Goal: Task Accomplishment & Management: Manage account settings

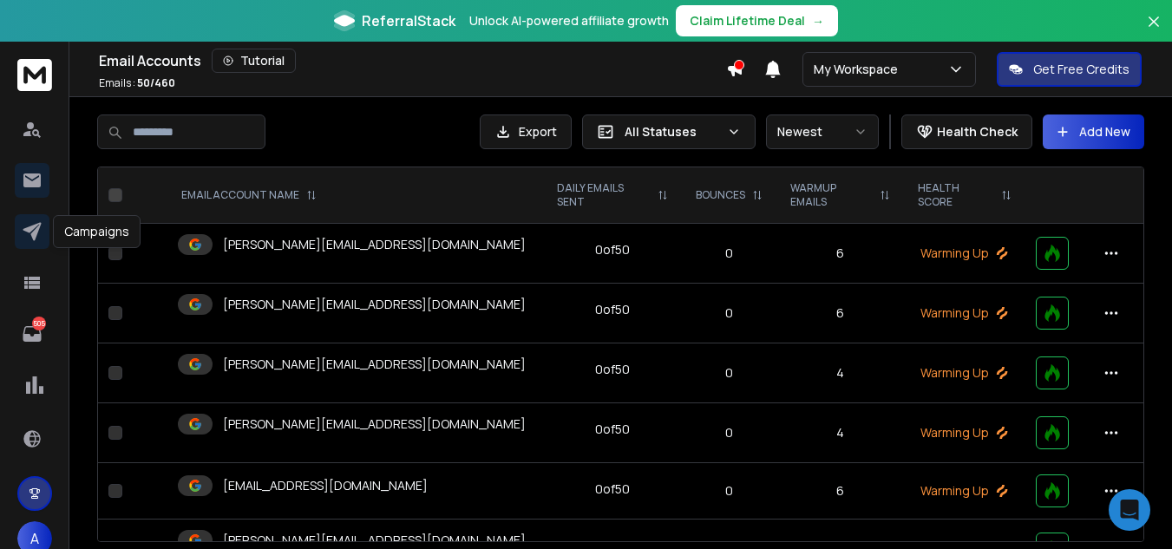
click at [27, 235] on icon at bounding box center [32, 231] width 21 height 21
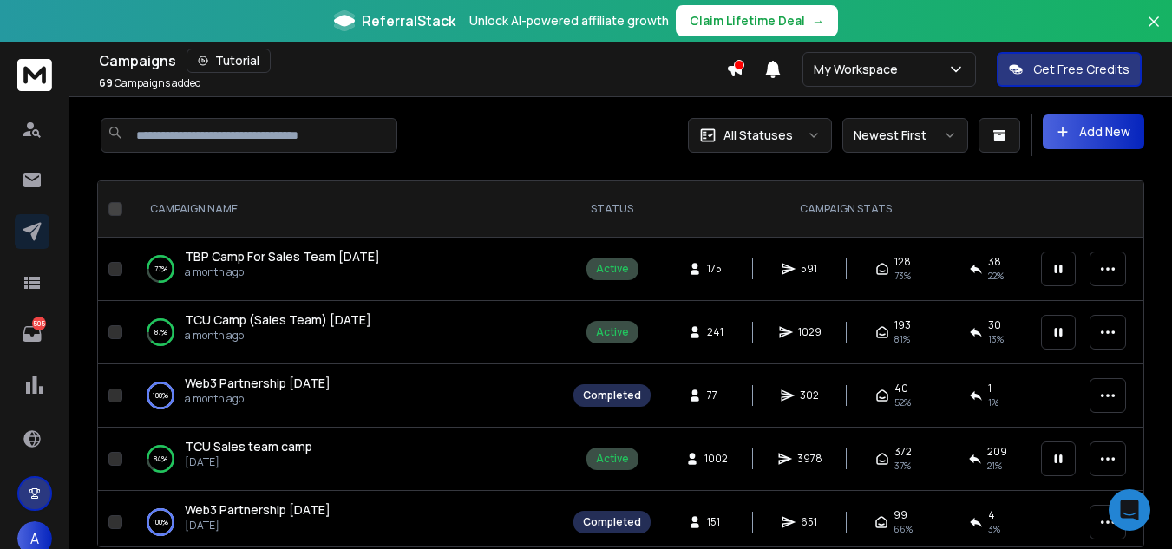
drag, startPoint x: 174, startPoint y: 256, endPoint x: 395, endPoint y: 258, distance: 221.2
click at [395, 258] on div "77 % TBP Camp For Sales Team [DATE] a month ago" at bounding box center [346, 269] width 399 height 42
copy div "TBP Camp For Sales Team [DATE]"
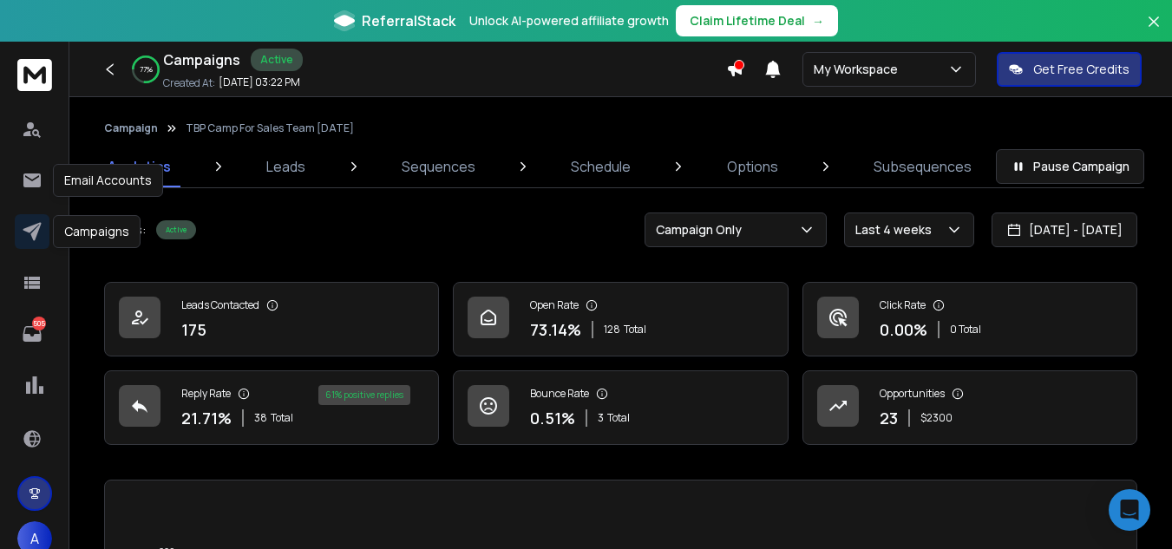
click at [27, 240] on icon at bounding box center [32, 231] width 21 height 21
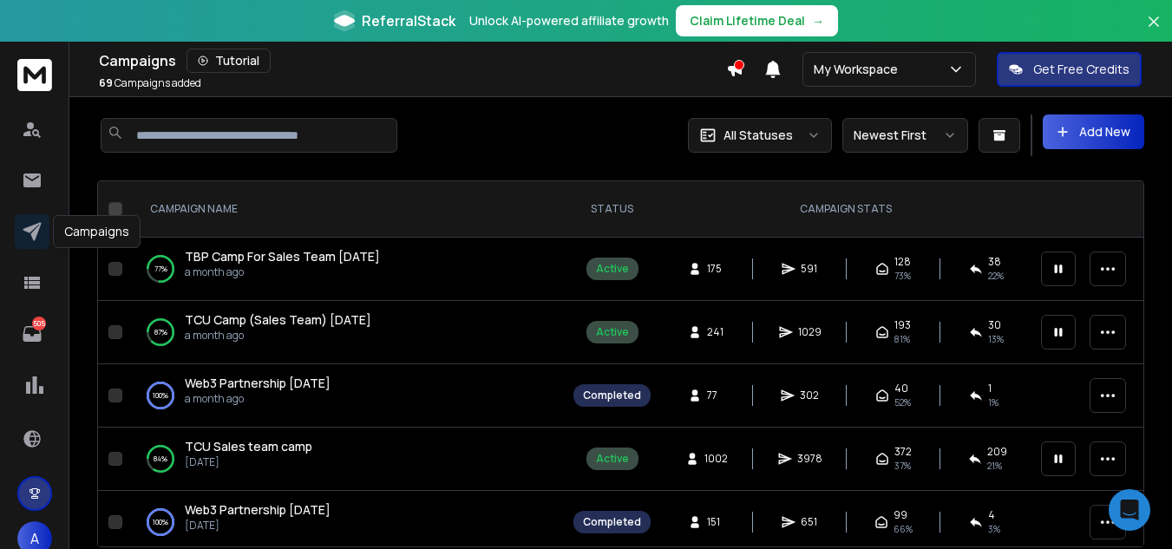
click at [243, 256] on span "TBP Camp For Sales Team [DATE]" at bounding box center [282, 256] width 195 height 16
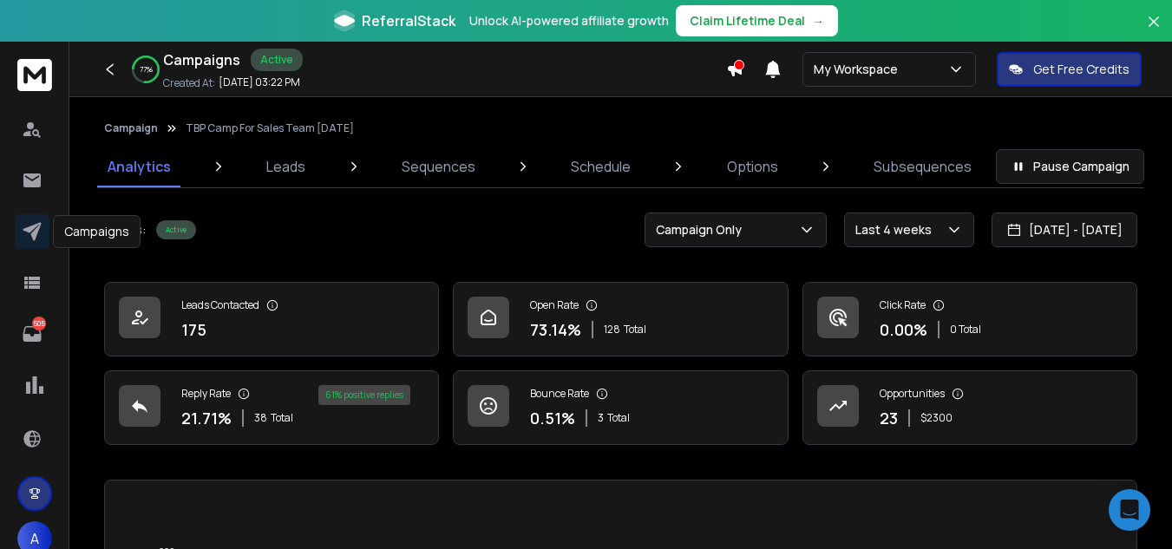
click at [29, 226] on icon at bounding box center [32, 231] width 21 height 21
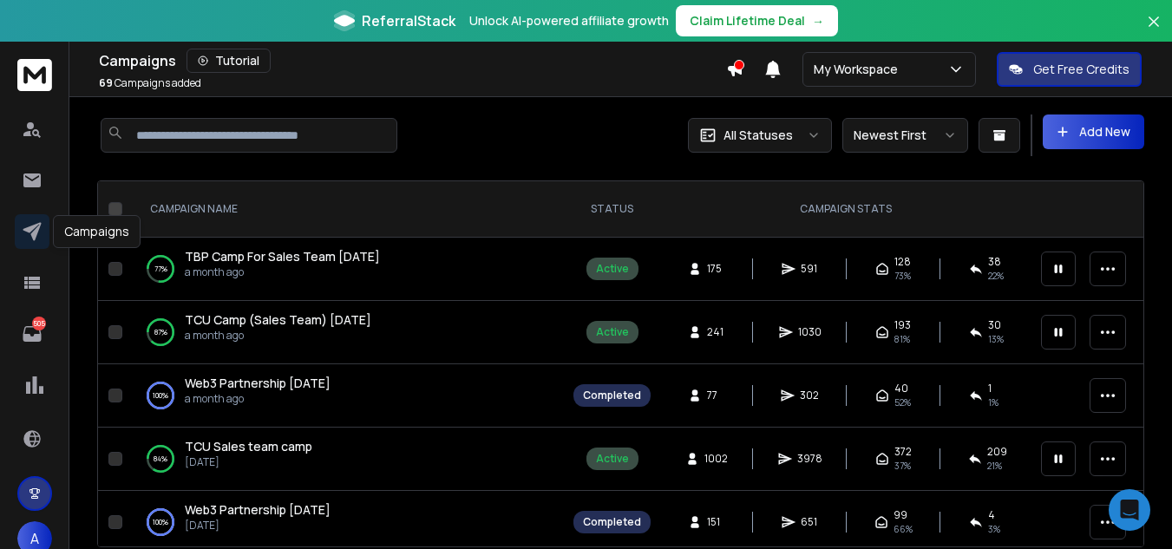
click at [237, 319] on span "TCU Camp (Sales Team) [DATE]" at bounding box center [278, 319] width 187 height 16
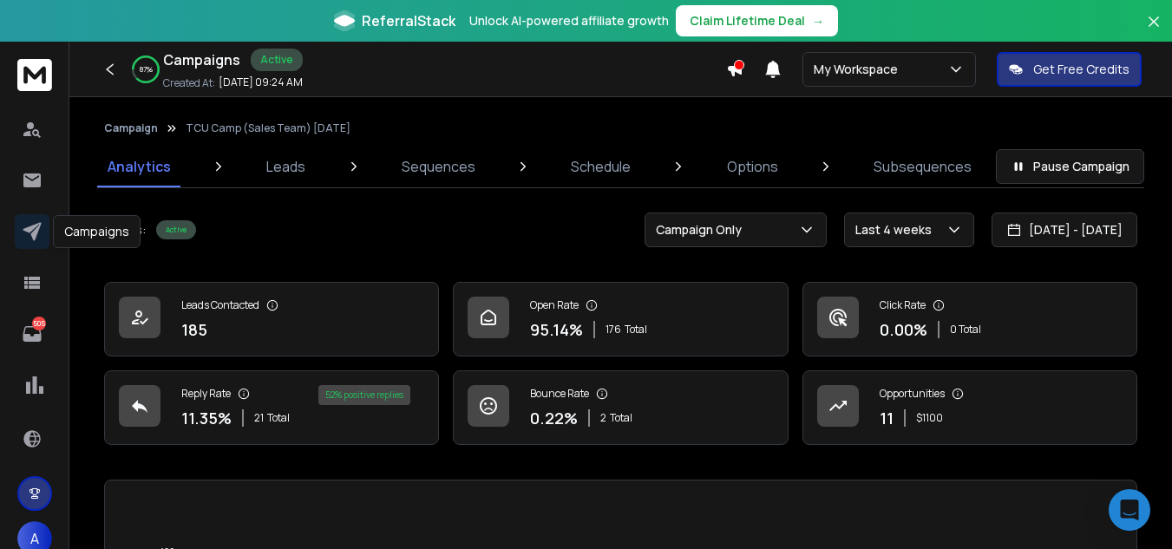
click at [30, 213] on div "505" at bounding box center [35, 287] width 40 height 350
click at [34, 232] on icon at bounding box center [32, 232] width 18 height 18
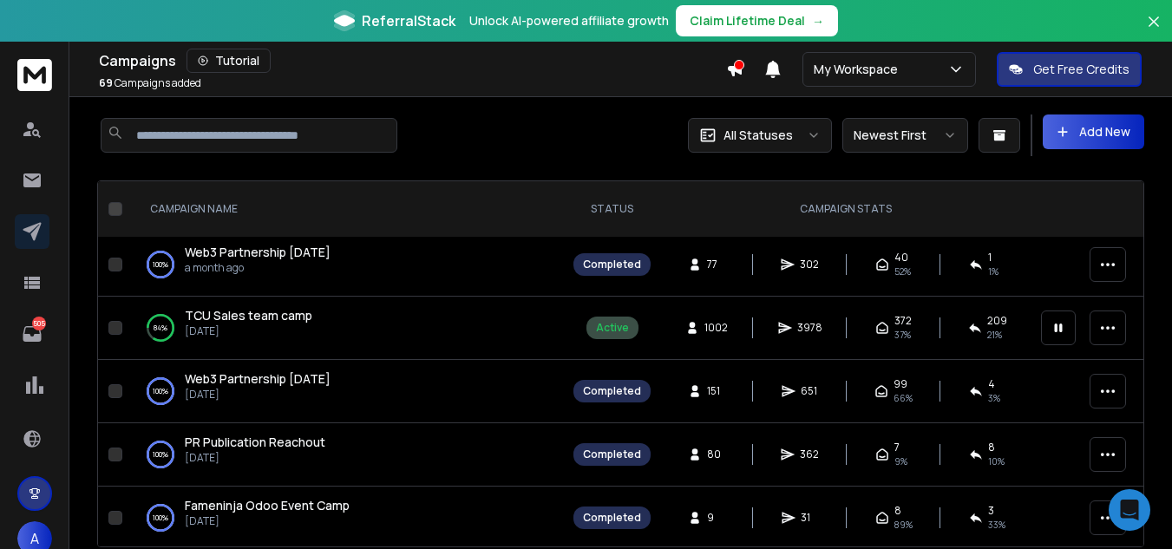
scroll to position [134, 0]
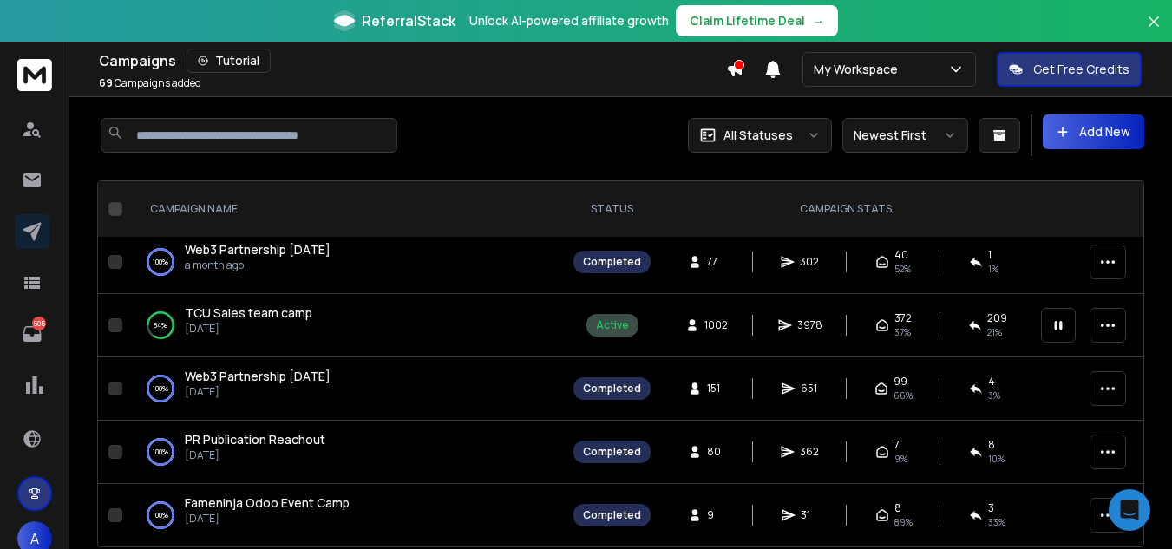
click at [226, 315] on span "TCU Sales team camp" at bounding box center [249, 313] width 128 height 16
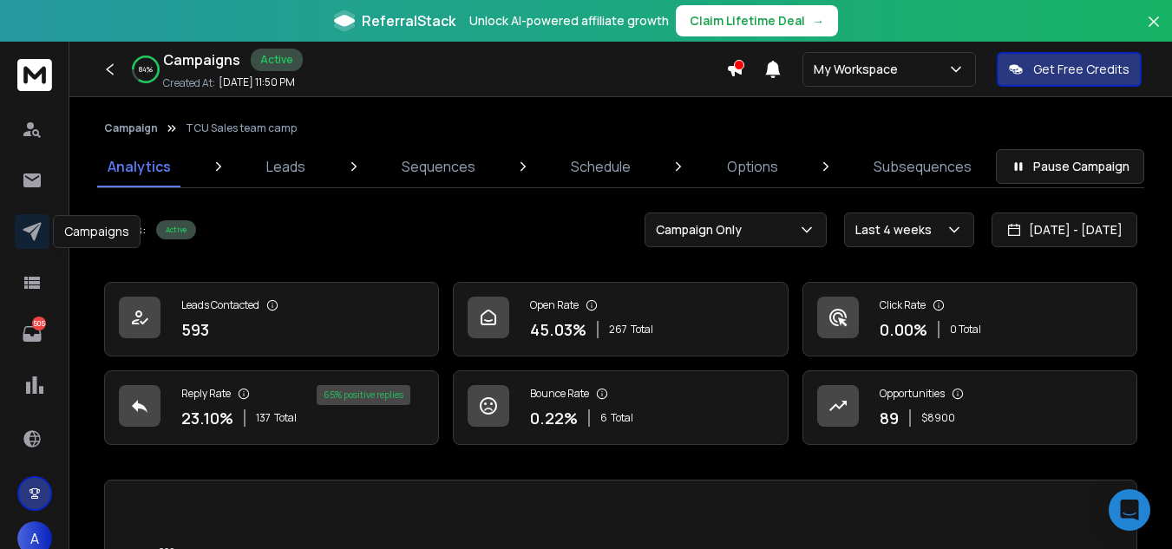
click at [40, 233] on icon at bounding box center [32, 231] width 21 height 21
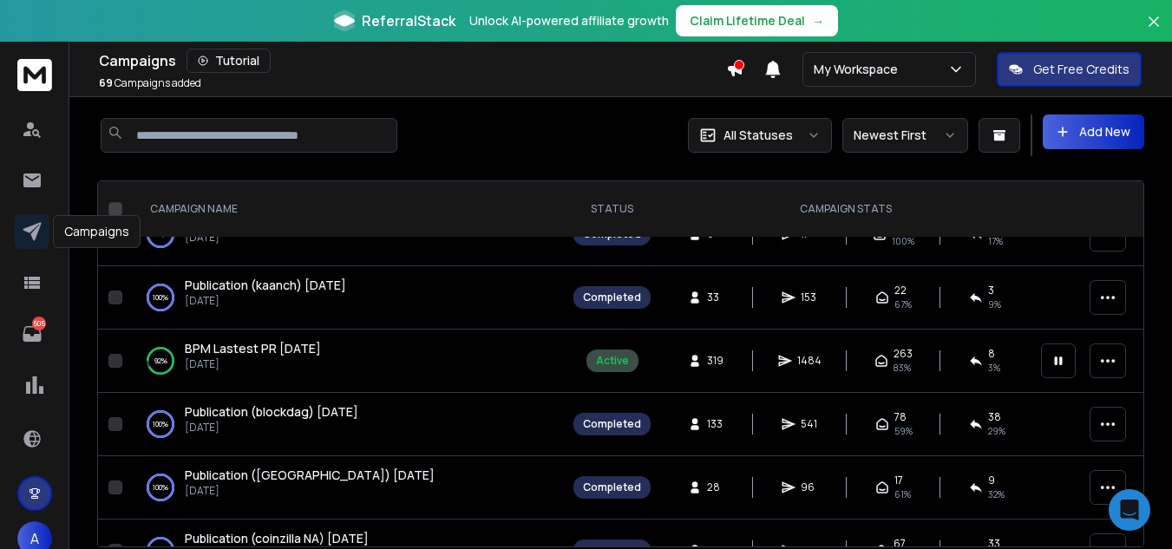
scroll to position [479, 0]
click at [241, 344] on span "BPM Lastest PR [DATE]" at bounding box center [253, 347] width 136 height 16
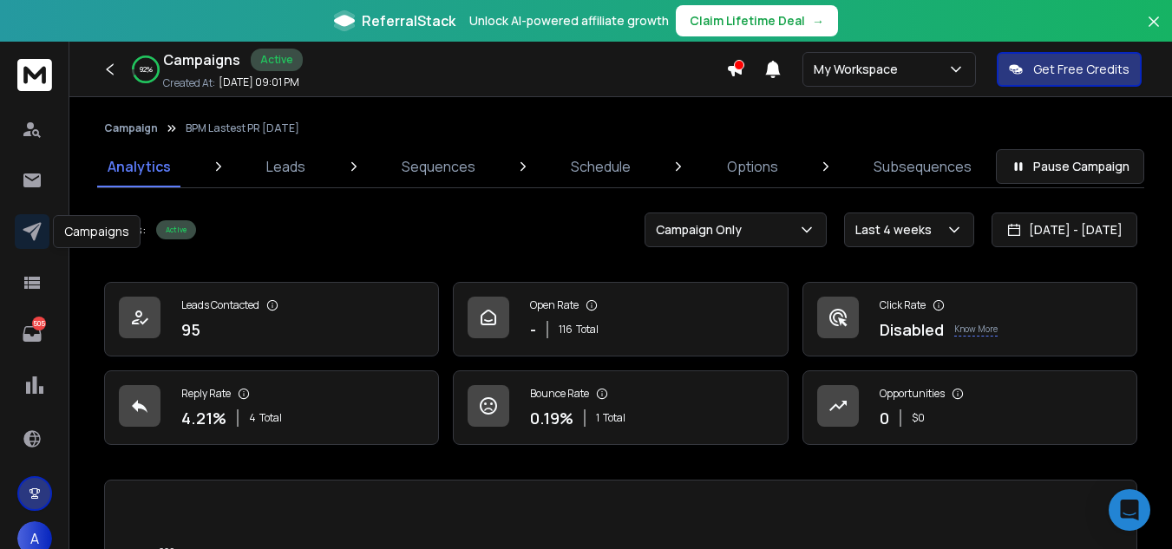
click at [23, 234] on icon at bounding box center [32, 231] width 21 height 21
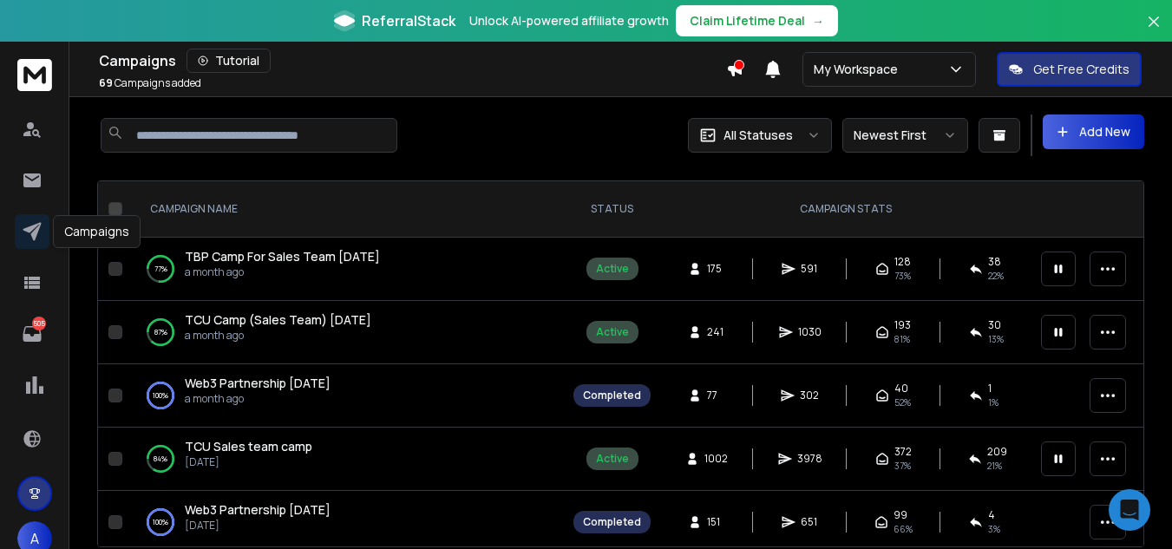
click at [251, 314] on span "TCU Camp (Sales Team) [DATE]" at bounding box center [278, 319] width 187 height 16
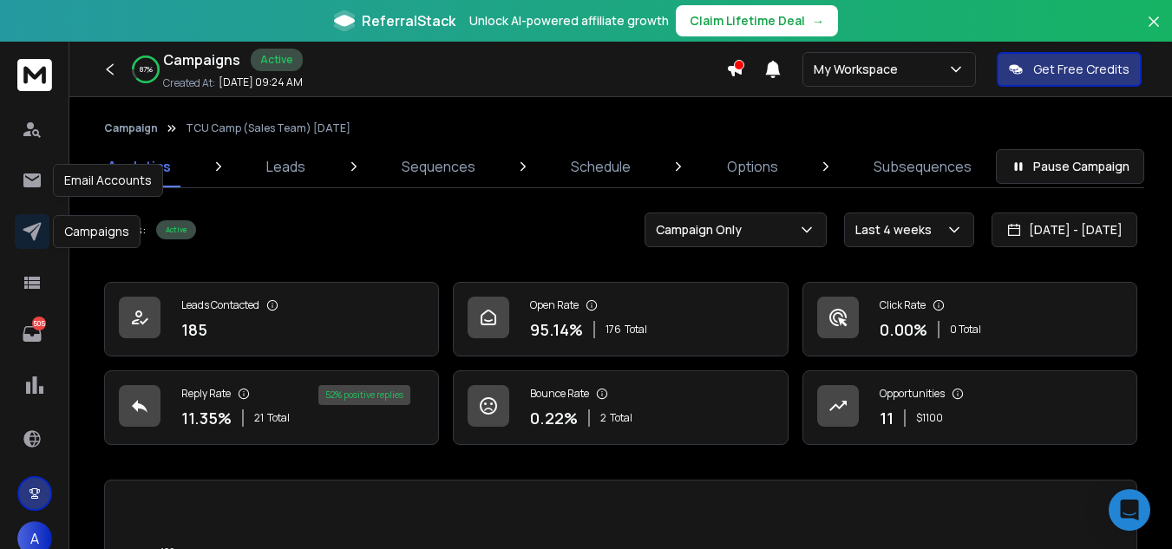
click at [24, 229] on icon at bounding box center [32, 232] width 18 height 18
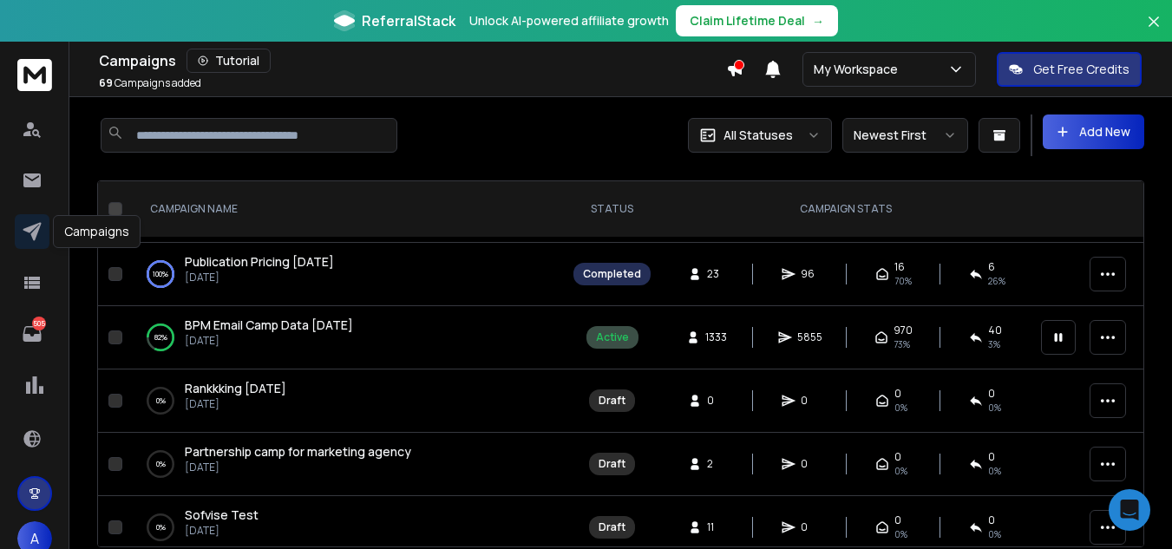
scroll to position [882, 0]
click at [259, 325] on span "BPM Email Camp Data [DATE]" at bounding box center [269, 324] width 168 height 16
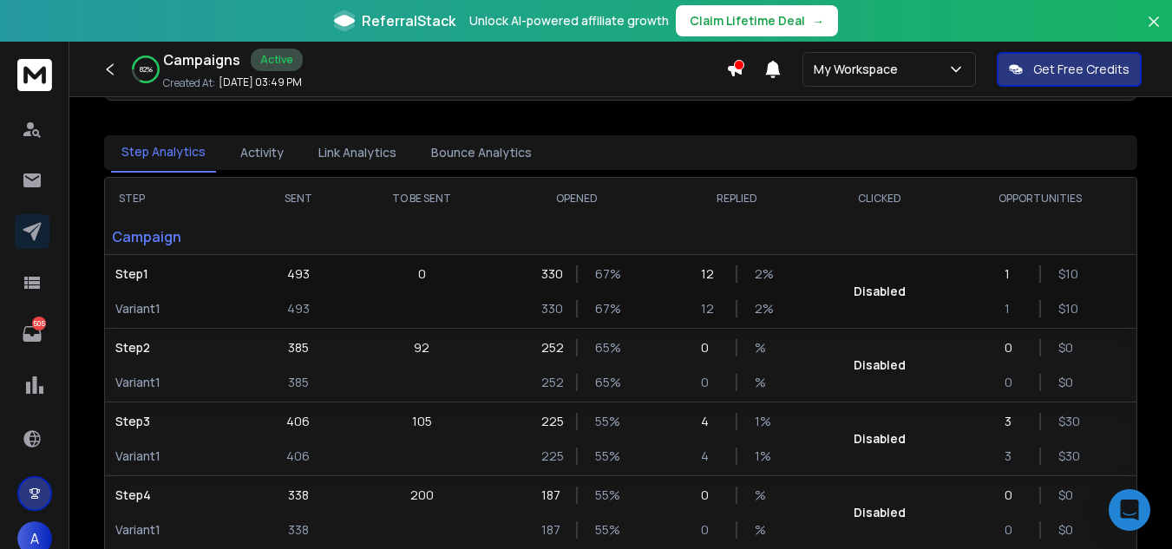
scroll to position [774, 0]
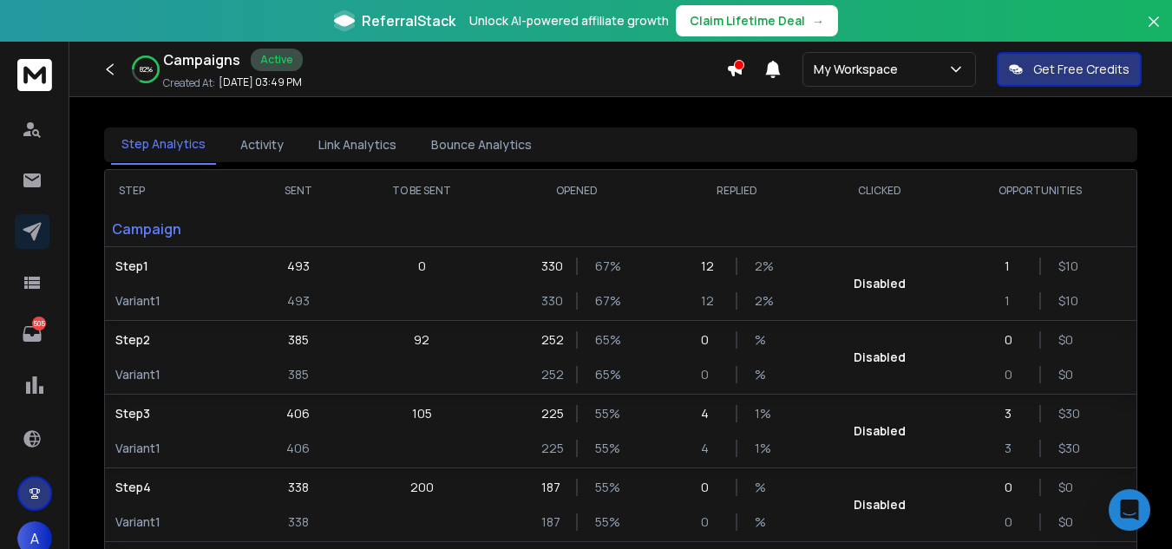
click at [247, 137] on button "Activity" at bounding box center [262, 145] width 64 height 38
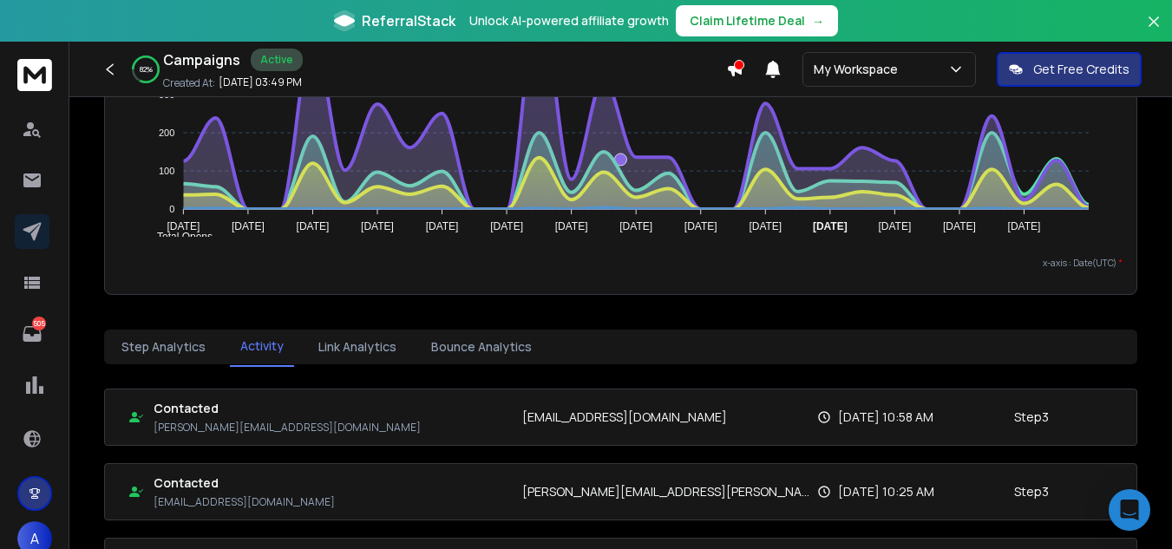
scroll to position [606, 0]
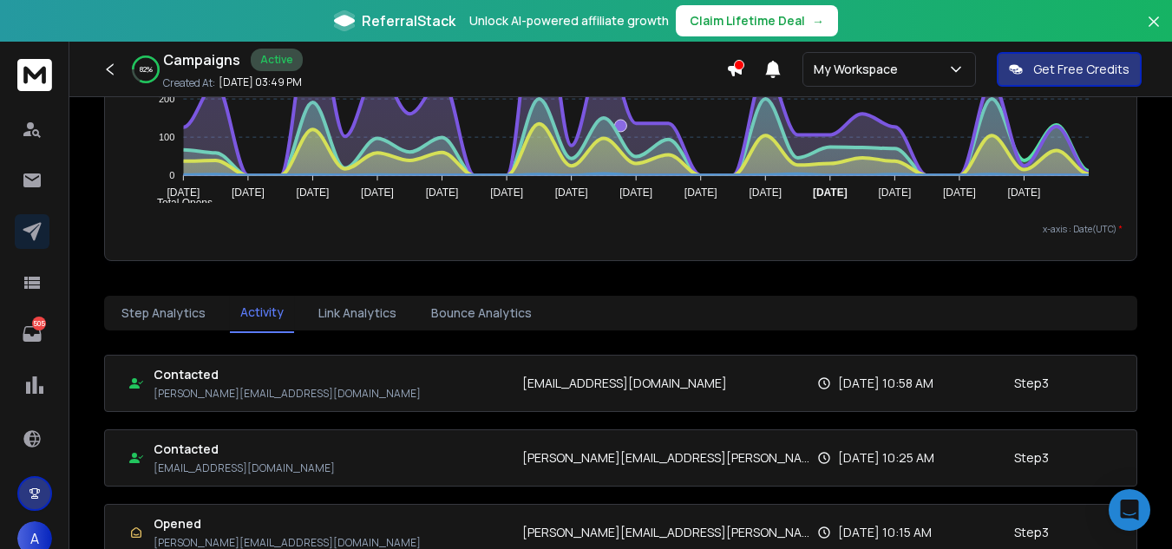
click at [360, 313] on button "Link Analytics" at bounding box center [357, 313] width 99 height 38
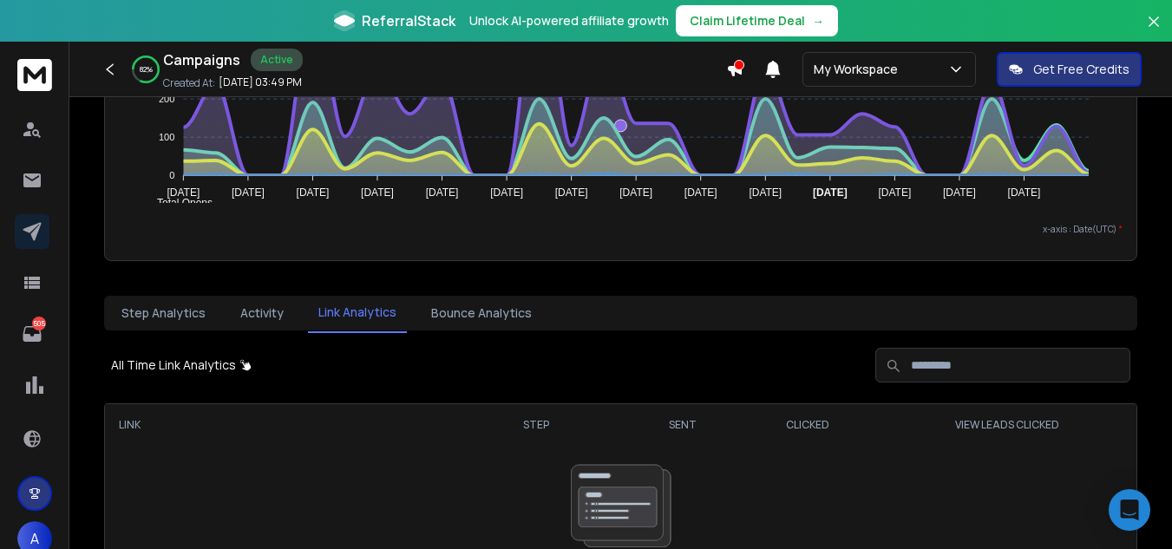
scroll to position [682, 0]
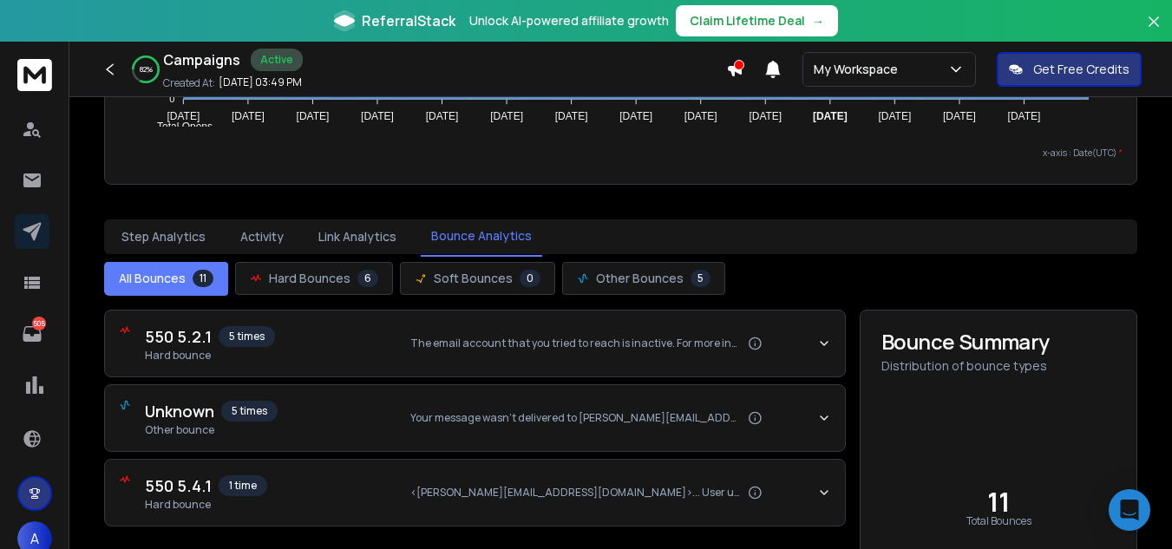
click at [482, 237] on button "Bounce Analytics" at bounding box center [481, 237] width 121 height 40
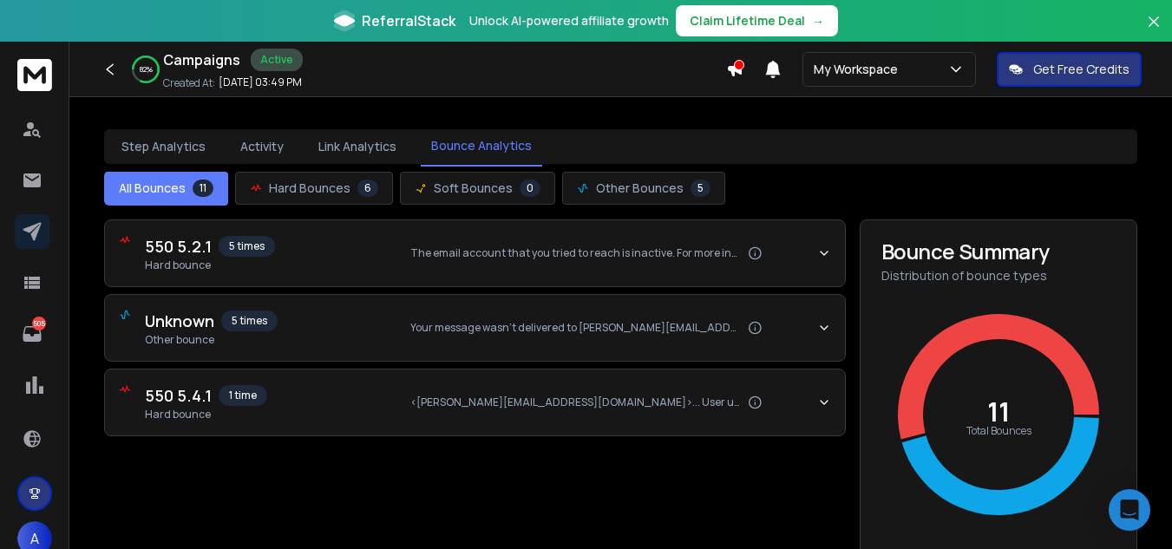
scroll to position [768, 0]
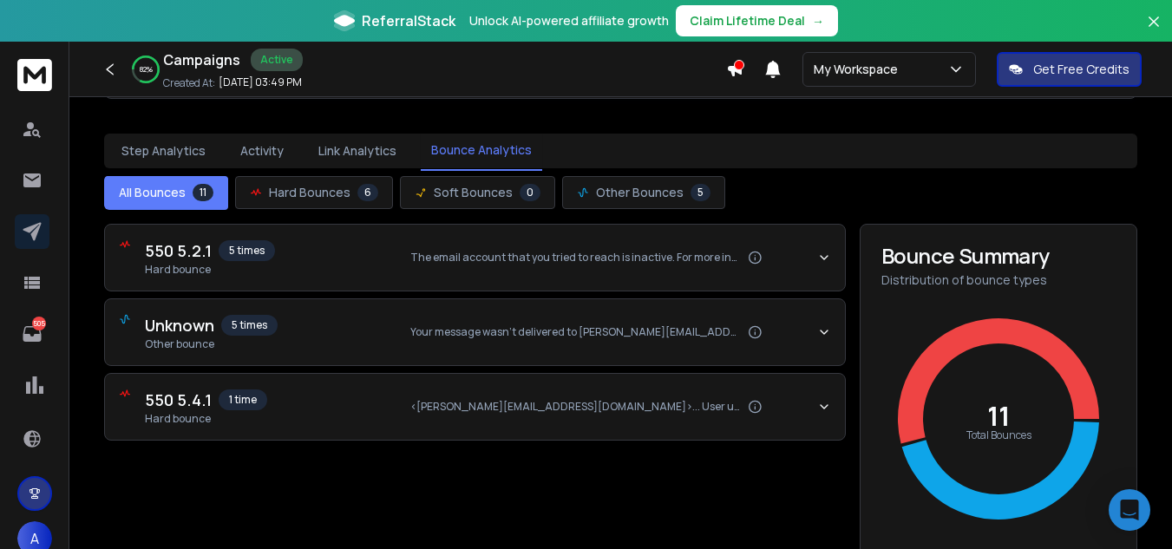
click at [313, 185] on span "Hard Bounces" at bounding box center [310, 192] width 82 height 17
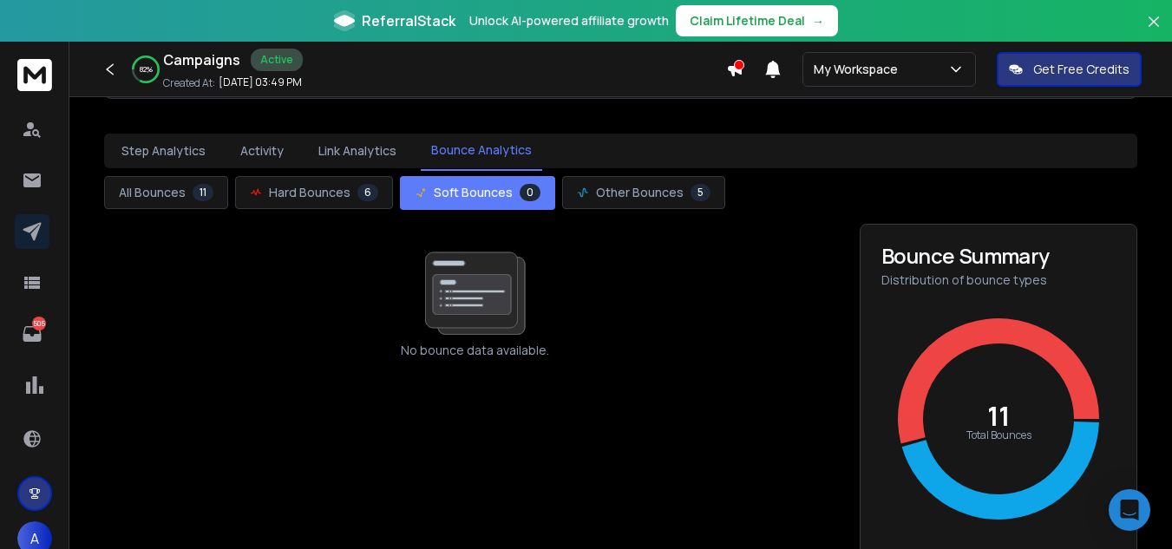
click at [472, 193] on span "Soft Bounces" at bounding box center [473, 192] width 79 height 17
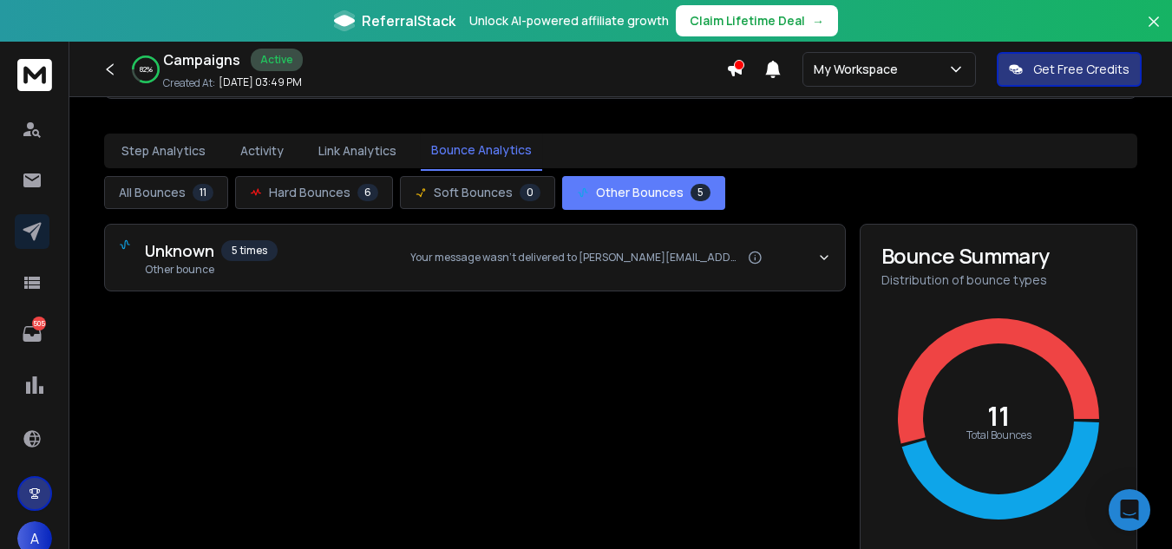
click at [611, 187] on span "Other Bounces" at bounding box center [640, 192] width 88 height 17
click at [488, 371] on div "All Bounces 11 Hard Bounces 6 Soft Bounces 0 Other Bounces 5 Unknown 5 times Ot…" at bounding box center [475, 397] width 742 height 444
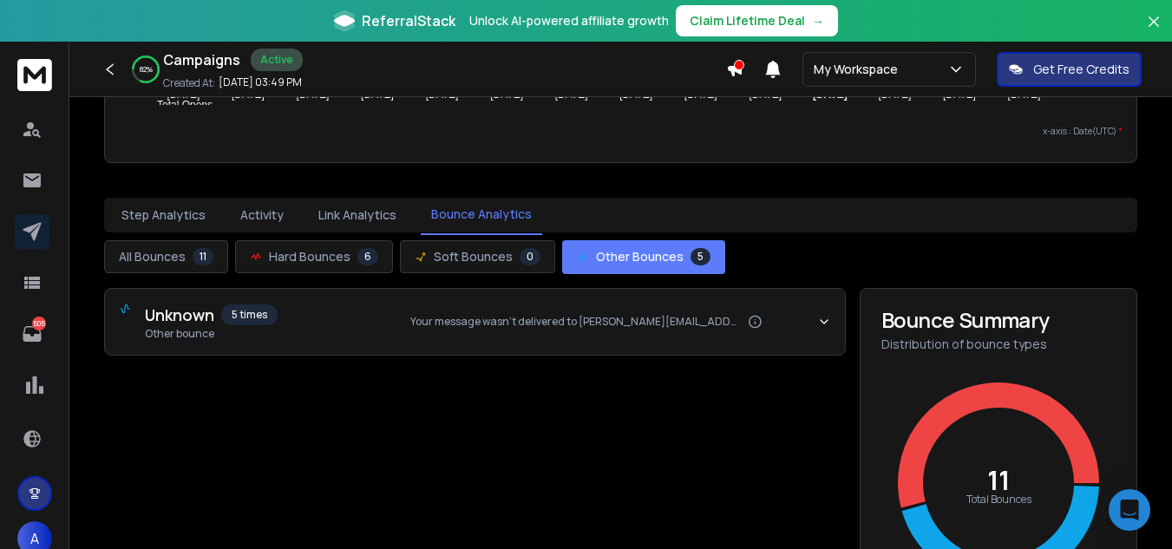
scroll to position [702, 0]
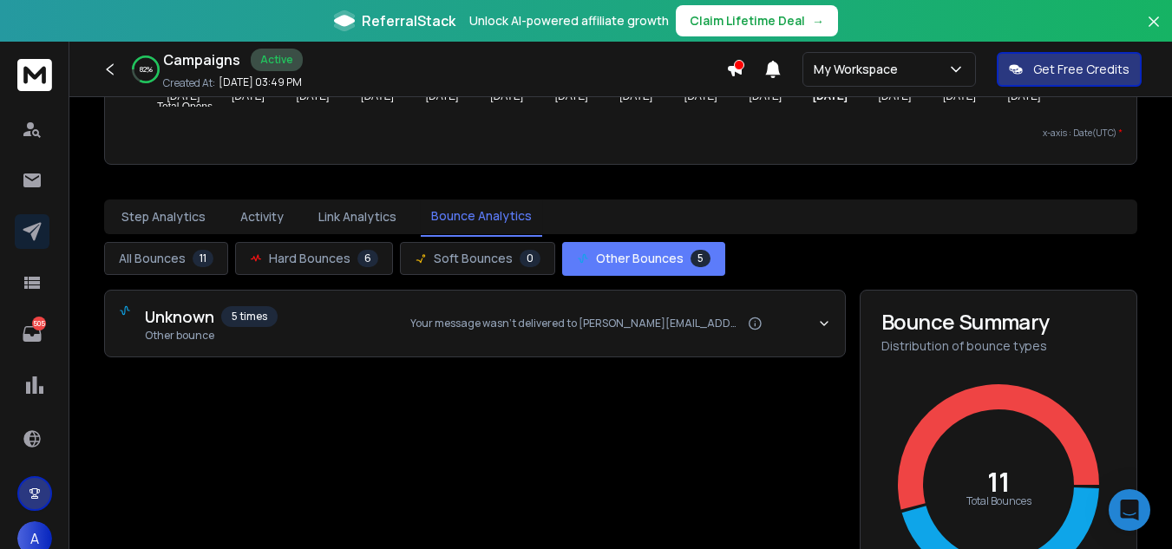
click at [152, 217] on button "Step Analytics" at bounding box center [163, 217] width 105 height 38
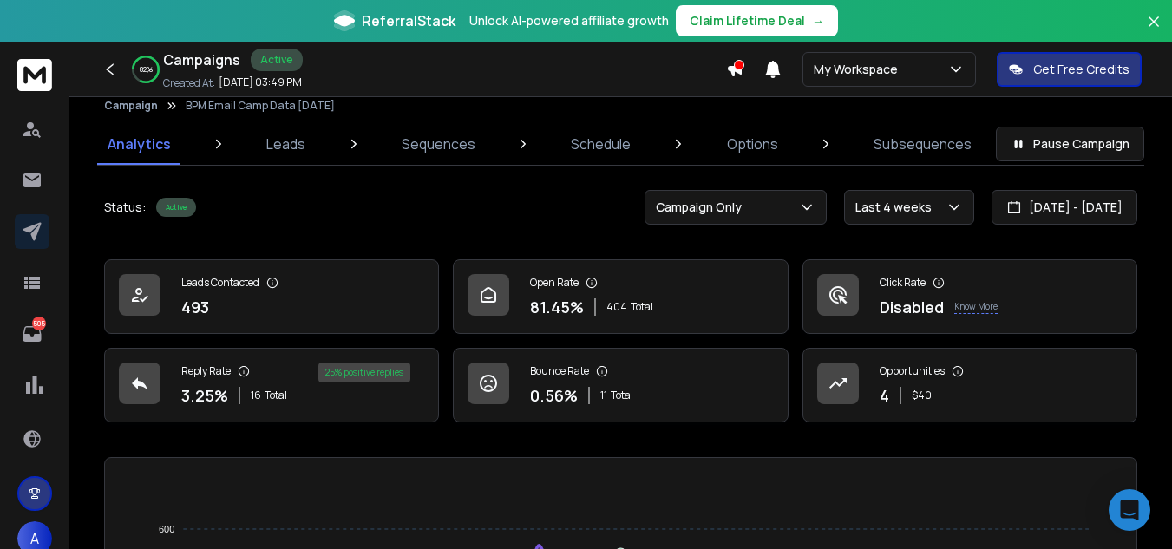
scroll to position [0, 0]
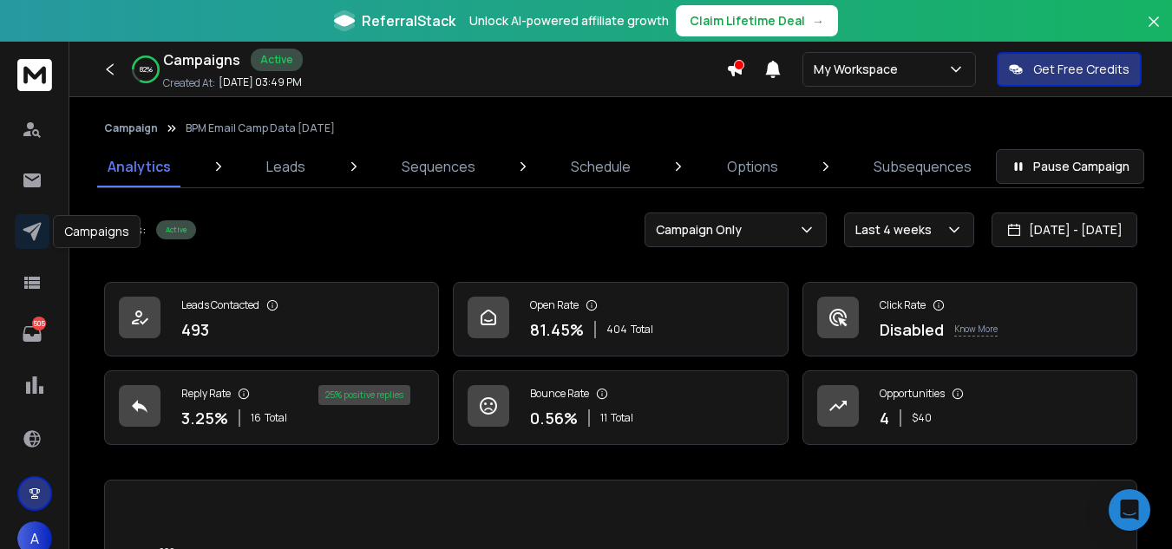
click at [38, 229] on icon at bounding box center [32, 232] width 18 height 18
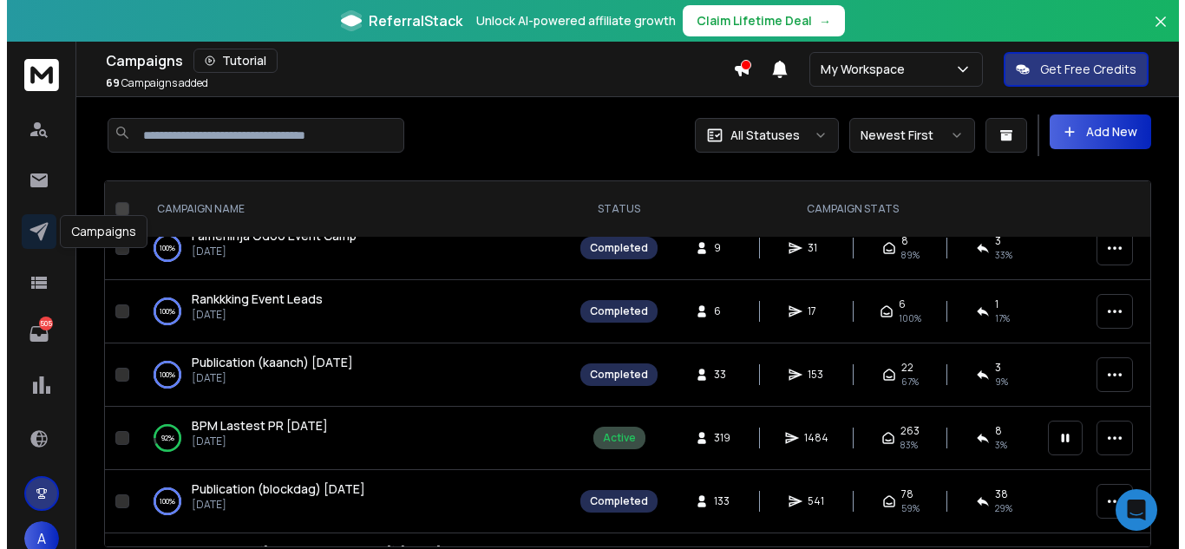
scroll to position [436, 0]
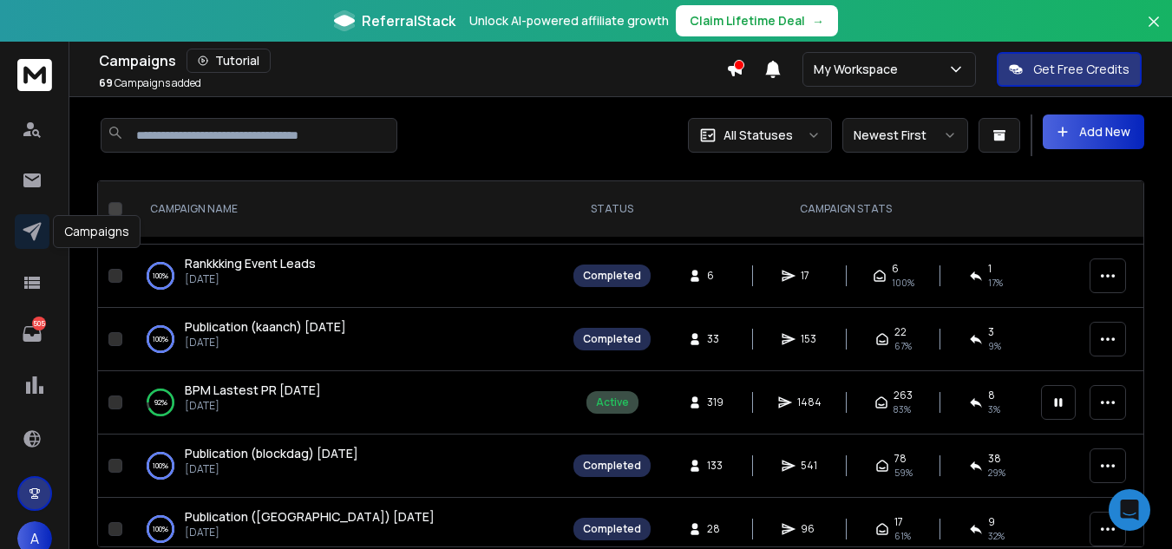
click at [269, 394] on span "BPM Lastest PR [DATE]" at bounding box center [253, 390] width 136 height 16
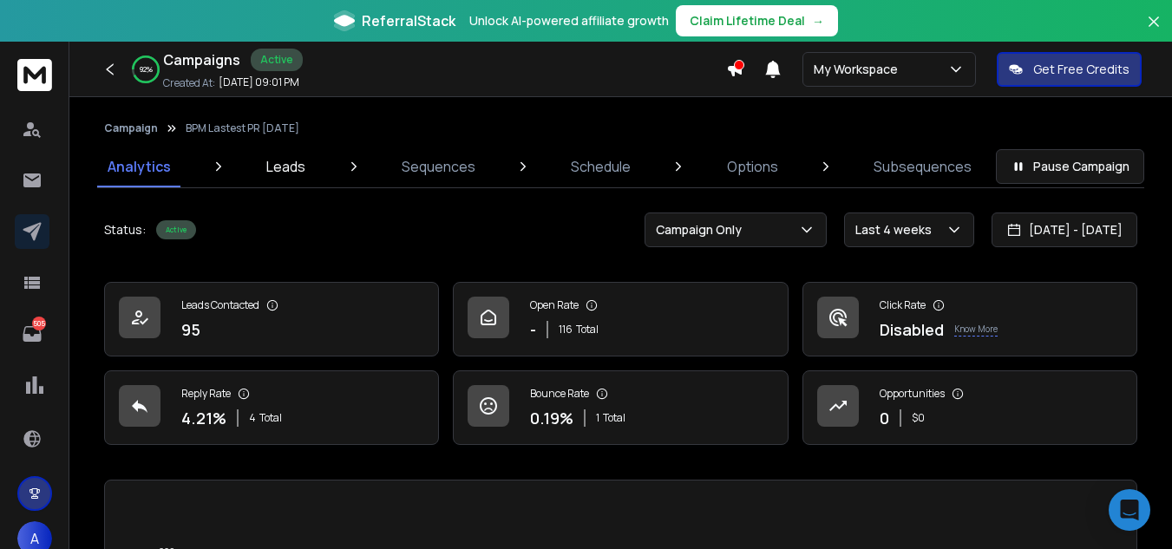
click at [292, 154] on link "Leads" at bounding box center [286, 167] width 60 height 42
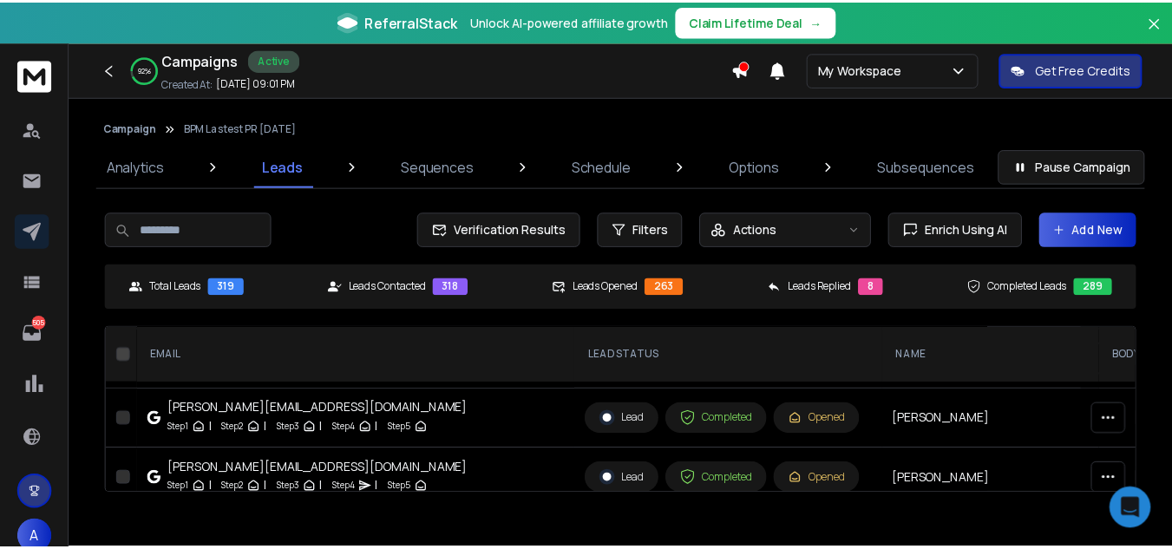
scroll to position [326, 0]
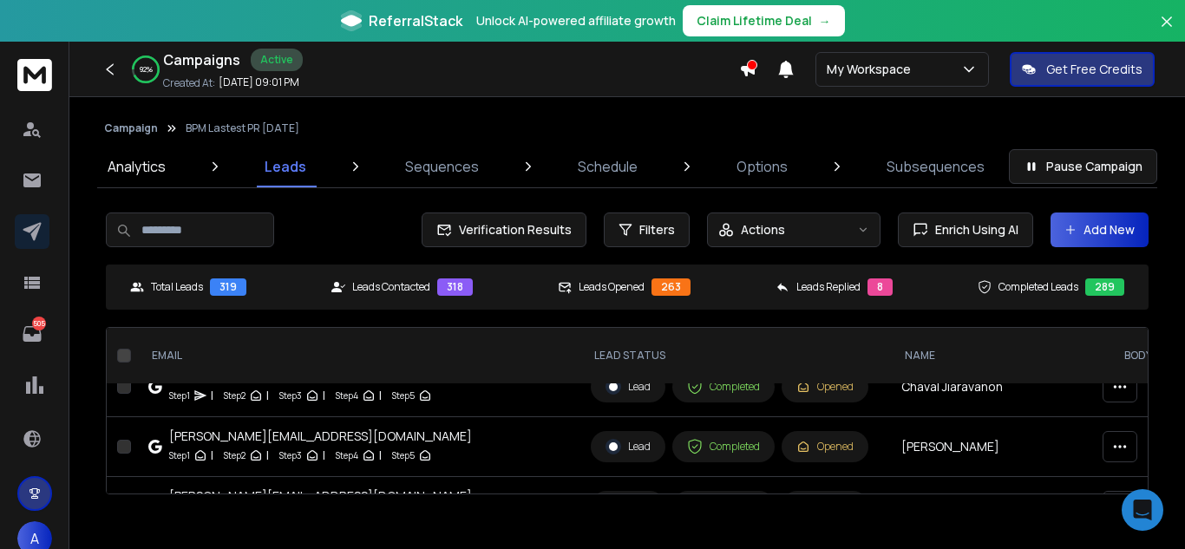
click at [149, 157] on p "Analytics" at bounding box center [137, 166] width 58 height 21
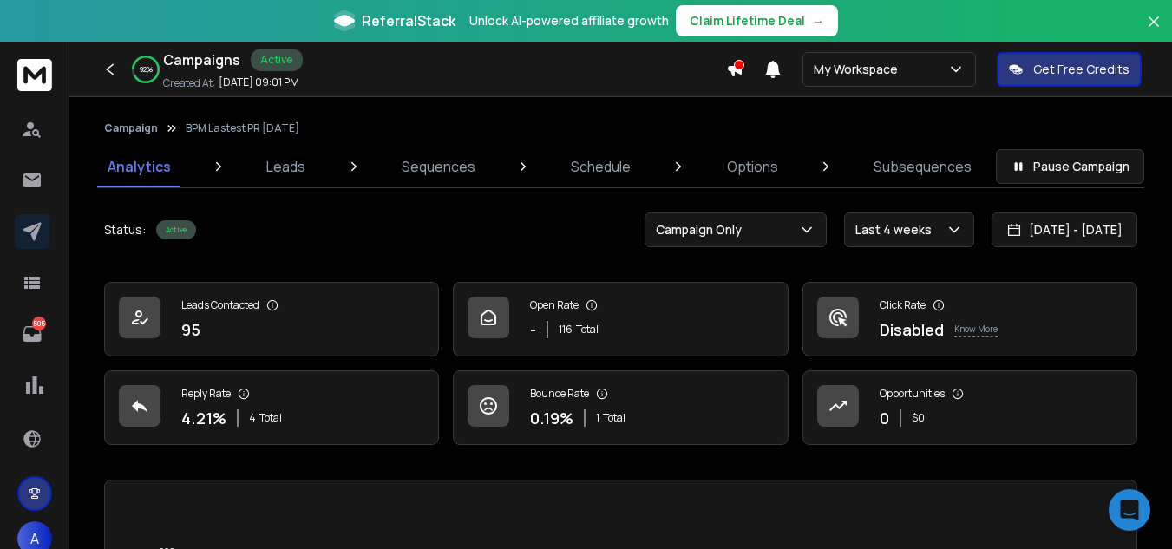
click at [547, 329] on div at bounding box center [548, 329] width 2 height 17
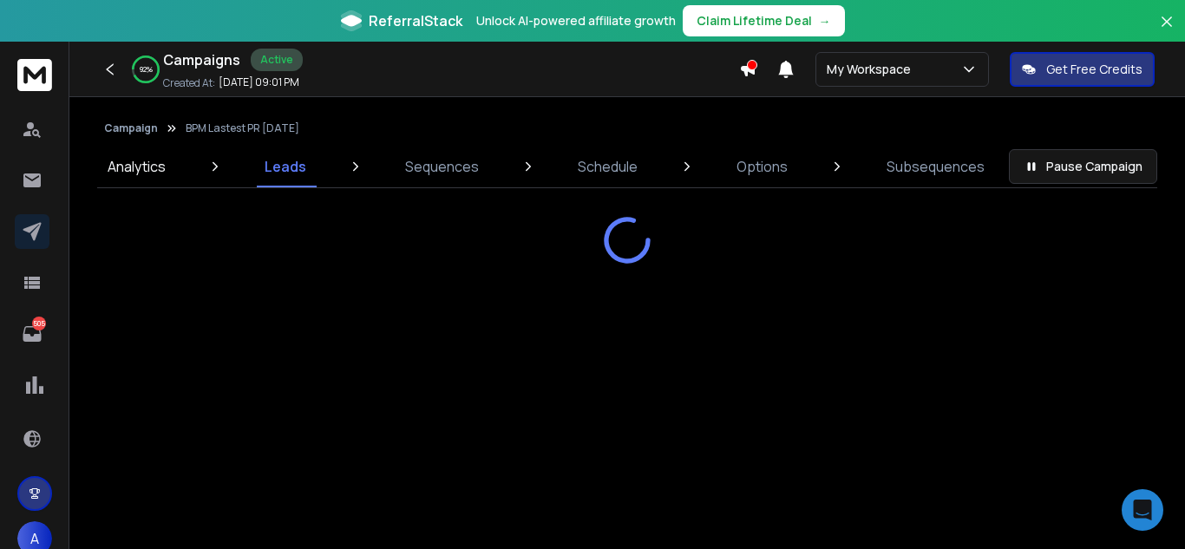
click at [124, 161] on p "Analytics" at bounding box center [137, 166] width 58 height 21
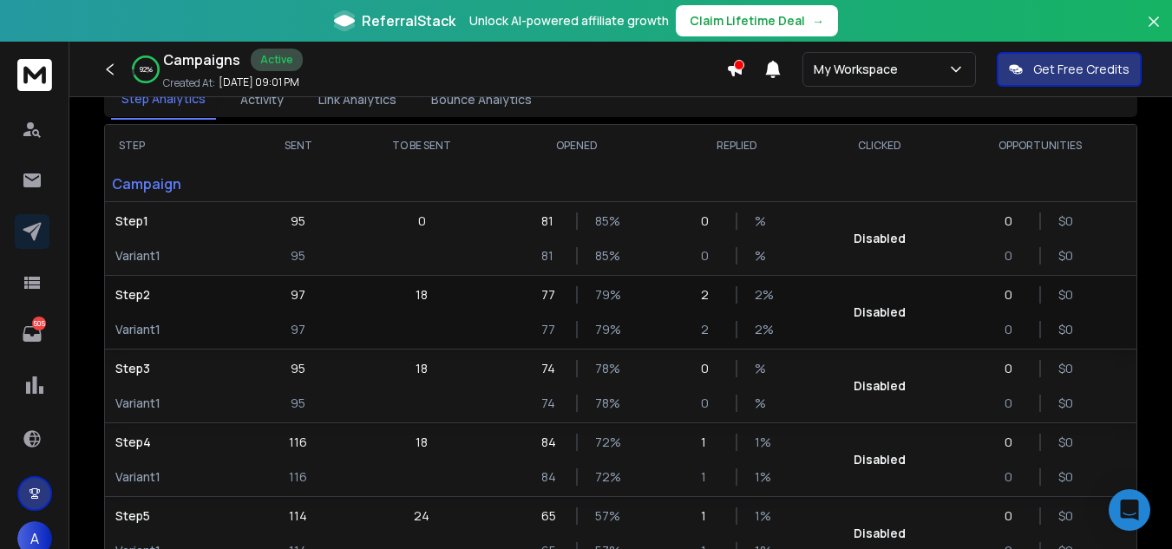
scroll to position [820, 0]
click at [340, 229] on td "95 95" at bounding box center [298, 238] width 96 height 74
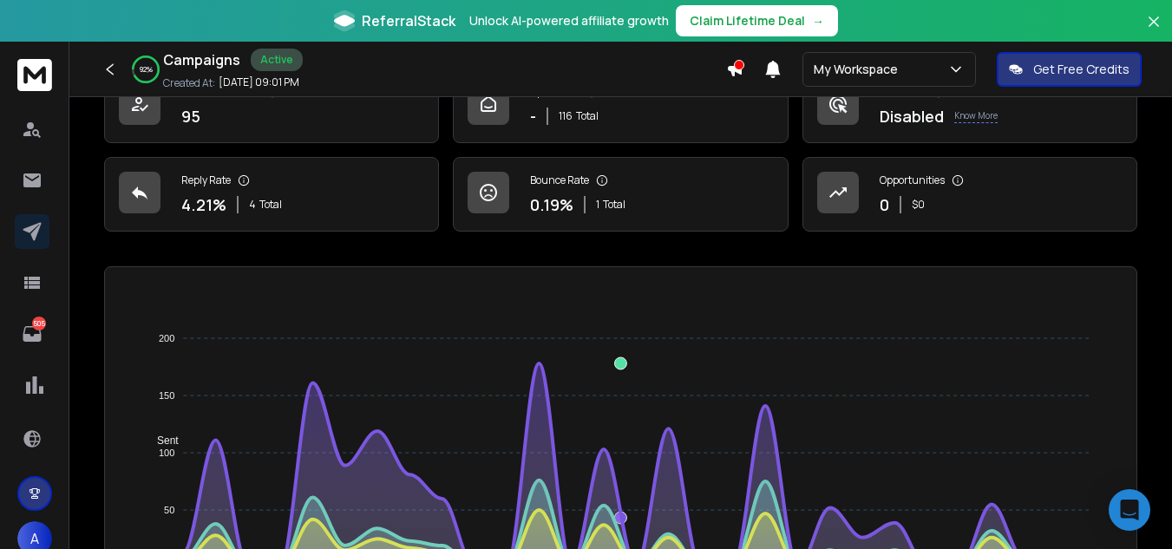
scroll to position [40, 0]
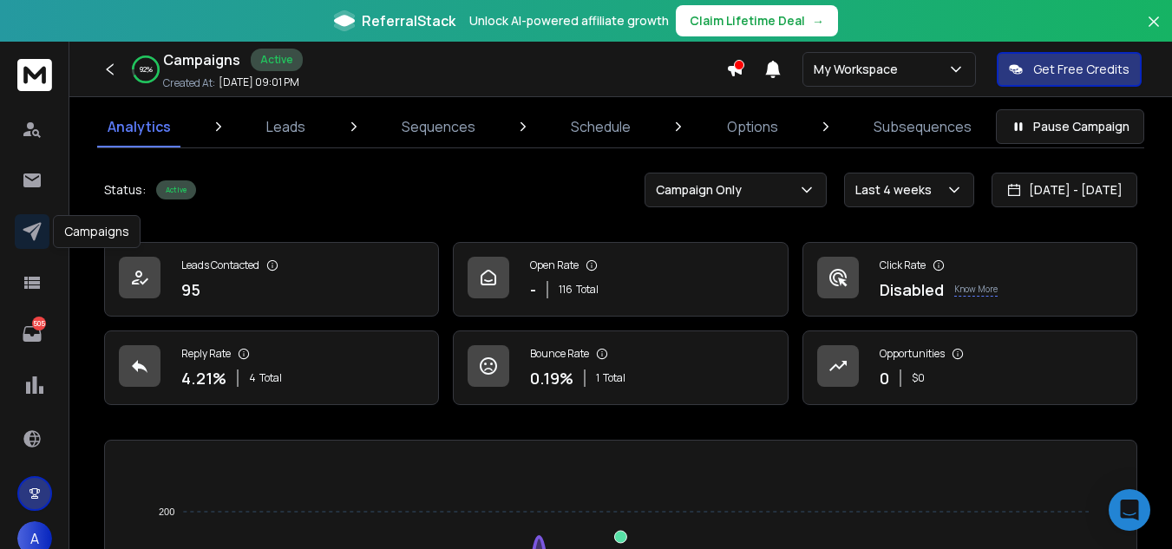
click at [36, 229] on icon at bounding box center [32, 232] width 18 height 18
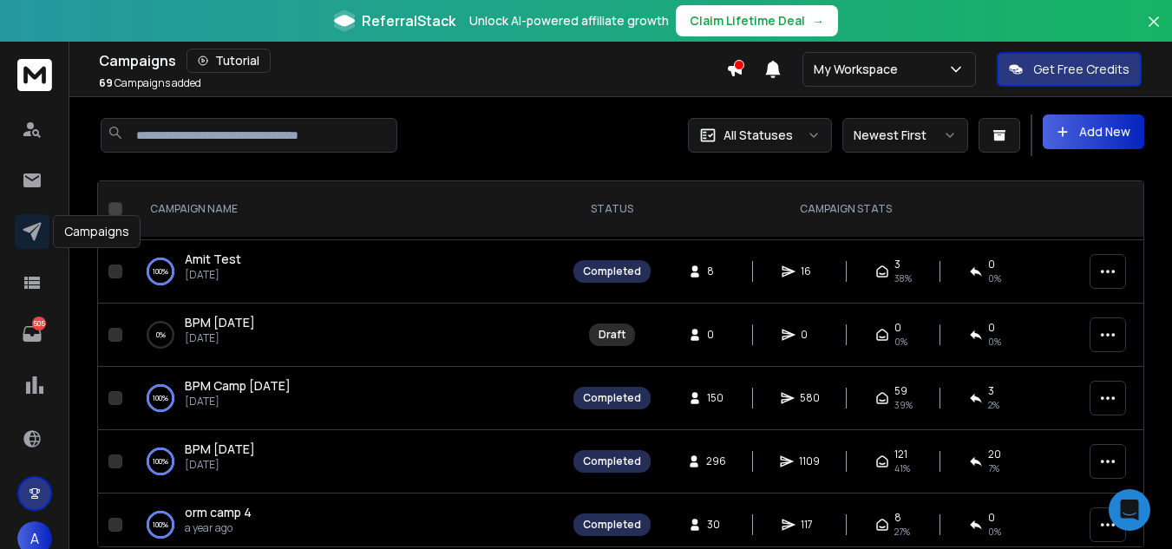
scroll to position [1520, 0]
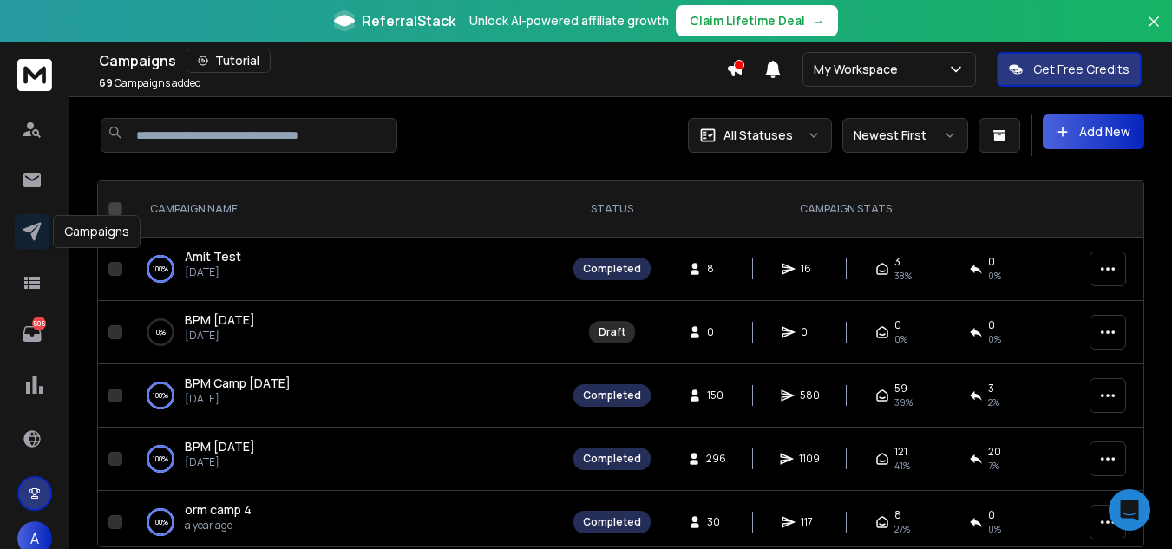
click at [198, 128] on input at bounding box center [249, 135] width 297 height 35
paste input "**********"
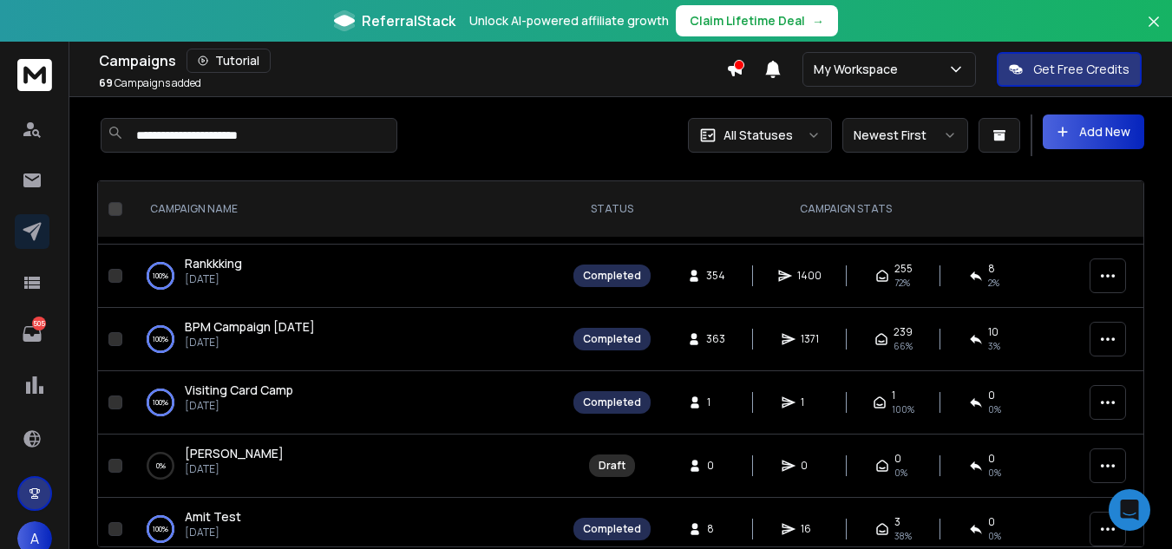
scroll to position [0, 0]
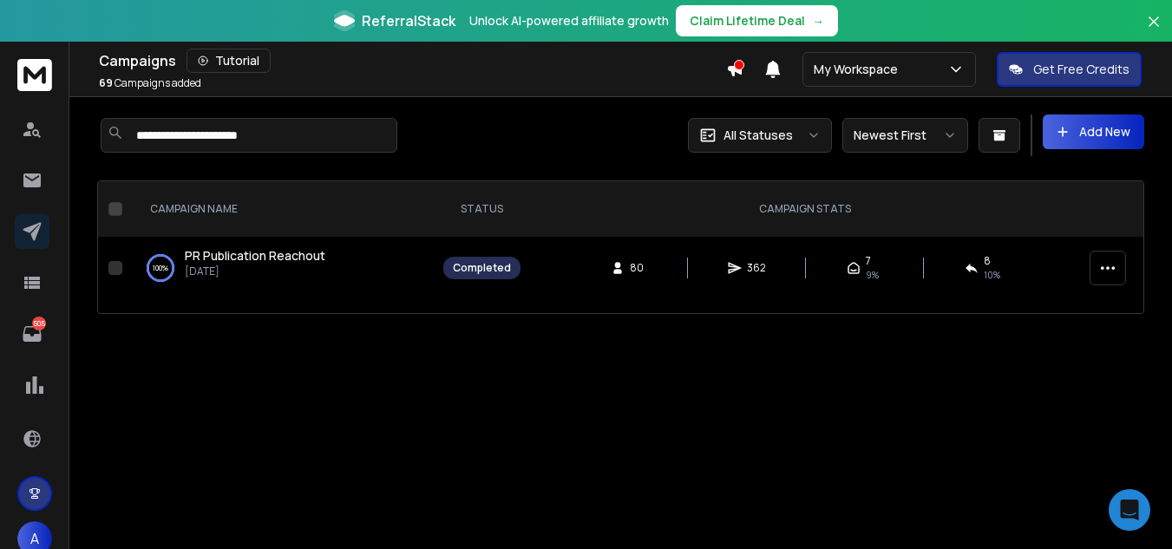
type input "**********"
drag, startPoint x: 132, startPoint y: 136, endPoint x: 63, endPoint y: 141, distance: 68.7
click at [63, 141] on div "**********" at bounding box center [586, 361] width 1172 height 639
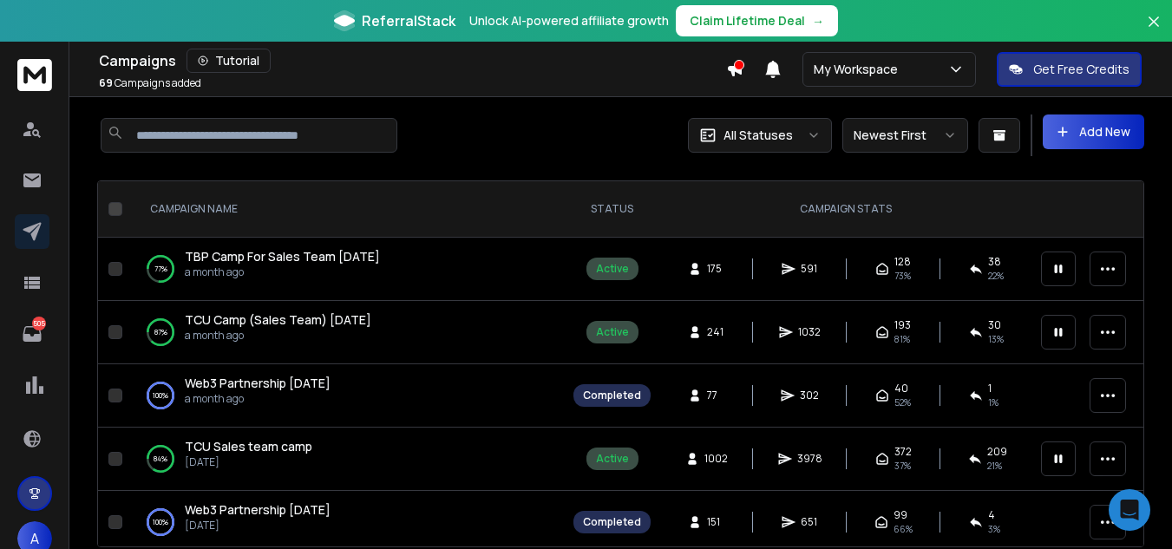
click at [306, 257] on span "TBP Camp For Sales Team [DATE]" at bounding box center [282, 256] width 195 height 16
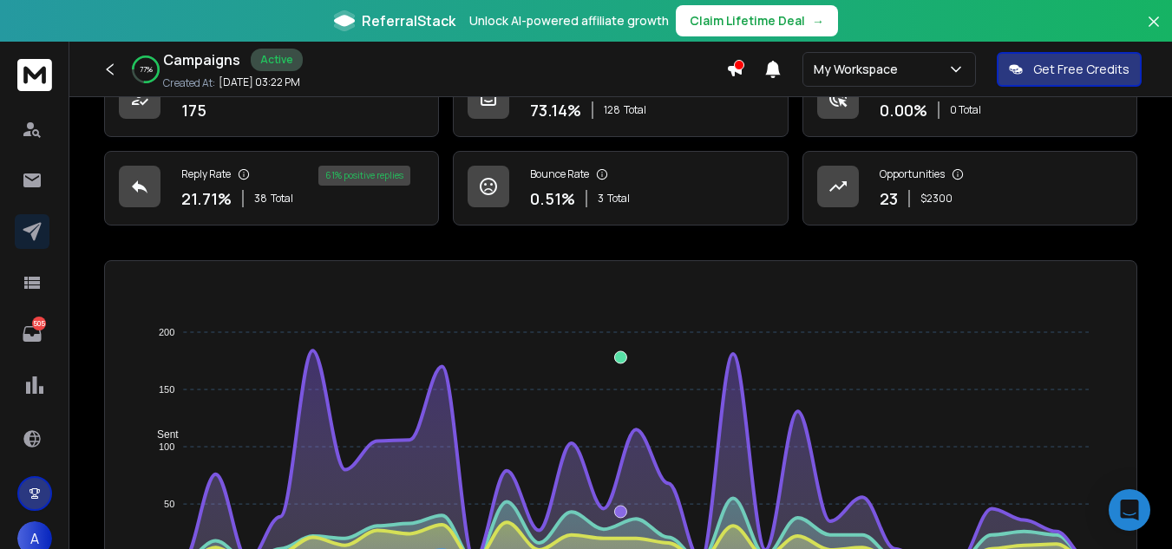
scroll to position [260, 0]
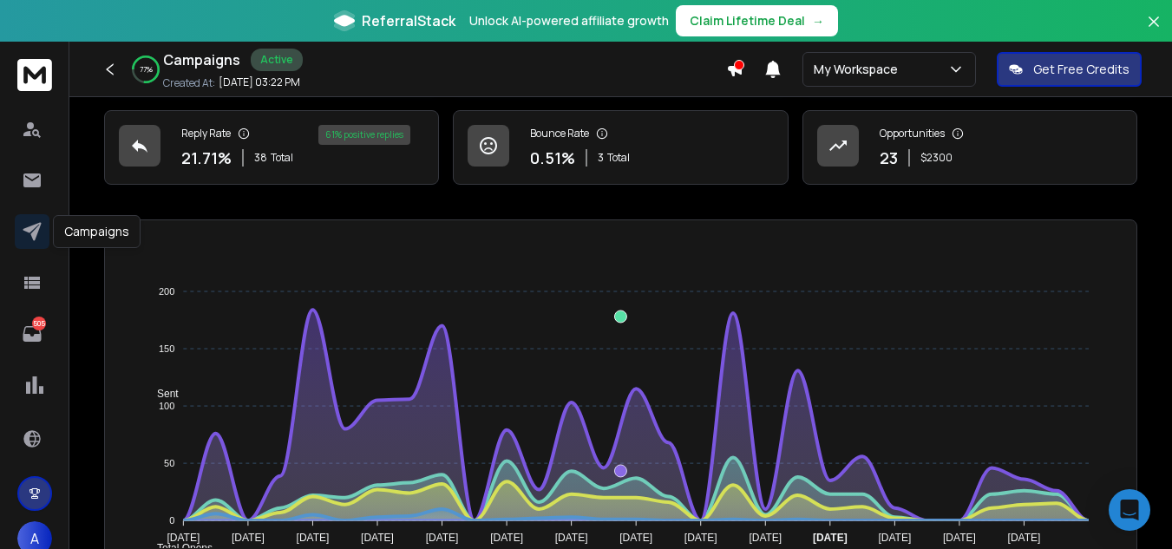
click at [28, 223] on icon at bounding box center [32, 231] width 21 height 21
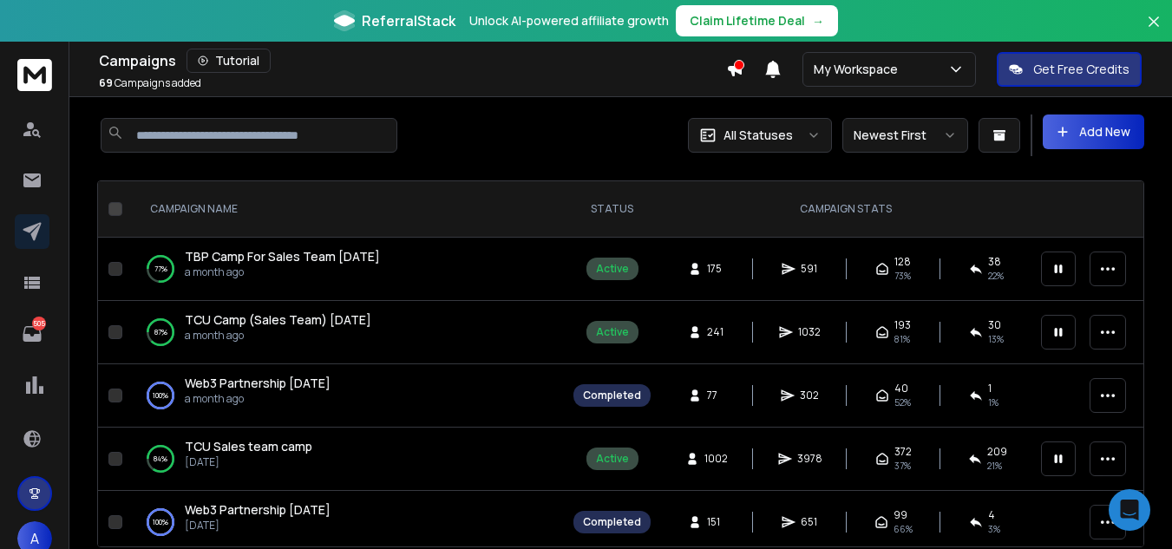
click at [307, 319] on span "TCU Camp (Sales Team) [DATE]" at bounding box center [278, 319] width 187 height 16
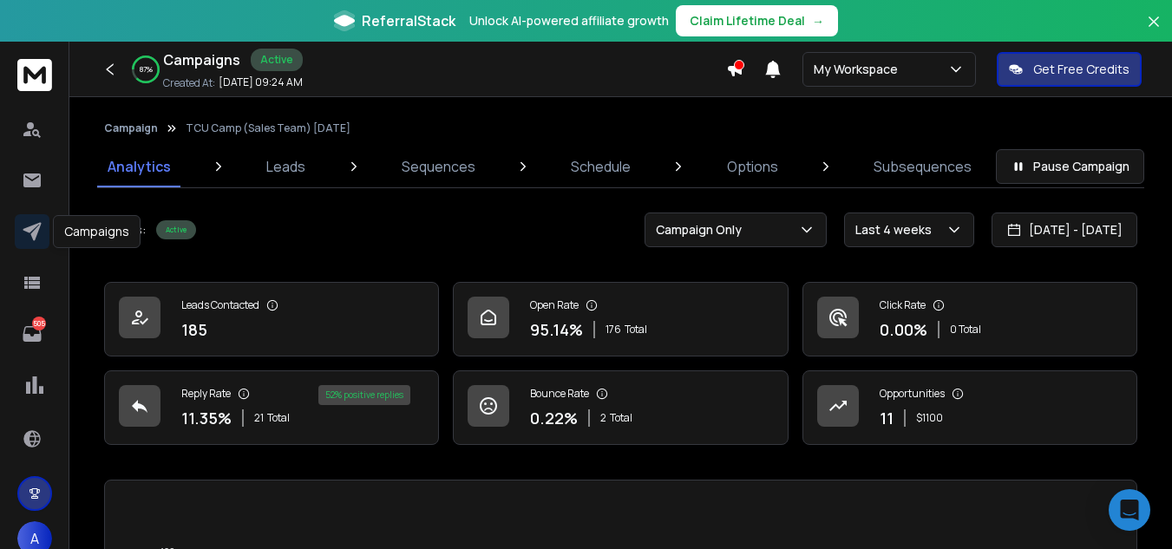
click at [29, 228] on icon at bounding box center [32, 232] width 18 height 18
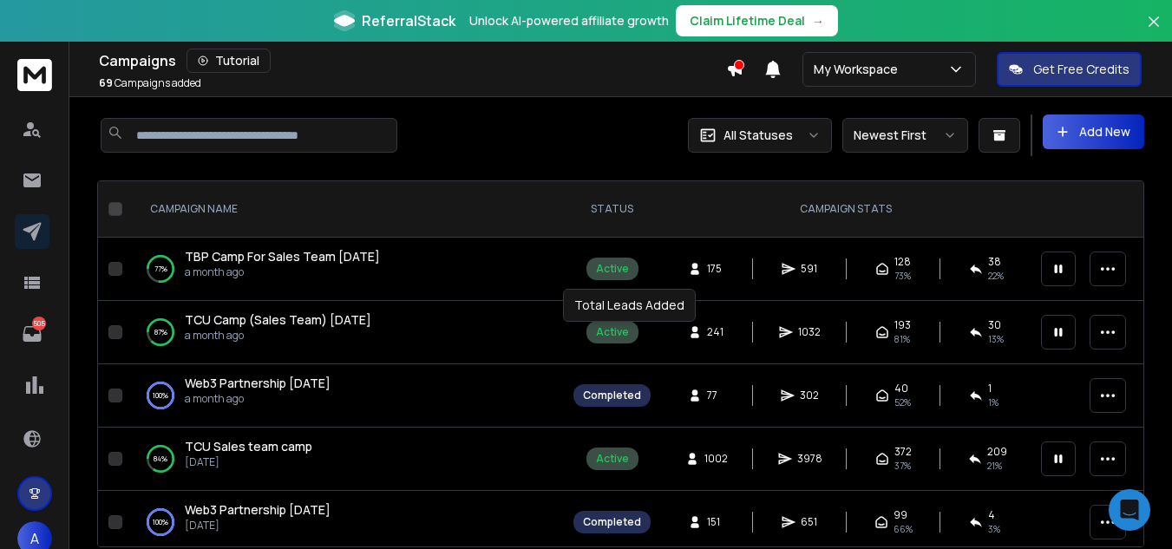
click at [707, 337] on span "241" at bounding box center [715, 332] width 17 height 14
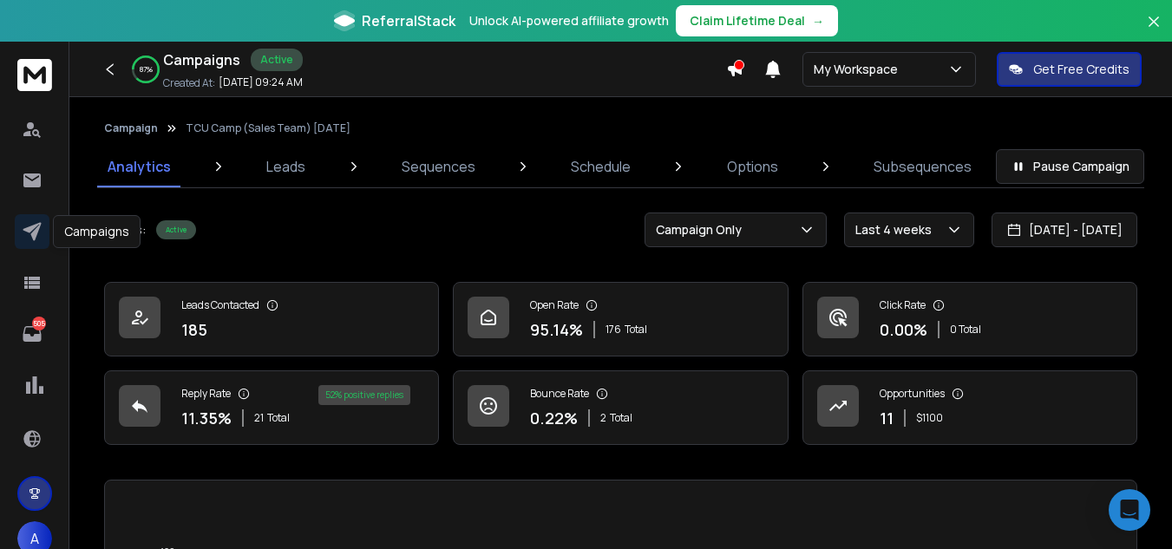
click at [31, 234] on icon at bounding box center [32, 232] width 18 height 18
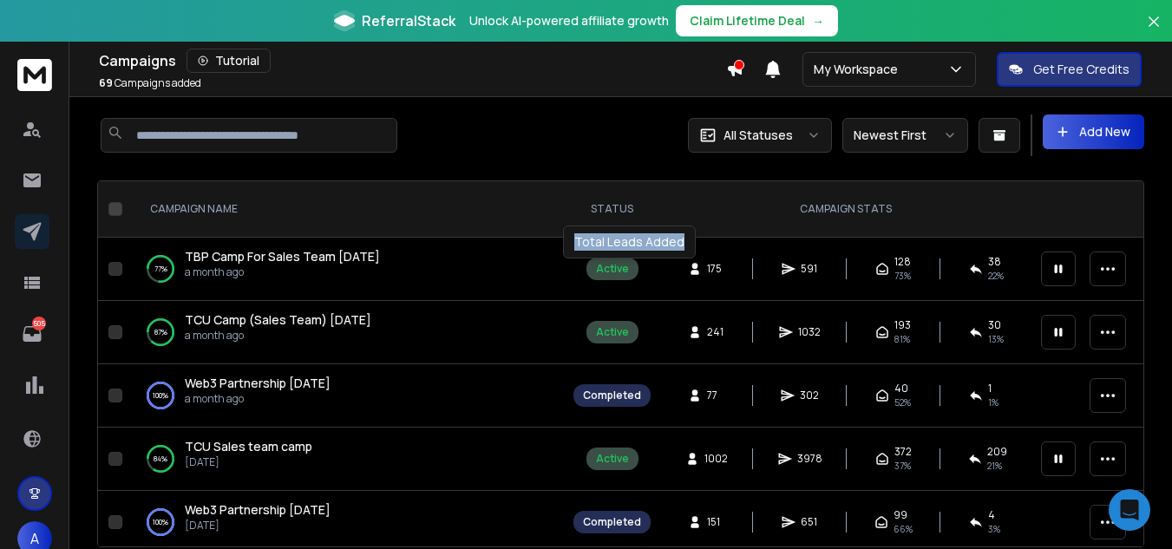
copy div "Total Leads Added"
drag, startPoint x: 577, startPoint y: 239, endPoint x: 678, endPoint y: 245, distance: 101.6
click at [678, 245] on div "Total Leads Added" at bounding box center [629, 242] width 133 height 33
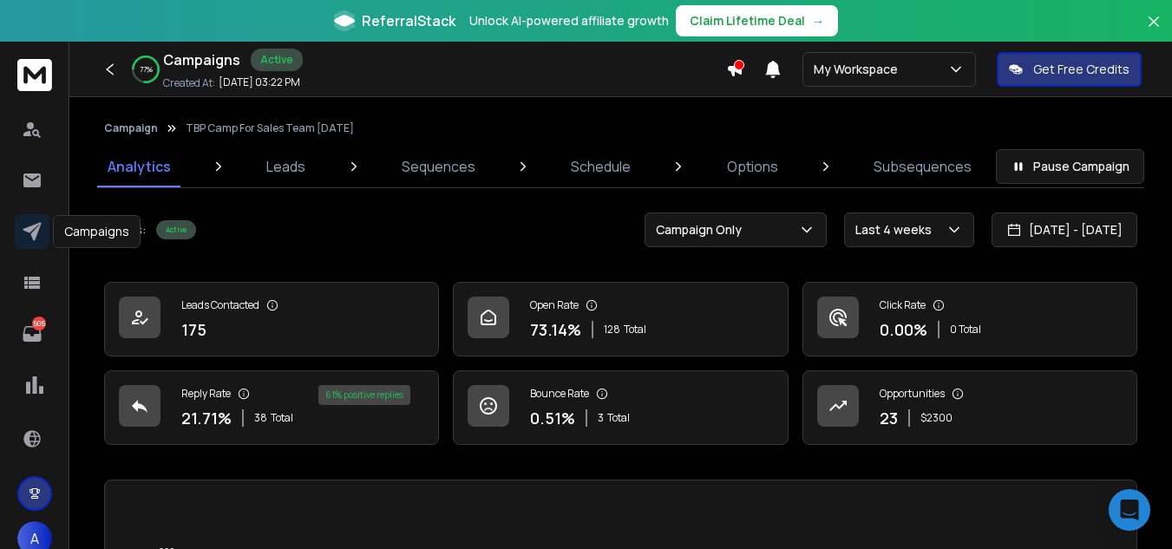
click at [30, 230] on icon at bounding box center [32, 232] width 18 height 18
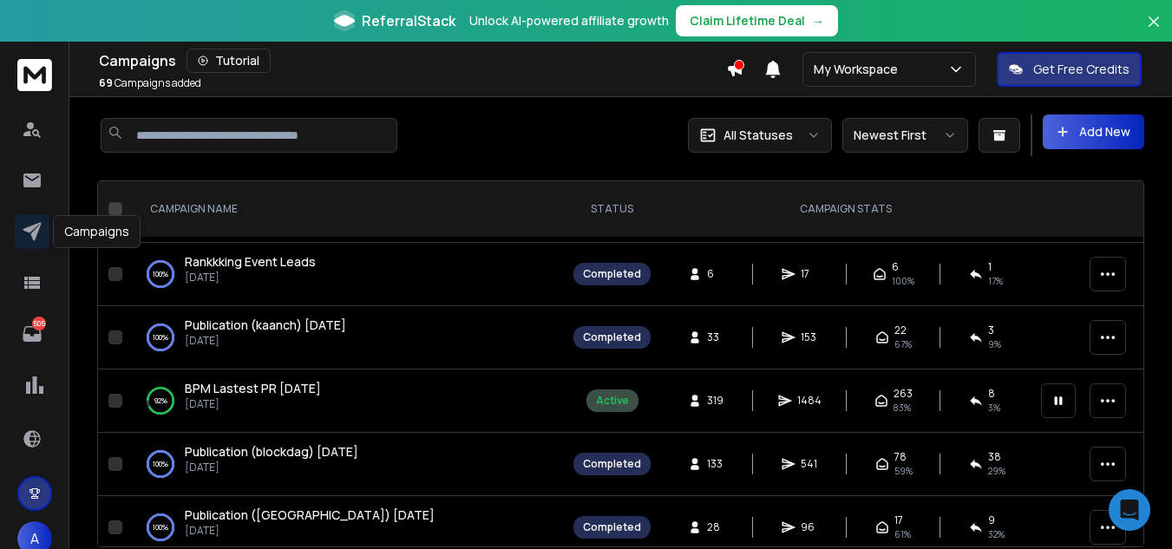
scroll to position [439, 0]
click at [287, 383] on span "BPM Lastest PR [DATE]" at bounding box center [253, 387] width 136 height 16
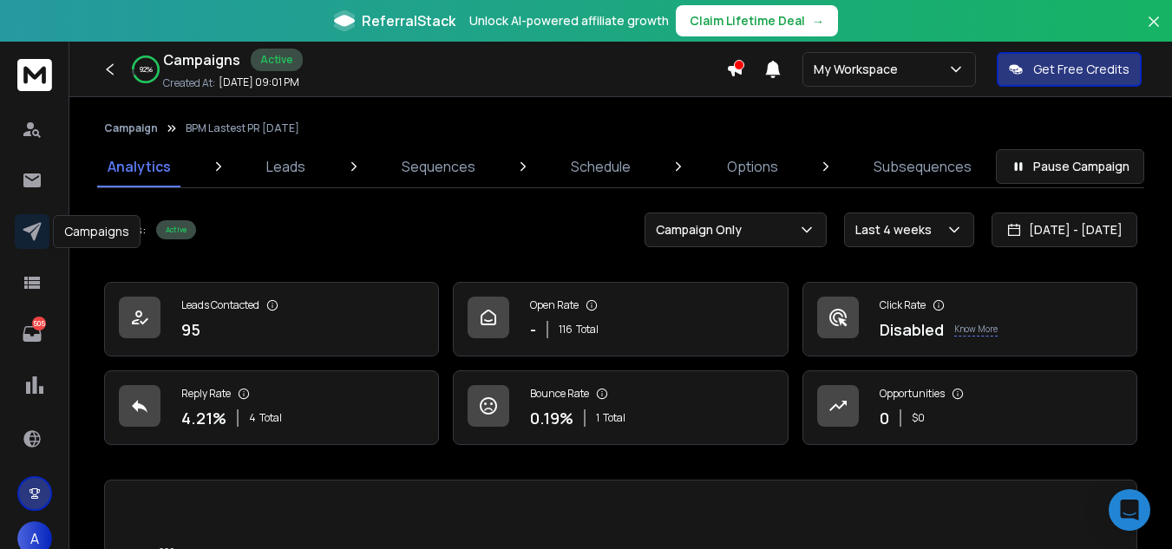
click at [29, 229] on icon at bounding box center [32, 232] width 18 height 18
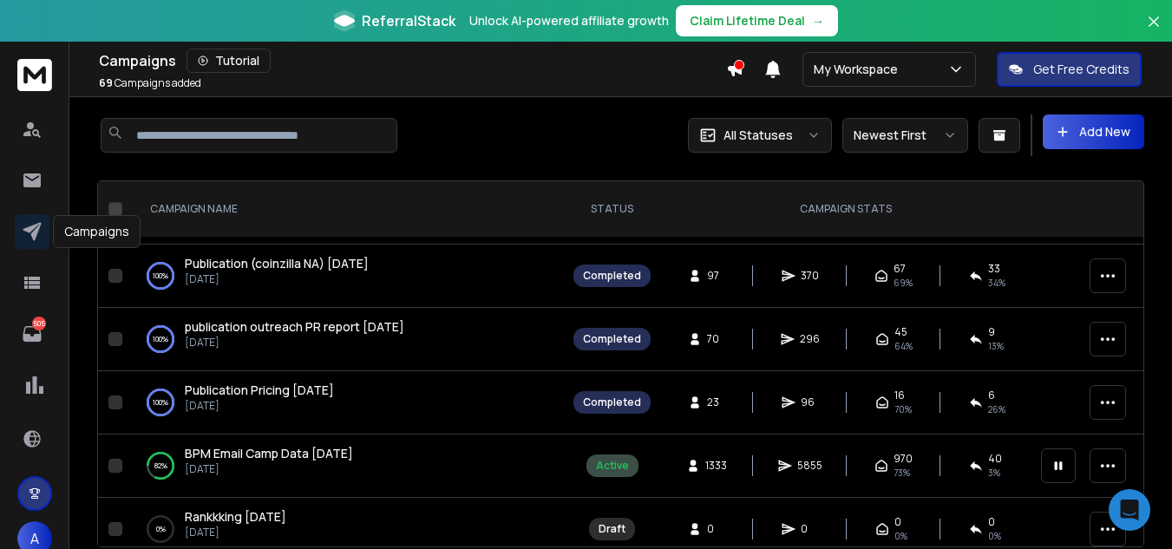
scroll to position [769, 0]
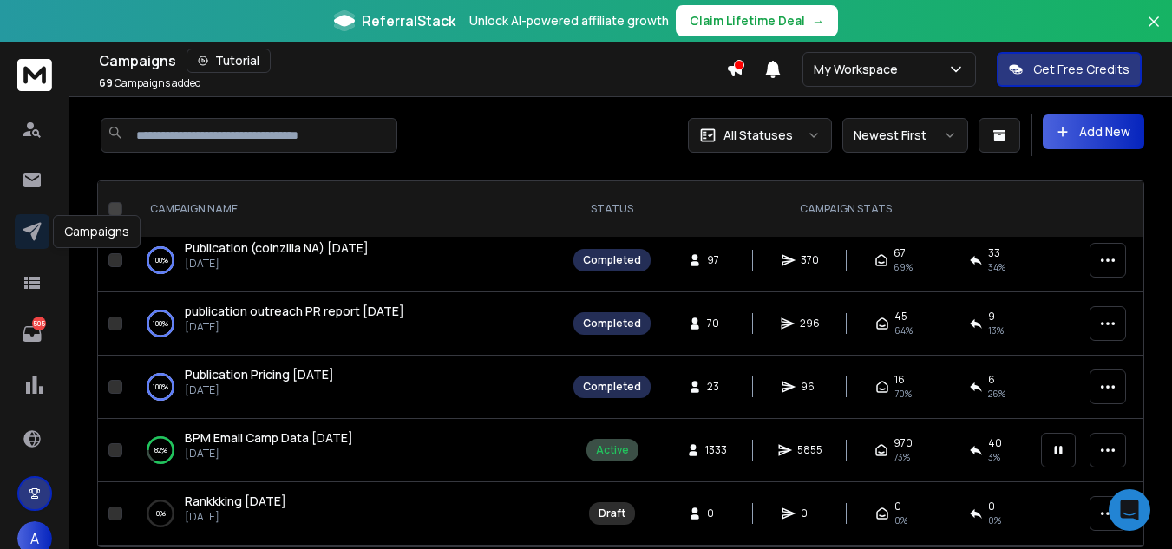
click at [274, 437] on span "BPM Email Camp Data [DATE]" at bounding box center [269, 437] width 168 height 16
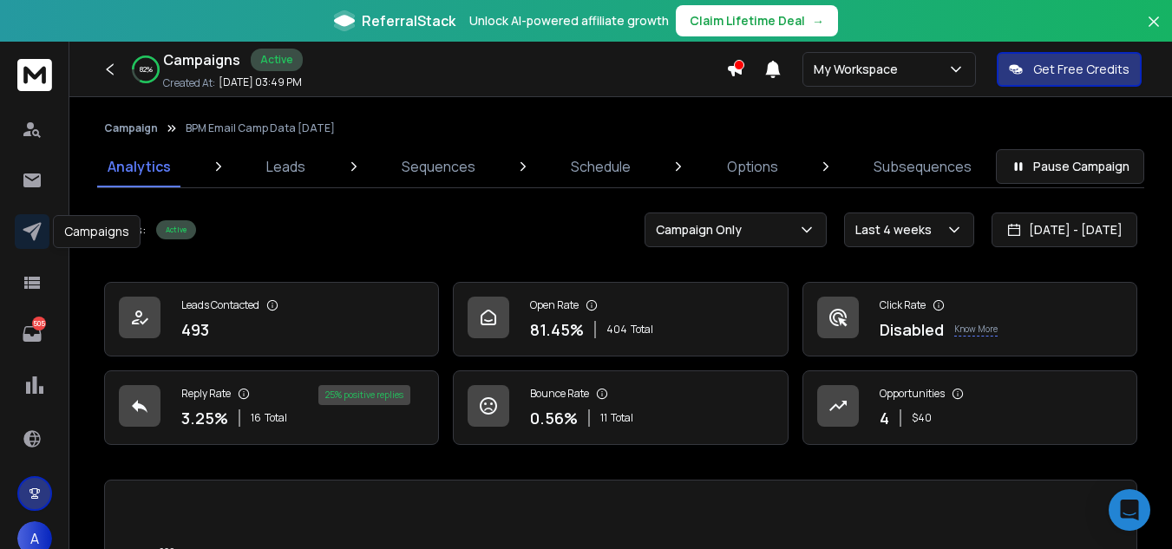
click at [36, 229] on icon at bounding box center [32, 232] width 18 height 18
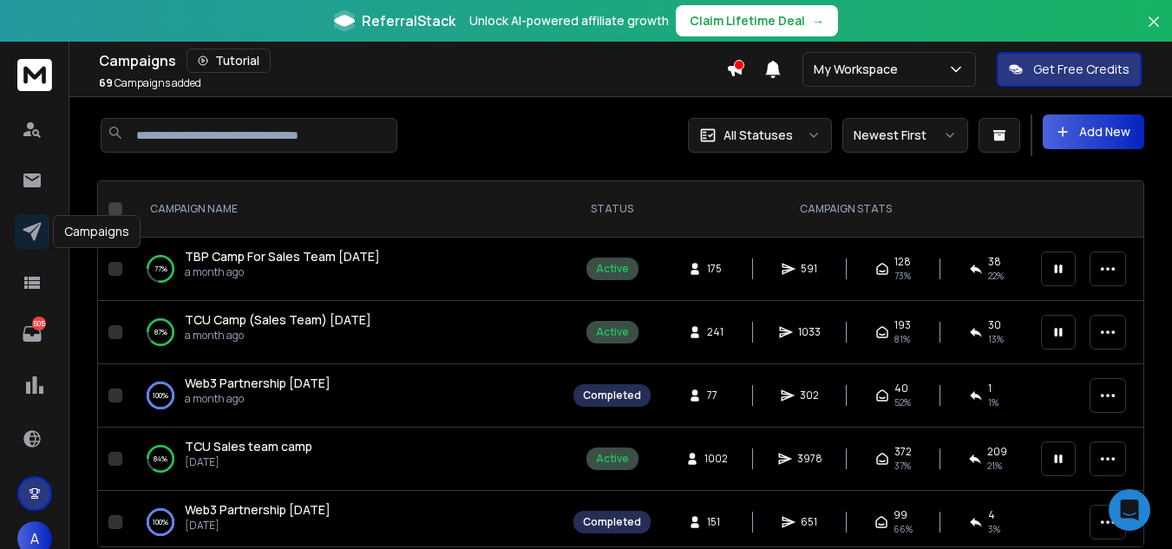
click at [326, 323] on span "TCU Camp (Sales Team) [DATE]" at bounding box center [278, 319] width 187 height 16
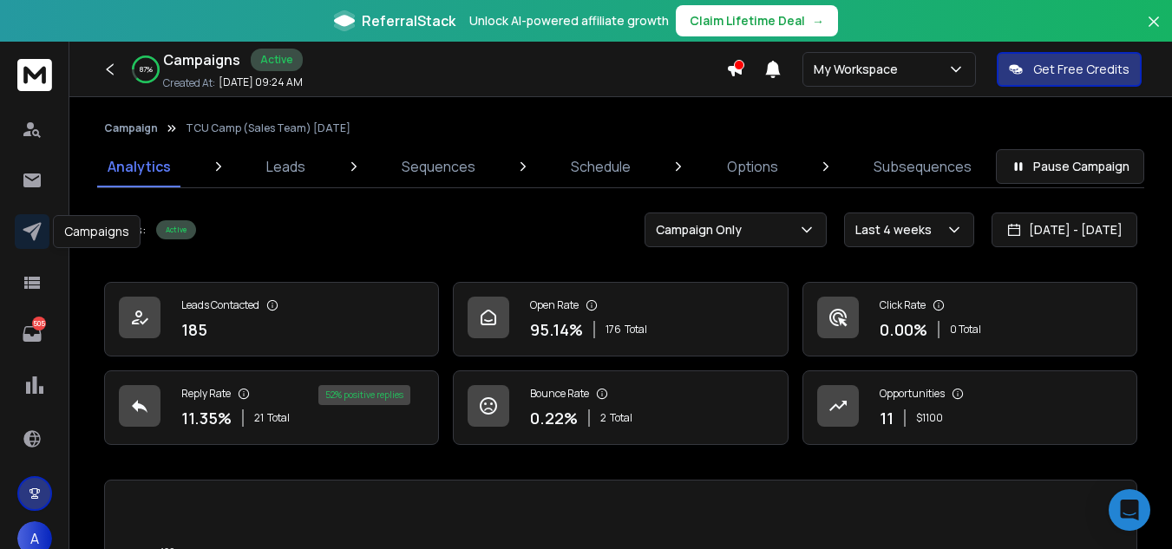
click at [13, 233] on div "505 A" at bounding box center [34, 299] width 69 height 514
click at [42, 238] on icon at bounding box center [32, 231] width 21 height 21
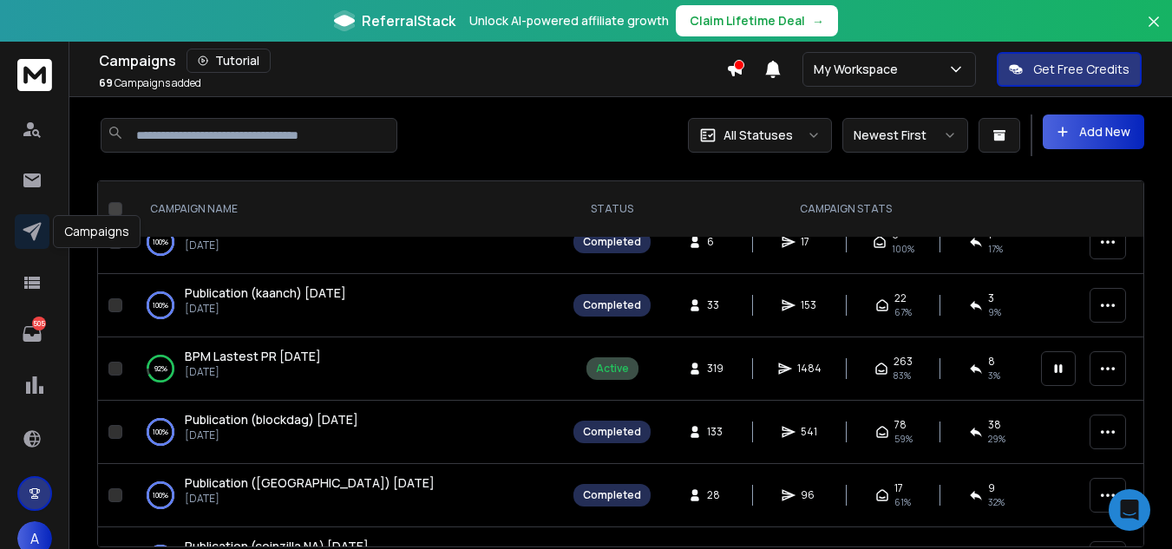
scroll to position [471, 0]
click at [234, 352] on span "BPM Lastest PR [DATE]" at bounding box center [253, 355] width 136 height 16
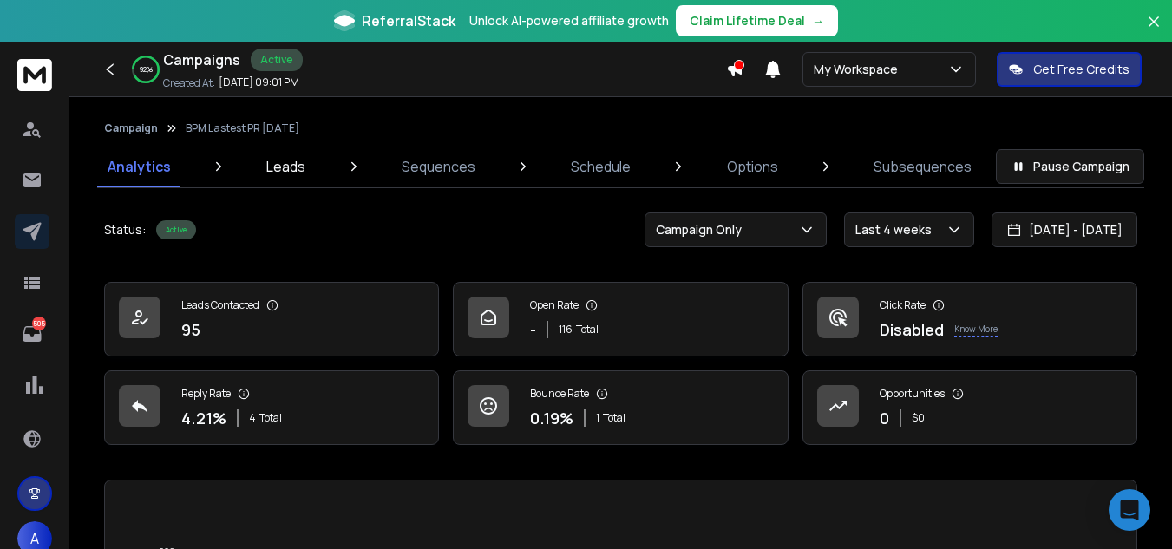
click at [294, 166] on p "Leads" at bounding box center [285, 166] width 39 height 21
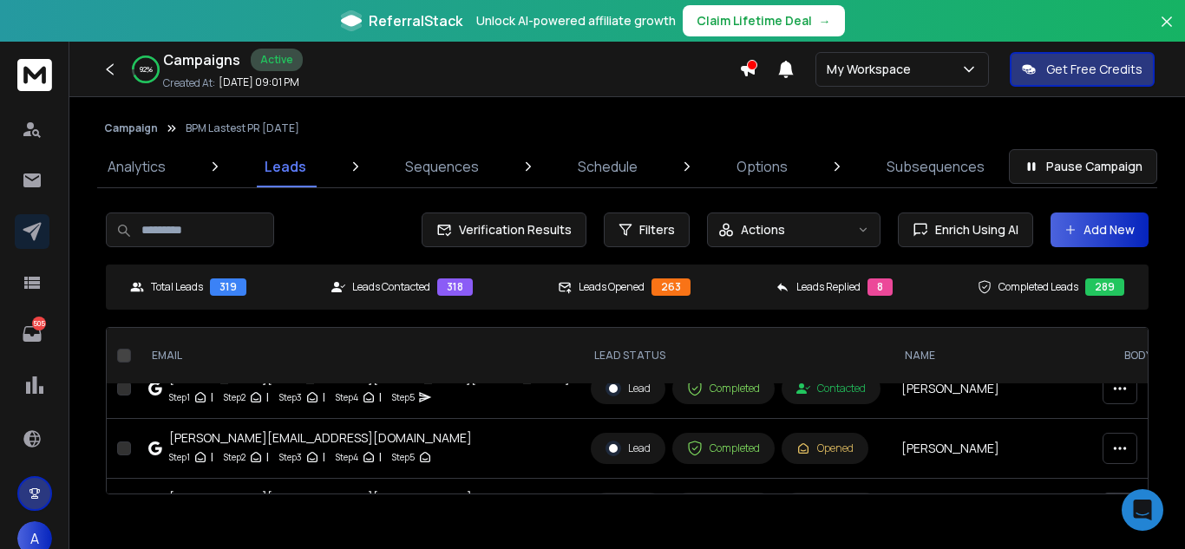
scroll to position [86, 0]
click at [32, 224] on icon at bounding box center [32, 231] width 21 height 21
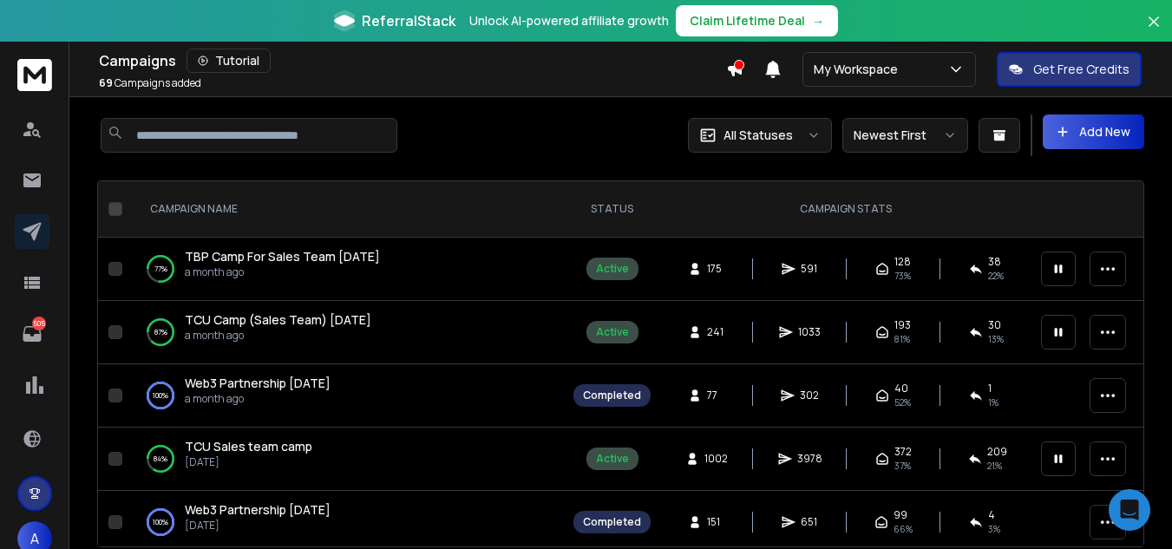
click at [248, 330] on p "a month ago" at bounding box center [278, 336] width 187 height 14
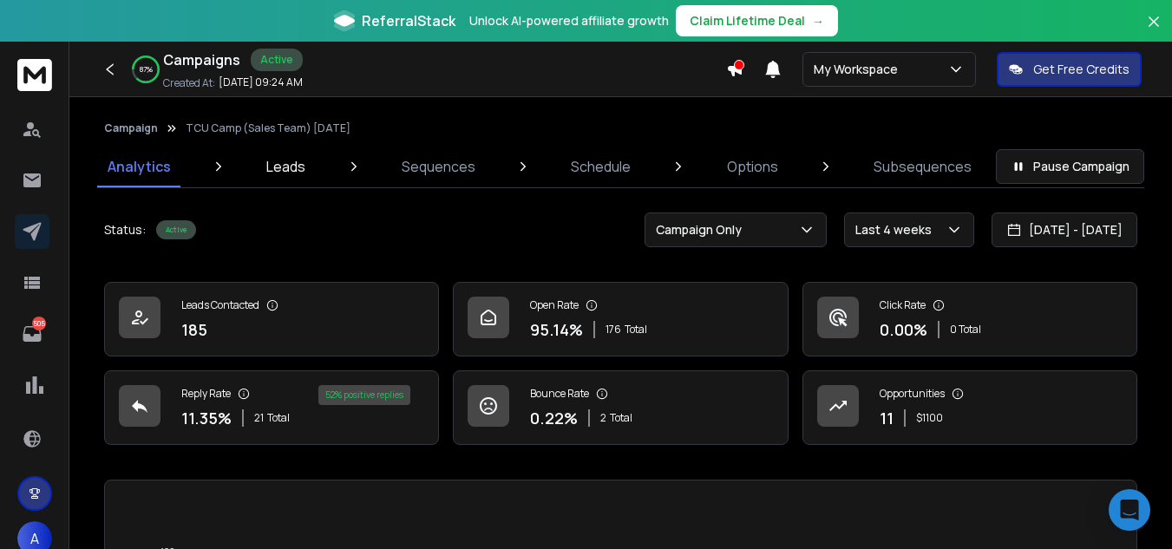
click at [280, 168] on p "Leads" at bounding box center [285, 166] width 39 height 21
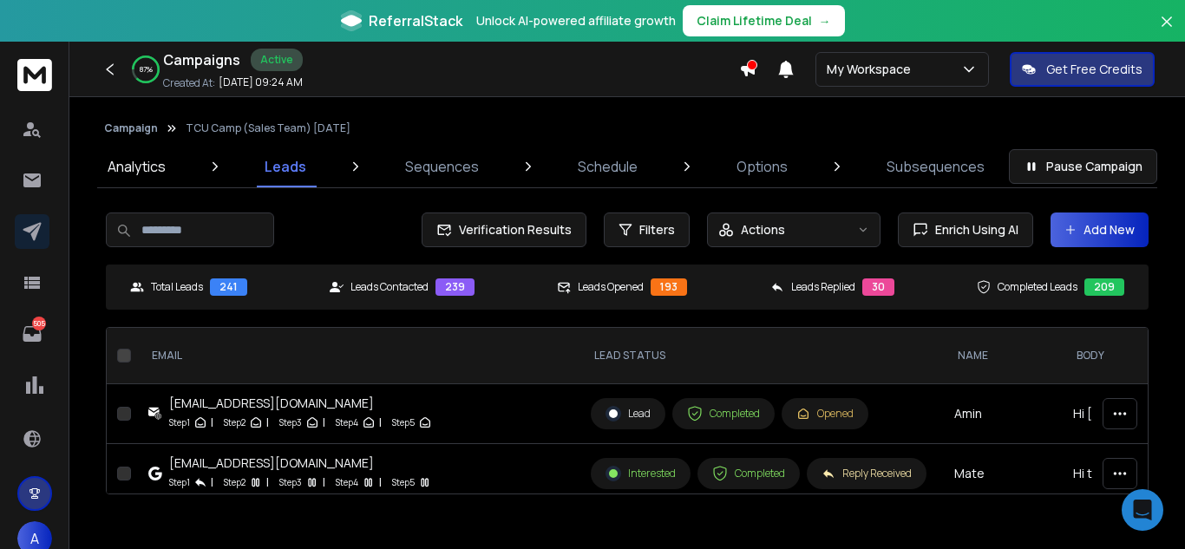
click at [157, 174] on p "Analytics" at bounding box center [137, 166] width 58 height 21
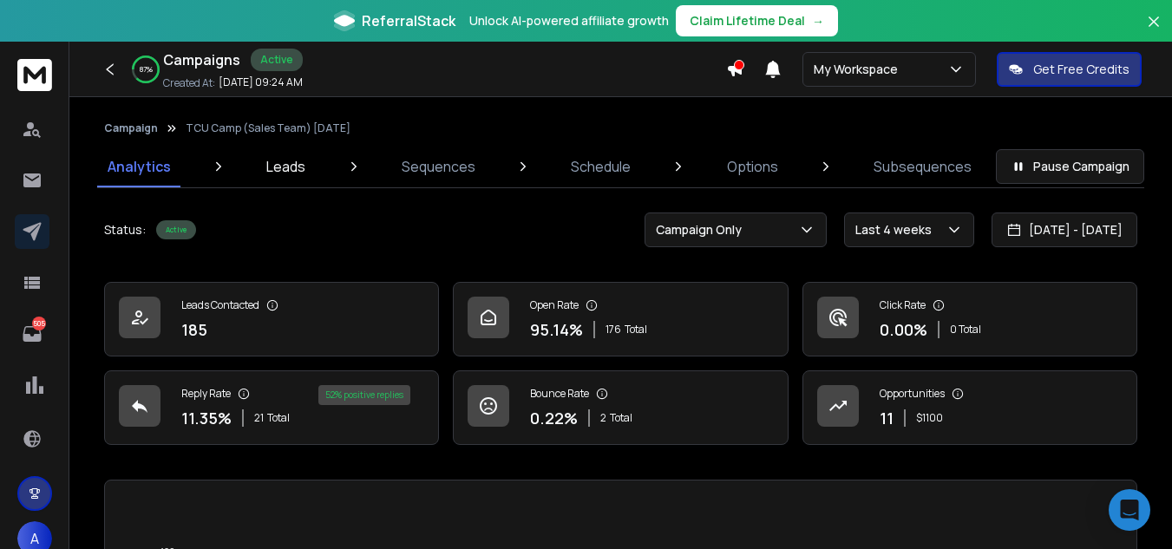
click at [269, 157] on p "Leads" at bounding box center [285, 166] width 39 height 21
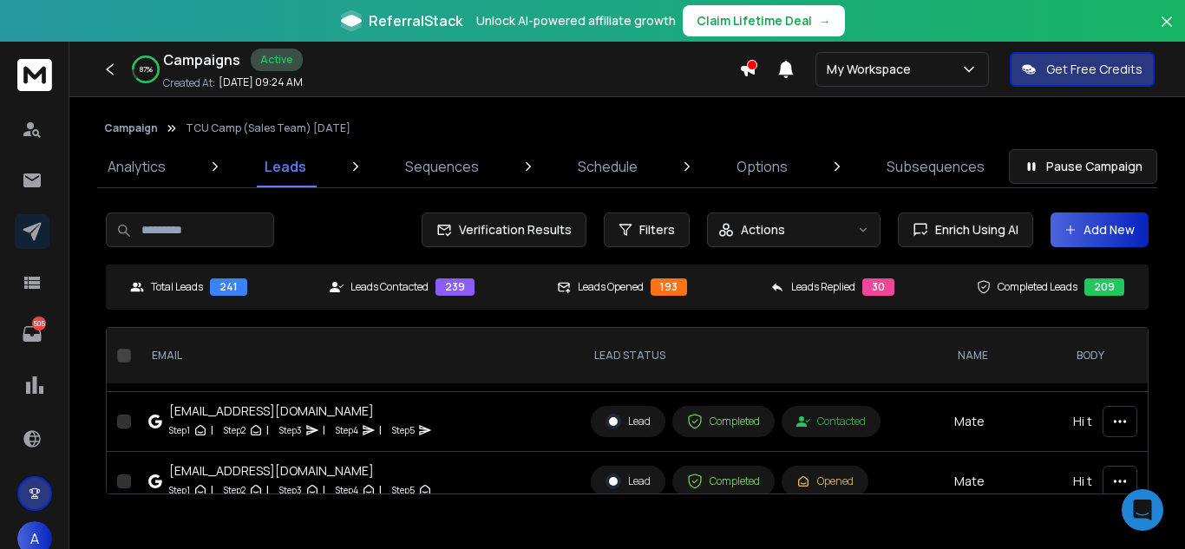
scroll to position [1433, 0]
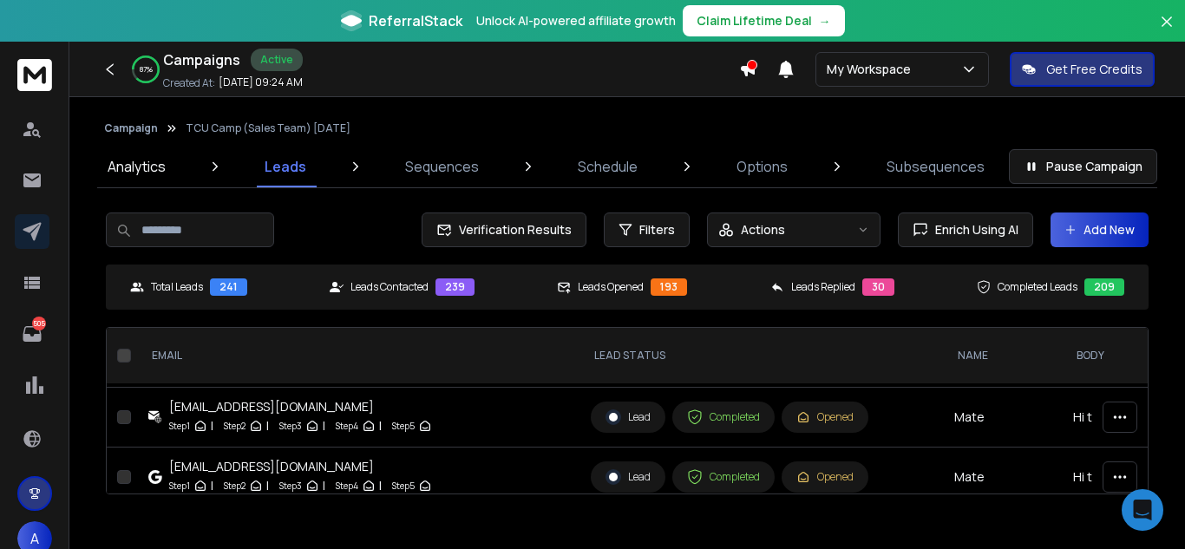
click at [141, 159] on p "Analytics" at bounding box center [137, 166] width 58 height 21
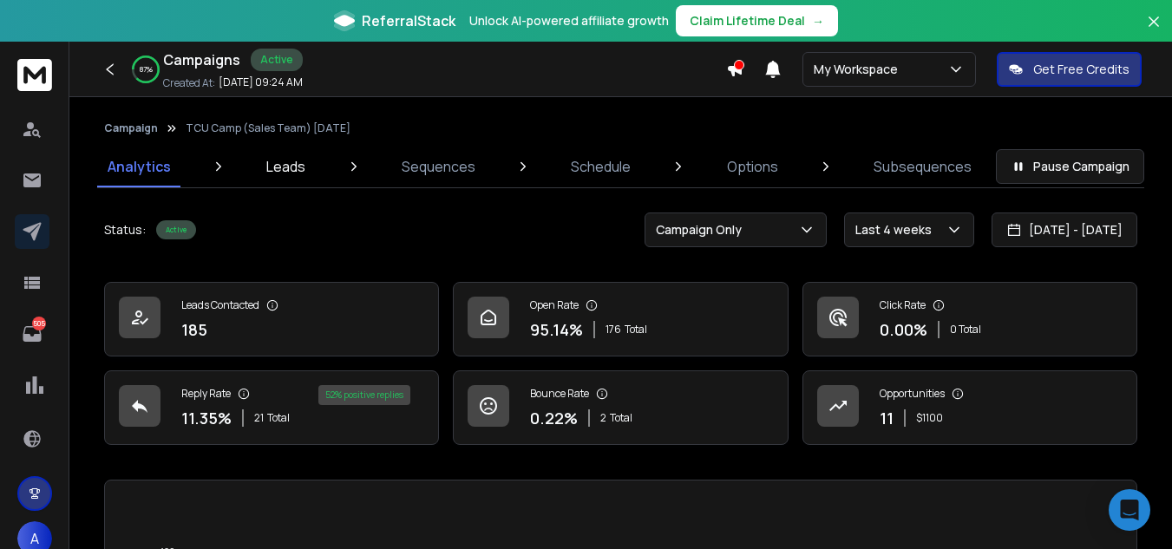
click at [290, 174] on p "Leads" at bounding box center [285, 166] width 39 height 21
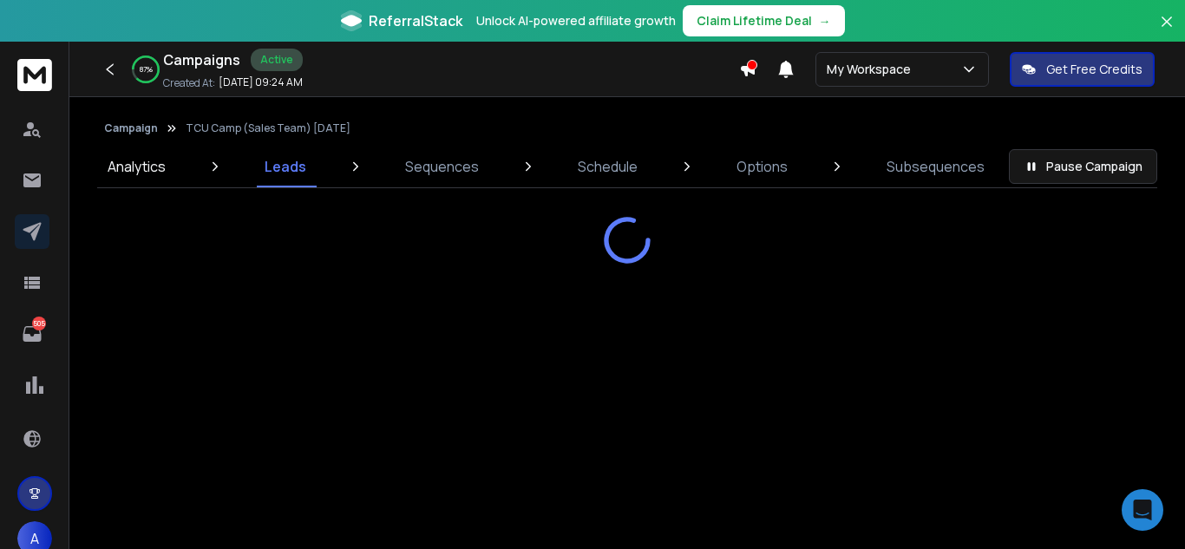
click at [148, 166] on p "Analytics" at bounding box center [137, 166] width 58 height 21
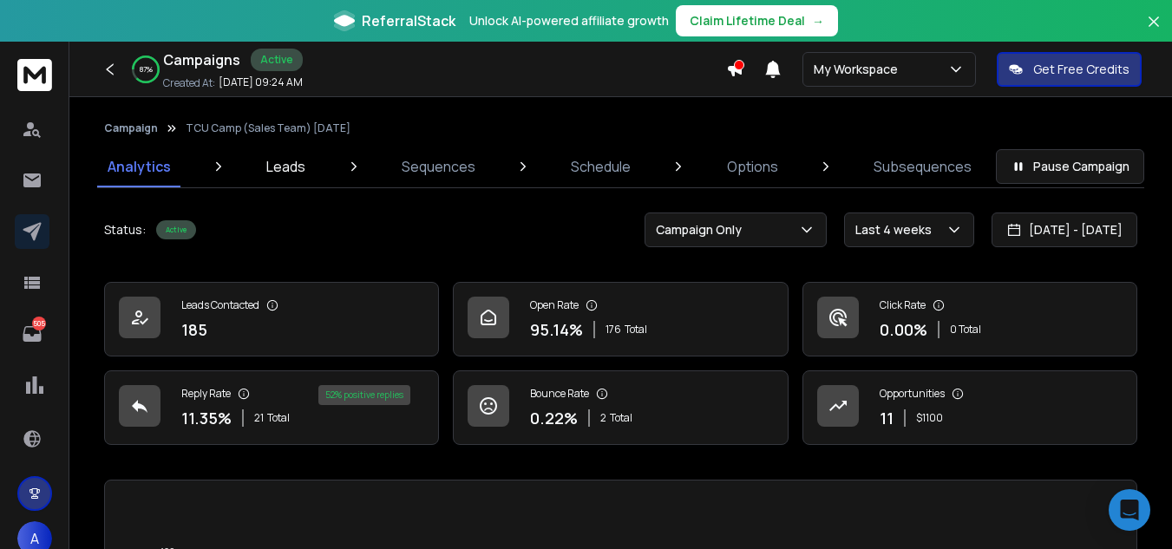
click at [278, 167] on p "Leads" at bounding box center [285, 166] width 39 height 21
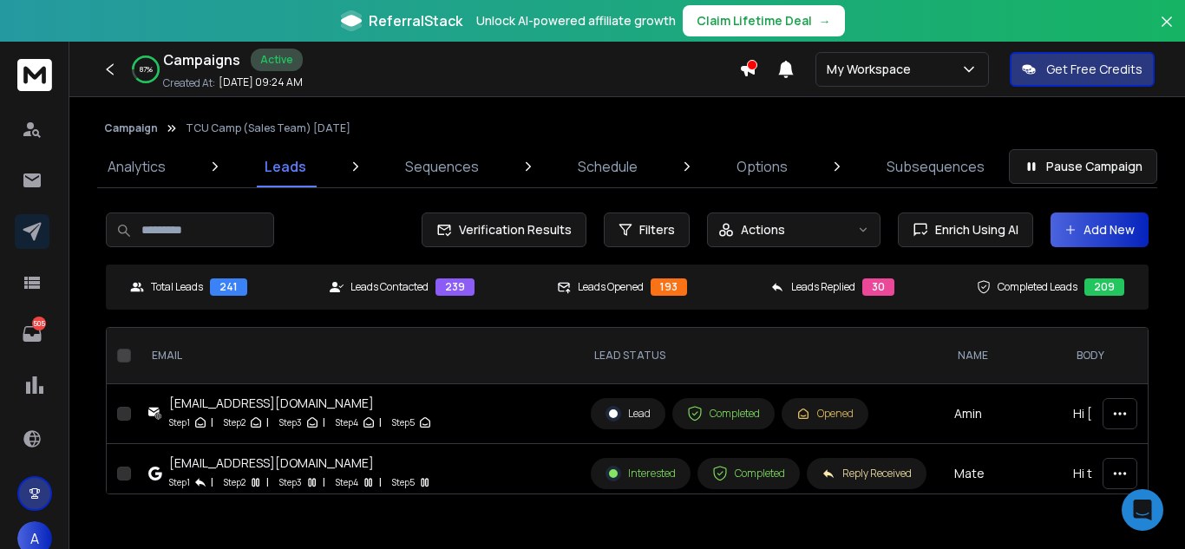
click at [46, 231] on link at bounding box center [32, 231] width 35 height 35
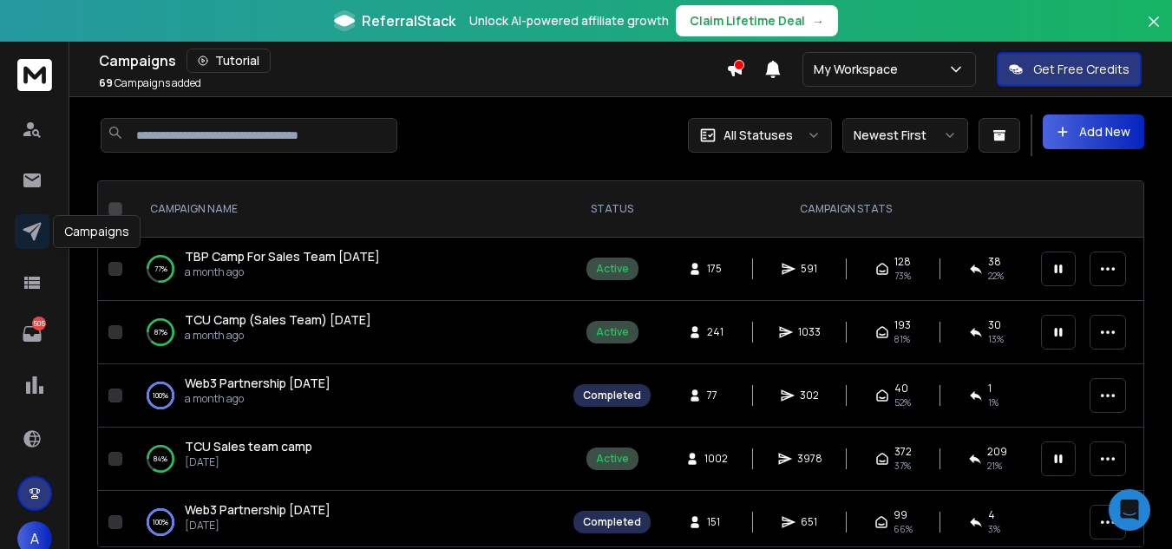
click at [246, 314] on span "TCU Camp (Sales Team) [DATE]" at bounding box center [278, 319] width 187 height 16
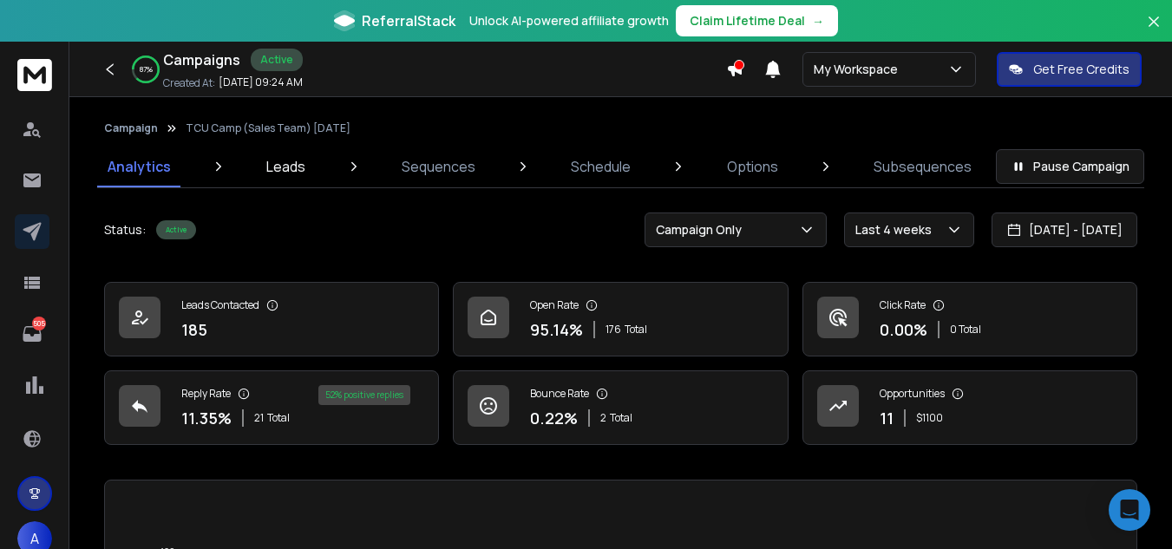
click at [291, 156] on p "Leads" at bounding box center [285, 166] width 39 height 21
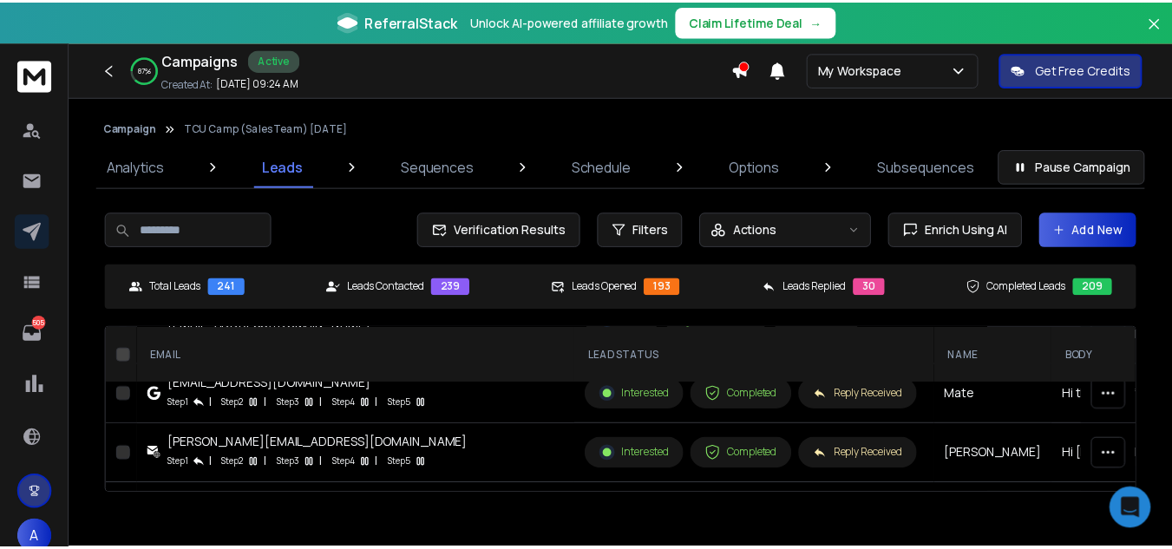
scroll to position [260, 0]
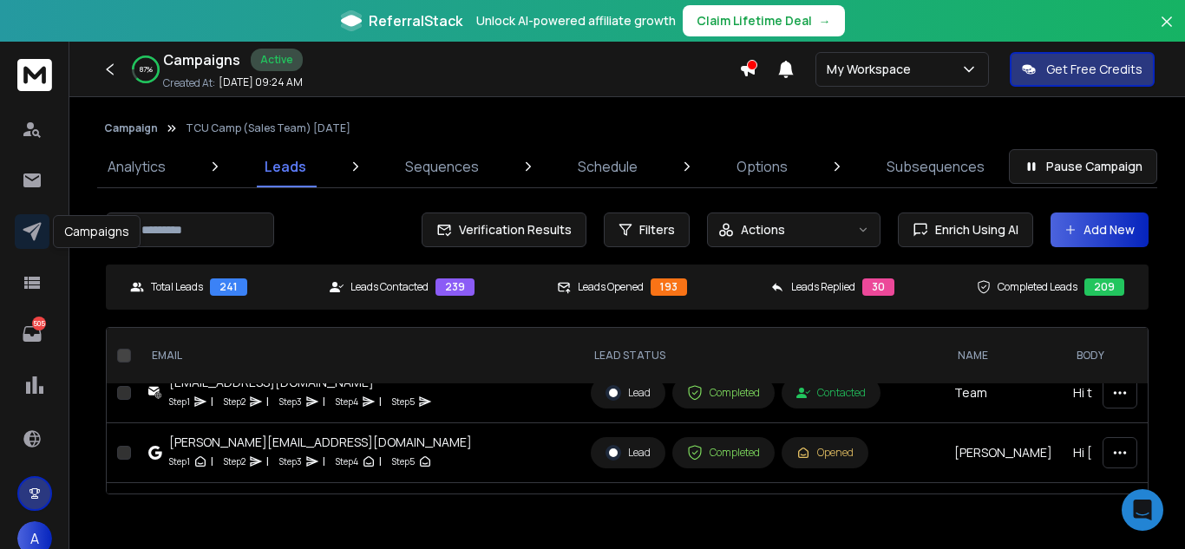
click at [36, 223] on icon at bounding box center [32, 231] width 21 height 21
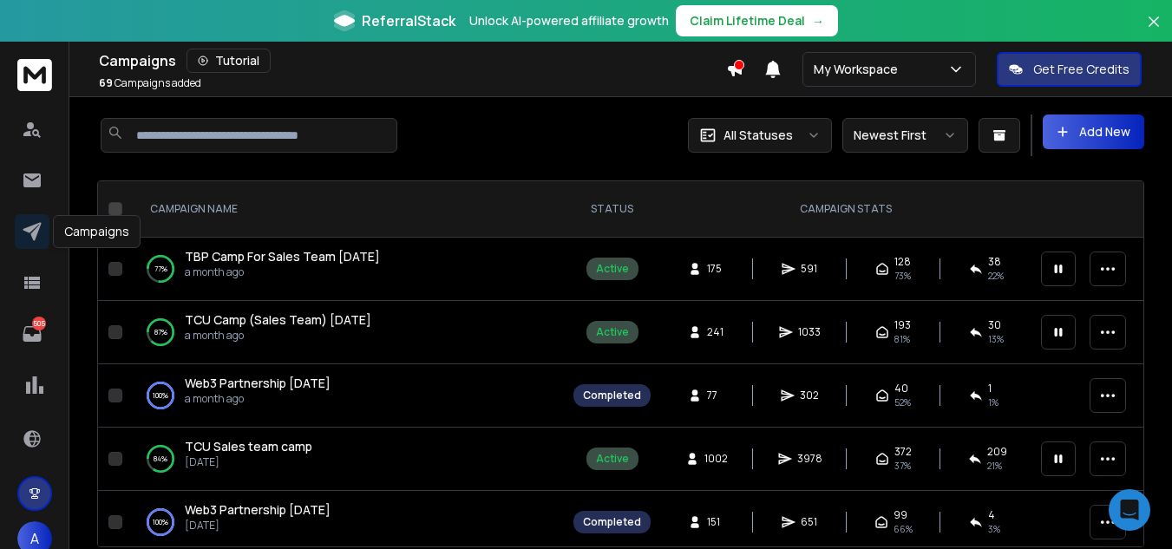
click at [303, 256] on span "TBP Camp For Sales Team [DATE]" at bounding box center [282, 256] width 195 height 16
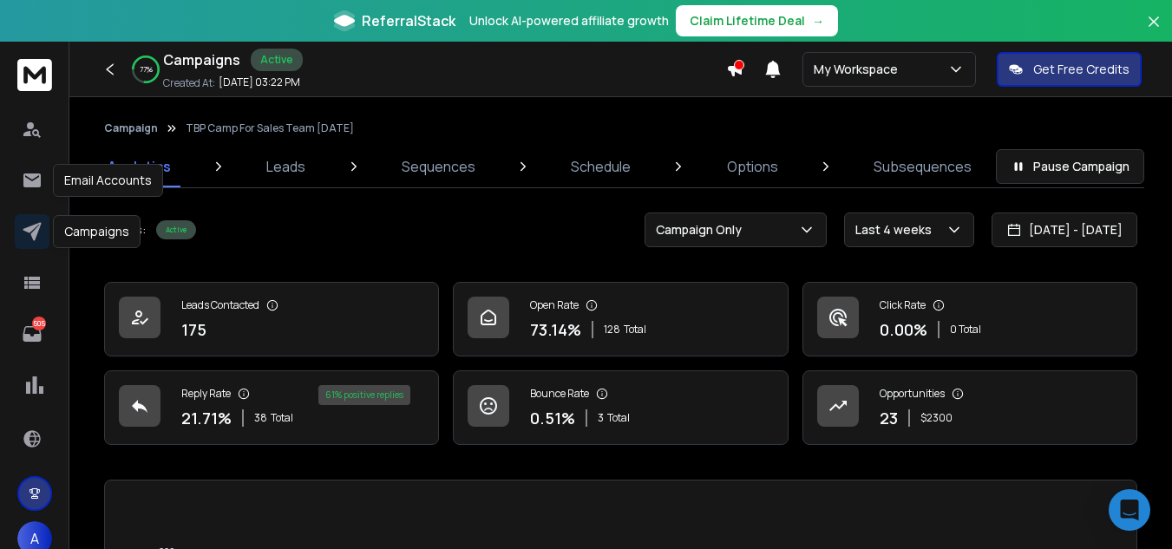
click at [19, 233] on link at bounding box center [32, 231] width 35 height 35
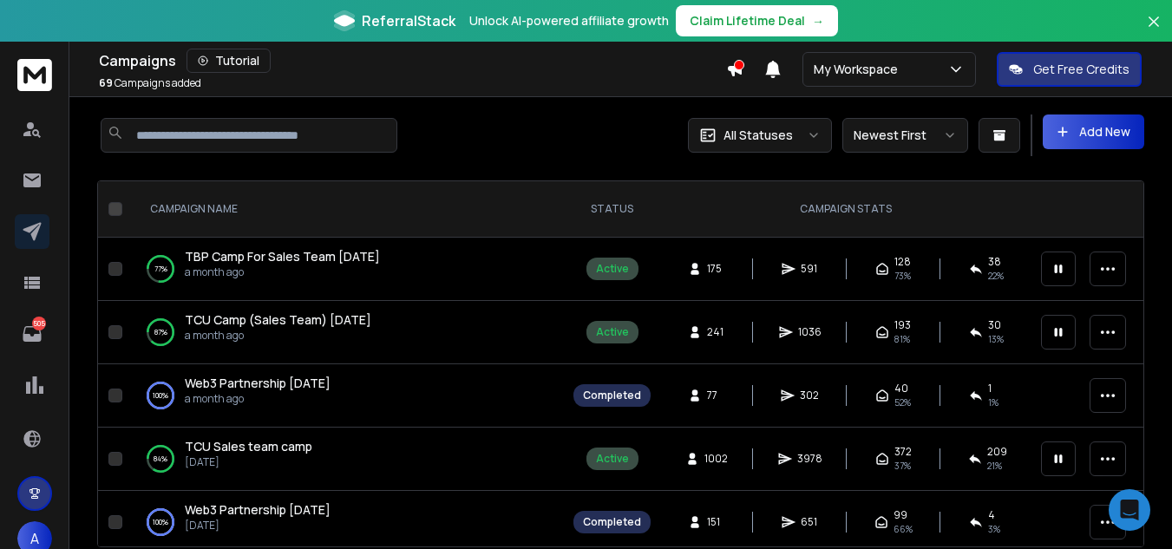
click at [190, 136] on input at bounding box center [249, 135] width 297 height 35
paste input "**********"
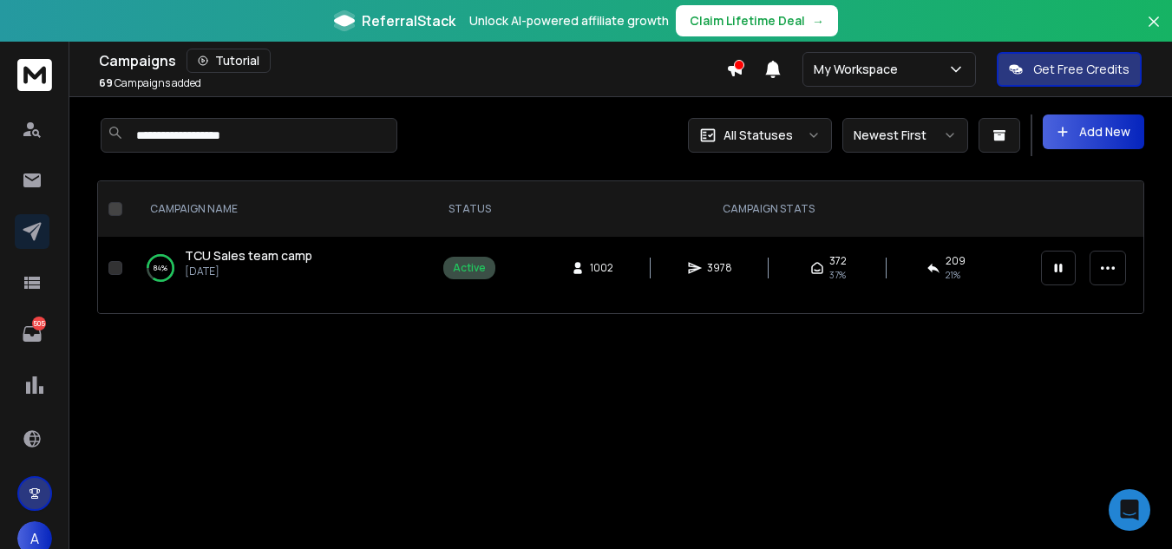
type input "**********"
click at [246, 253] on span "TCU Sales team camp" at bounding box center [249, 255] width 128 height 16
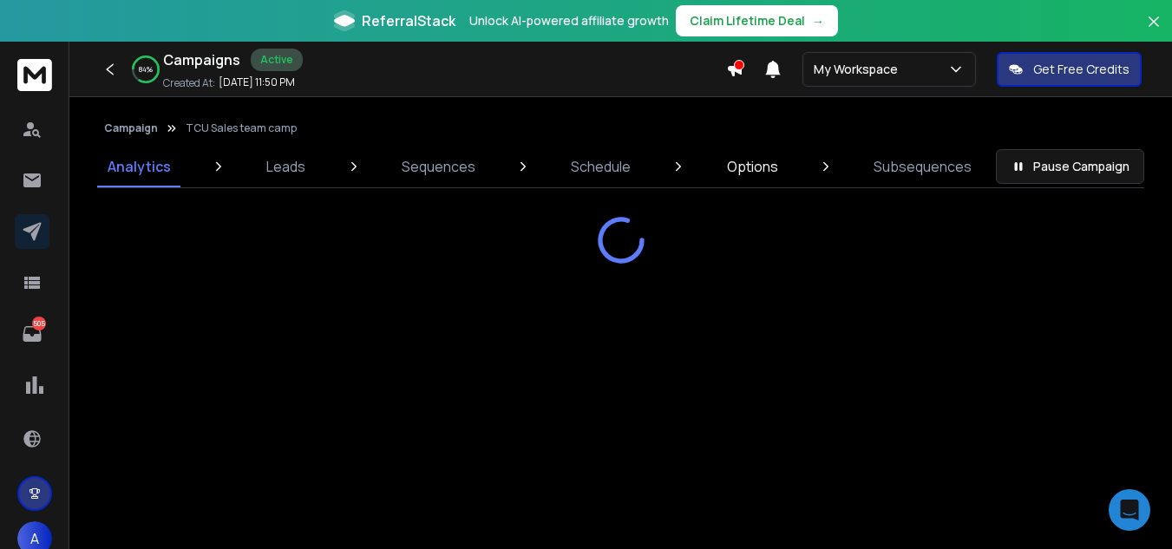
click at [745, 167] on p "Options" at bounding box center [752, 166] width 51 height 21
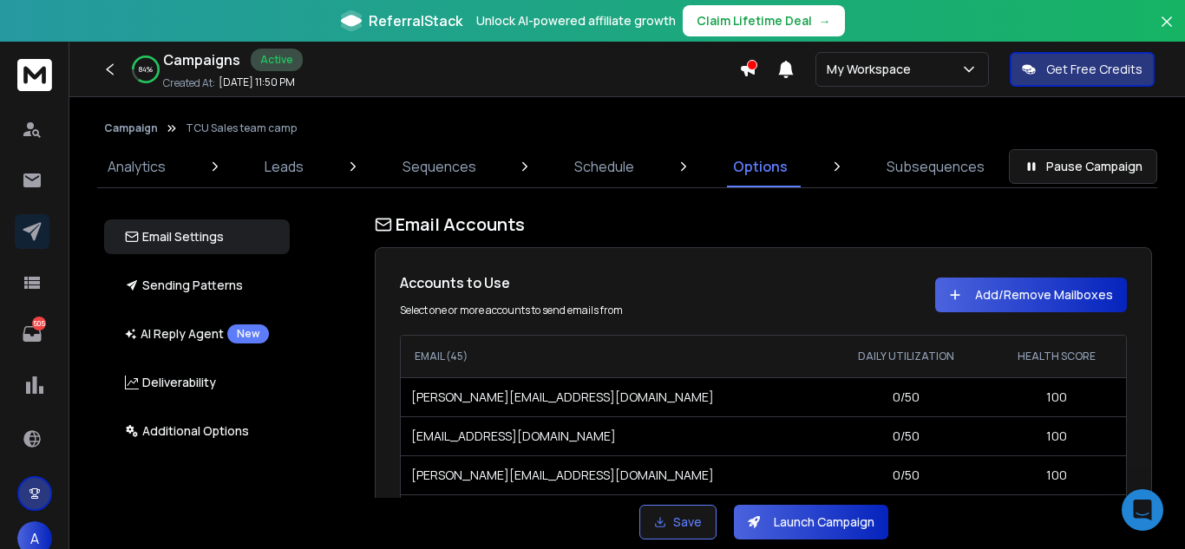
click at [1016, 296] on button "Add/Remove Mailboxes" at bounding box center [1031, 295] width 192 height 35
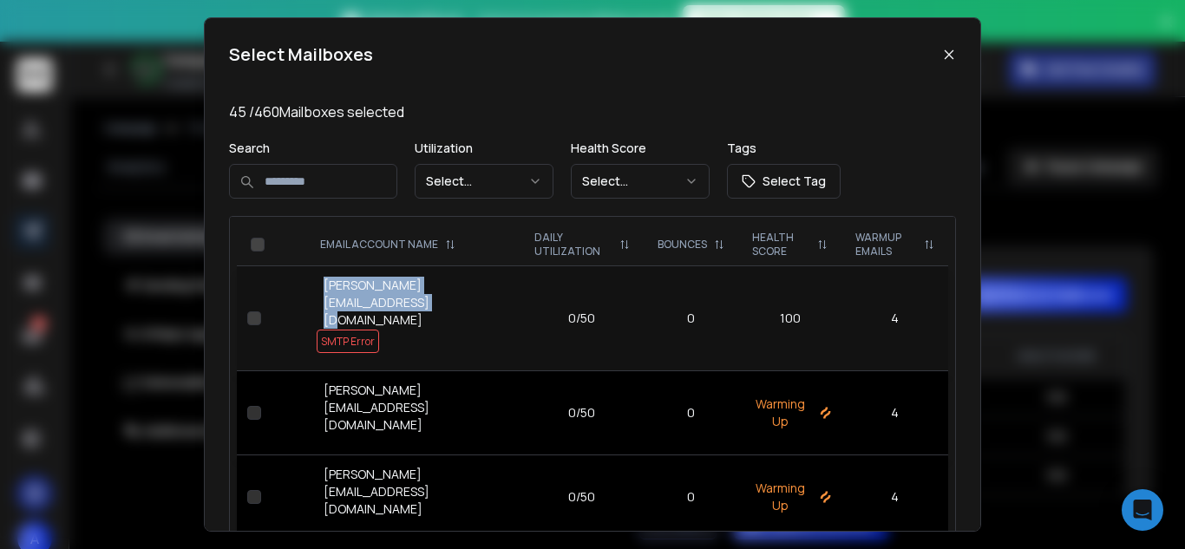
drag, startPoint x: 317, startPoint y: 285, endPoint x: 527, endPoint y: 284, distance: 210.8
click at [510, 284] on div "[PERSON_NAME][EMAIL_ADDRESS][DOMAIN_NAME]" at bounding box center [413, 303] width 193 height 52
copy div "[PERSON_NAME][EMAIL_ADDRESS][DOMAIN_NAME]"
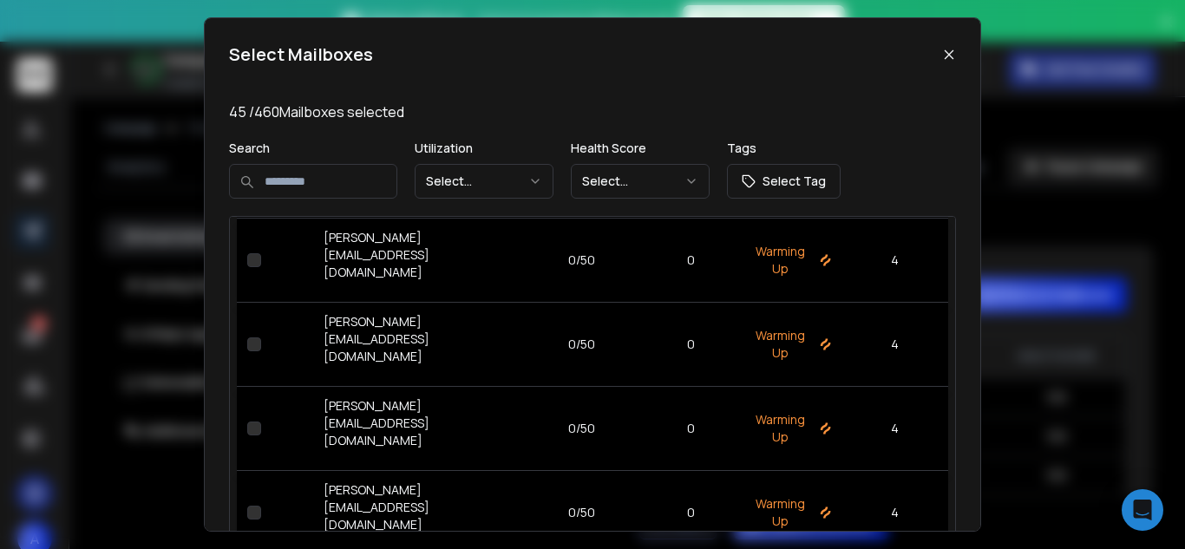
scroll to position [708, 0]
drag, startPoint x: 383, startPoint y: 336, endPoint x: 550, endPoint y: 341, distance: 166.7
copy p "[DOMAIN_NAME]"
click at [312, 184] on input at bounding box center [313, 181] width 168 height 35
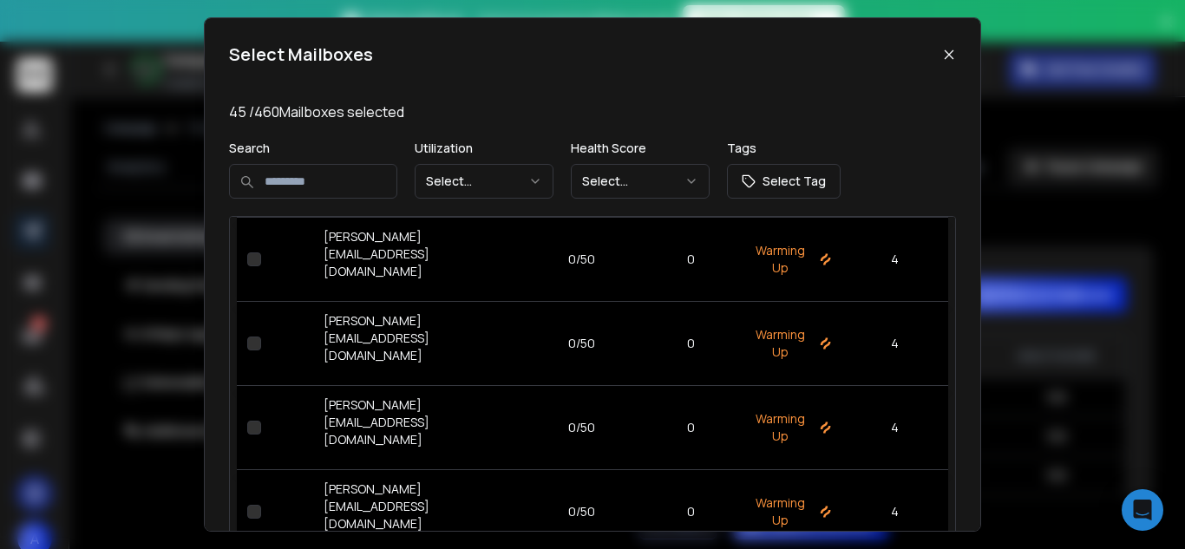
paste input "**********"
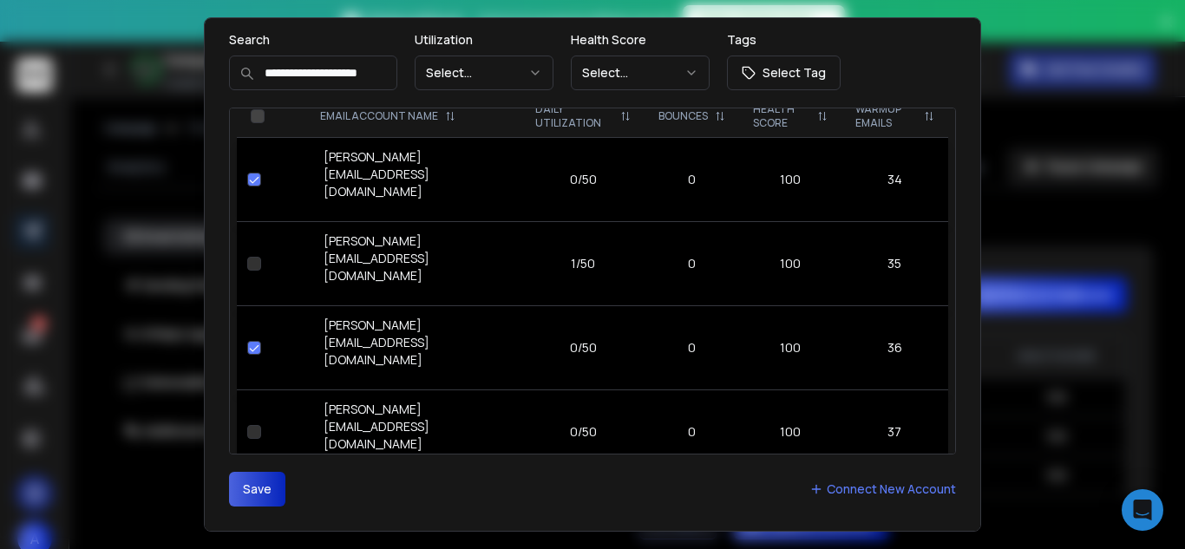
scroll to position [0, 0]
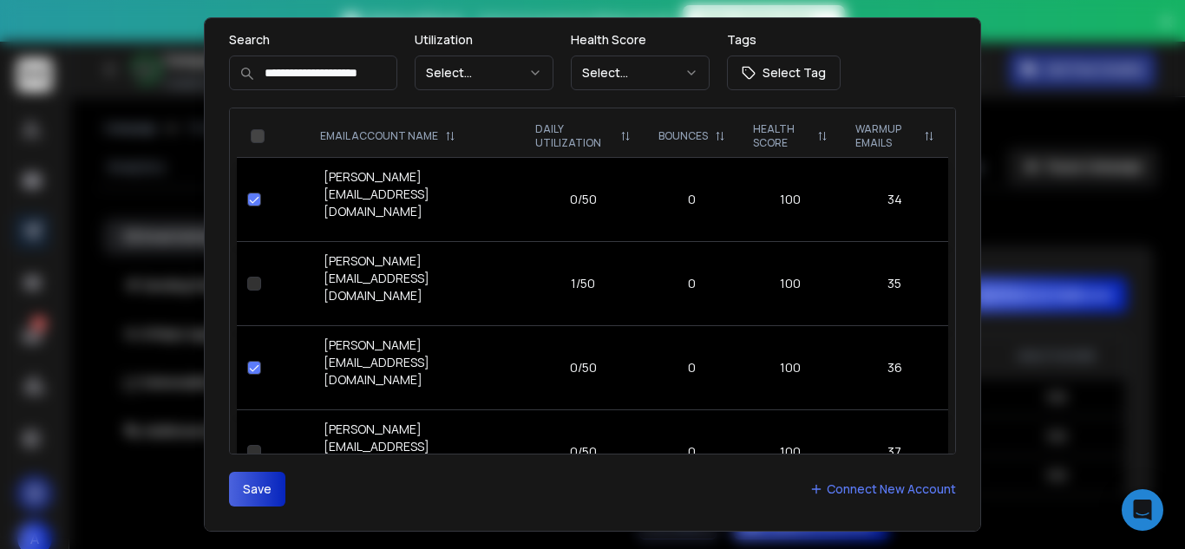
click at [334, 62] on input "**********" at bounding box center [313, 73] width 168 height 35
paste input
type input "**********"
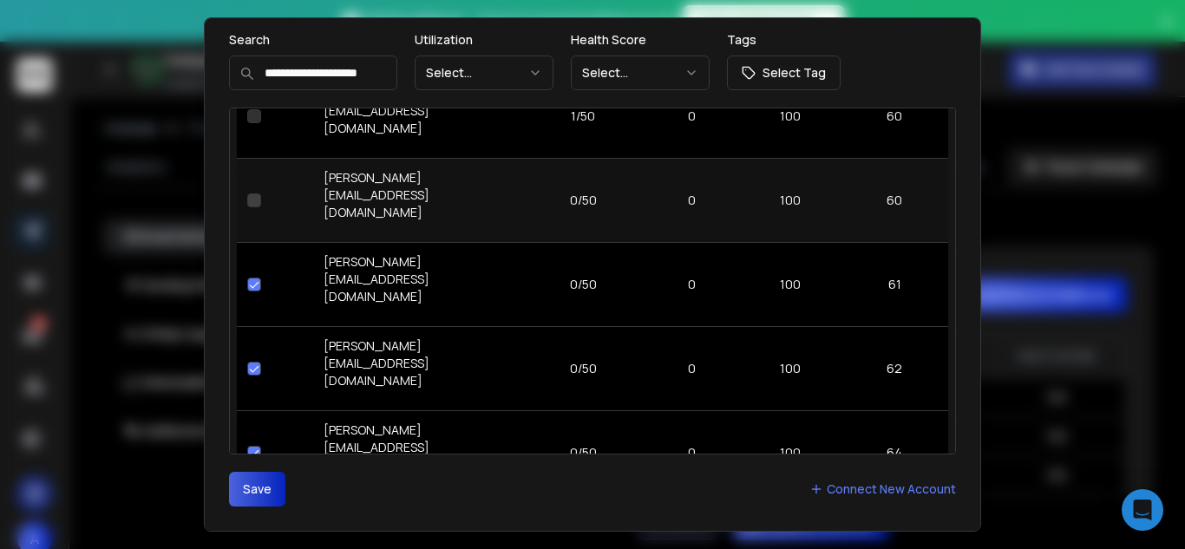
scroll to position [1402, 0]
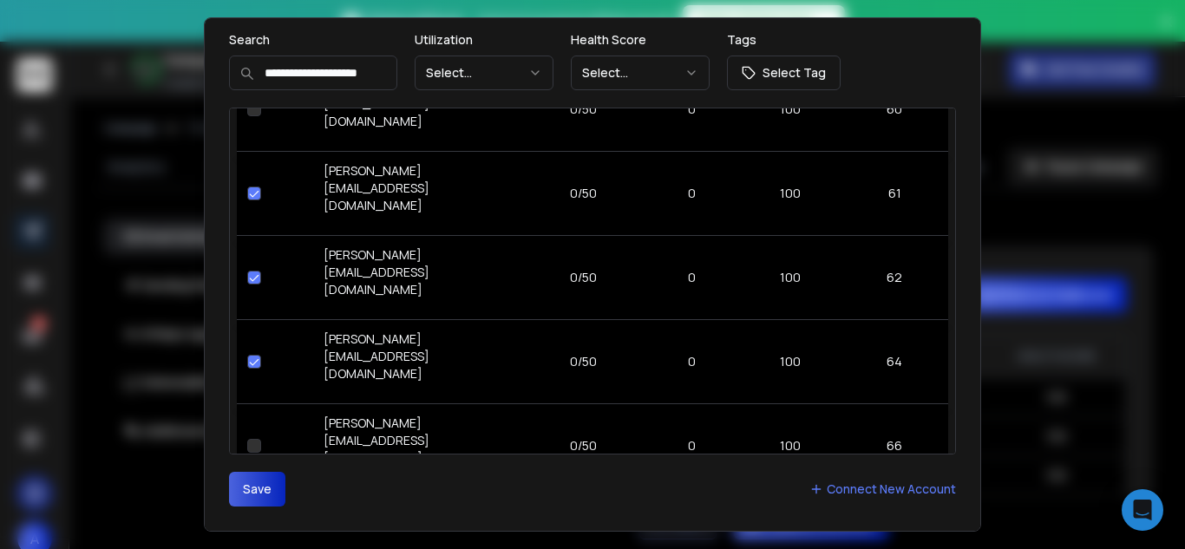
click at [344, 73] on input "**********" at bounding box center [313, 73] width 168 height 35
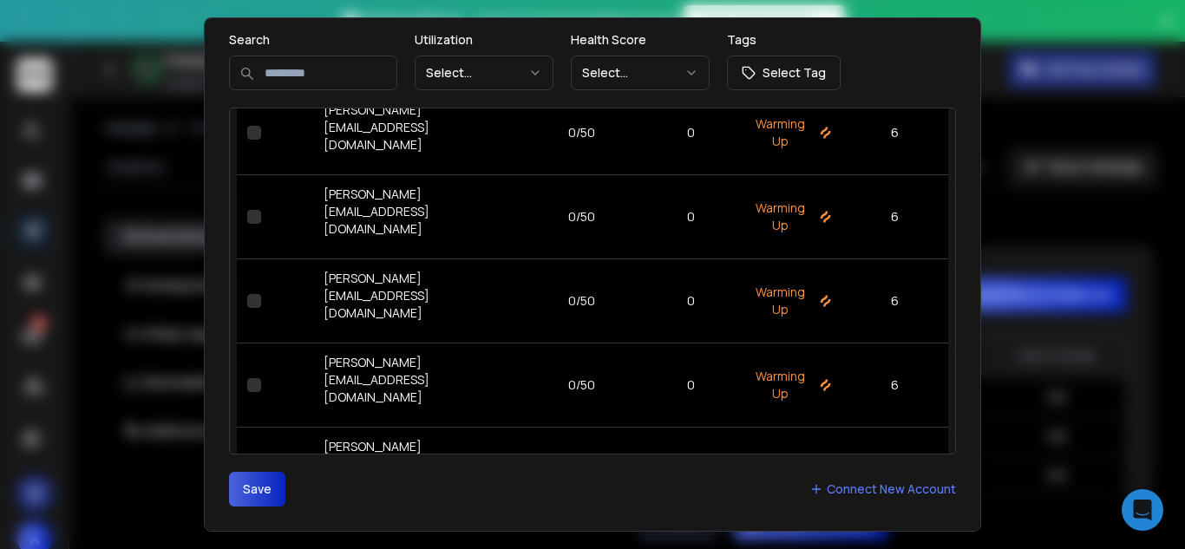
scroll to position [5500, 0]
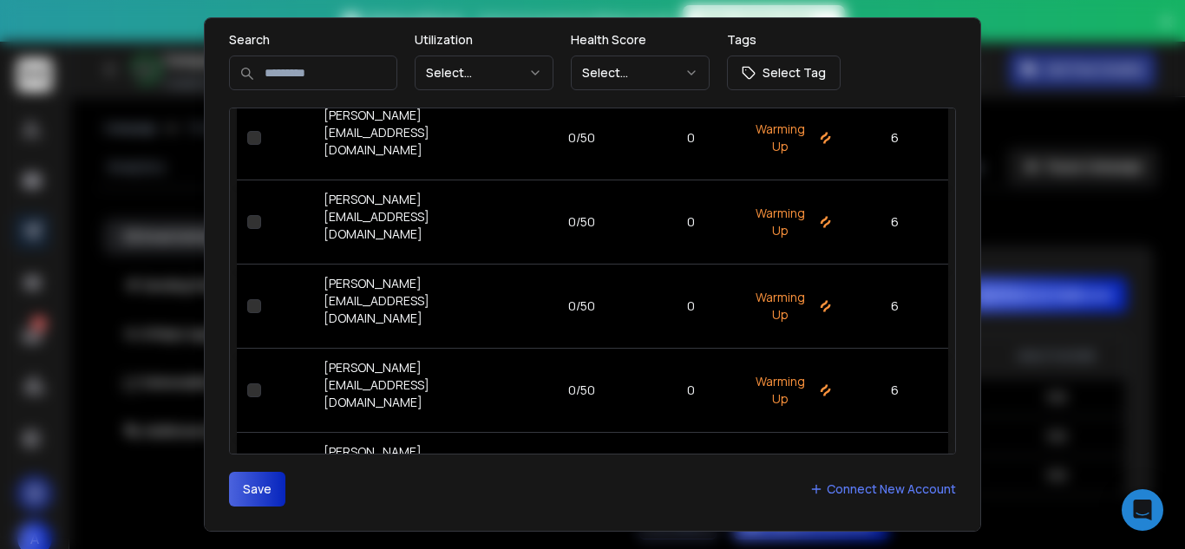
drag, startPoint x: 523, startPoint y: 176, endPoint x: 359, endPoint y: 177, distance: 164.0
copy p "[DOMAIN_NAME]"
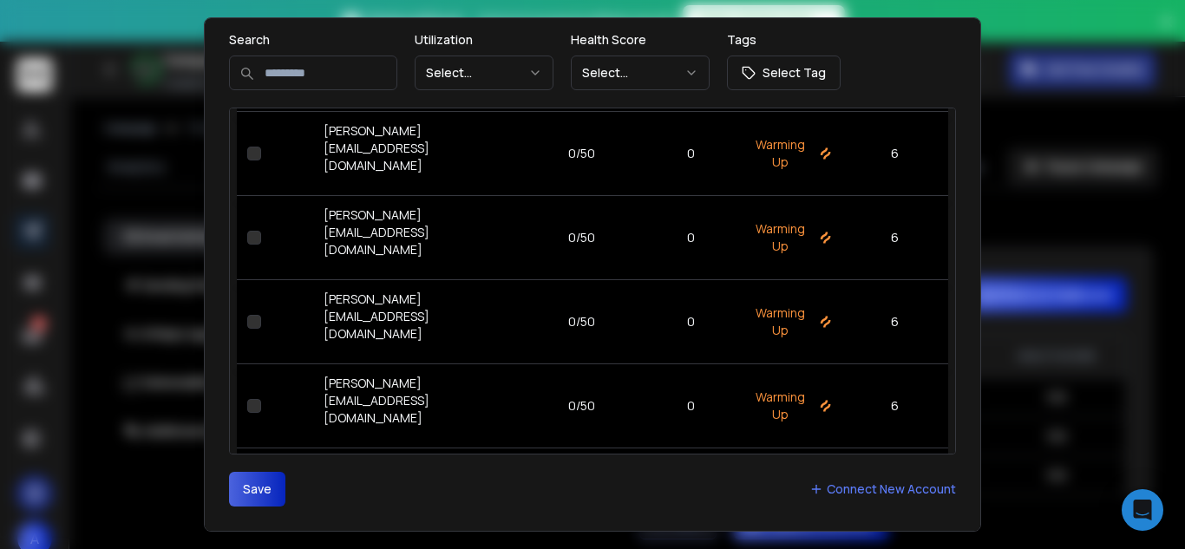
scroll to position [5906, 0]
drag, startPoint x: 503, startPoint y: 193, endPoint x: 365, endPoint y: 200, distance: 138.1
copy p "[DOMAIN_NAME]"
copy div "[PERSON_NAME][EMAIL_ADDRESS][DOMAIN_NAME]"
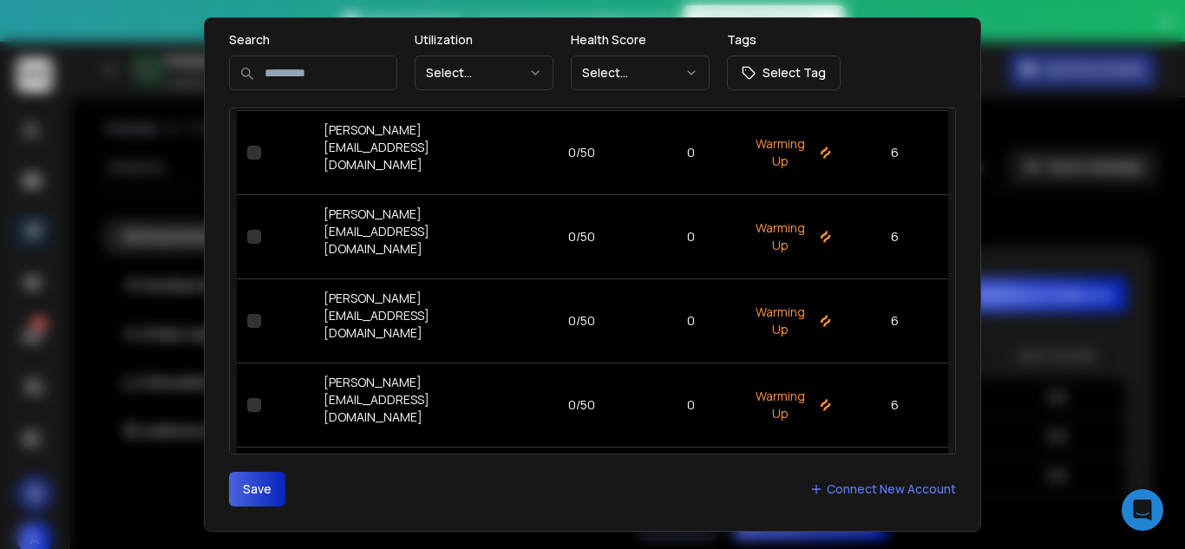
drag, startPoint x: 318, startPoint y: 200, endPoint x: 512, endPoint y: 200, distance: 194.3
click at [297, 69] on input at bounding box center [313, 73] width 168 height 35
paste input "**********"
type input "**********"
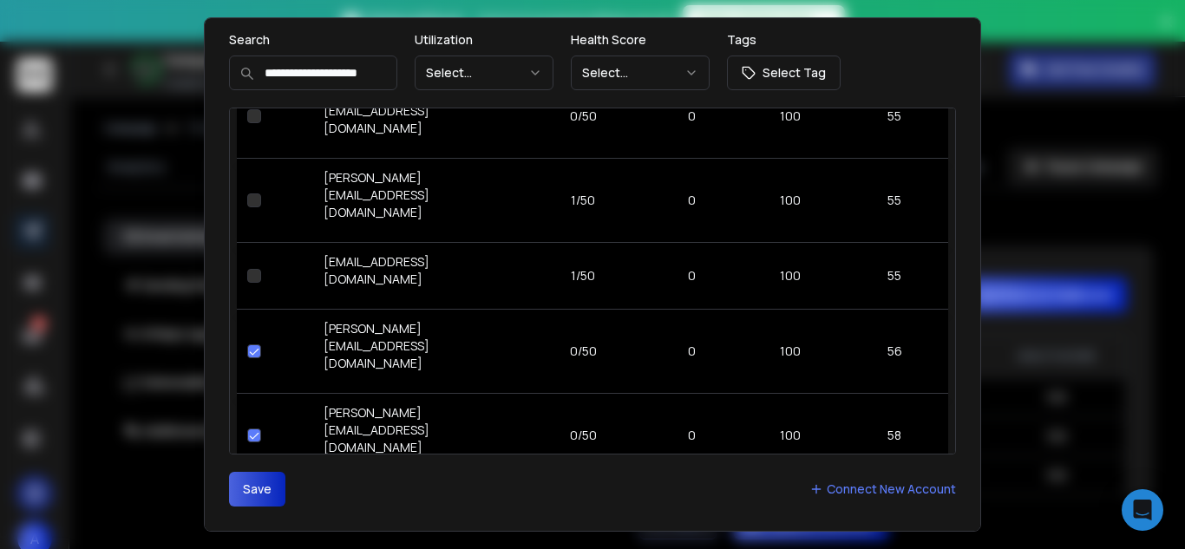
scroll to position [1241, 0]
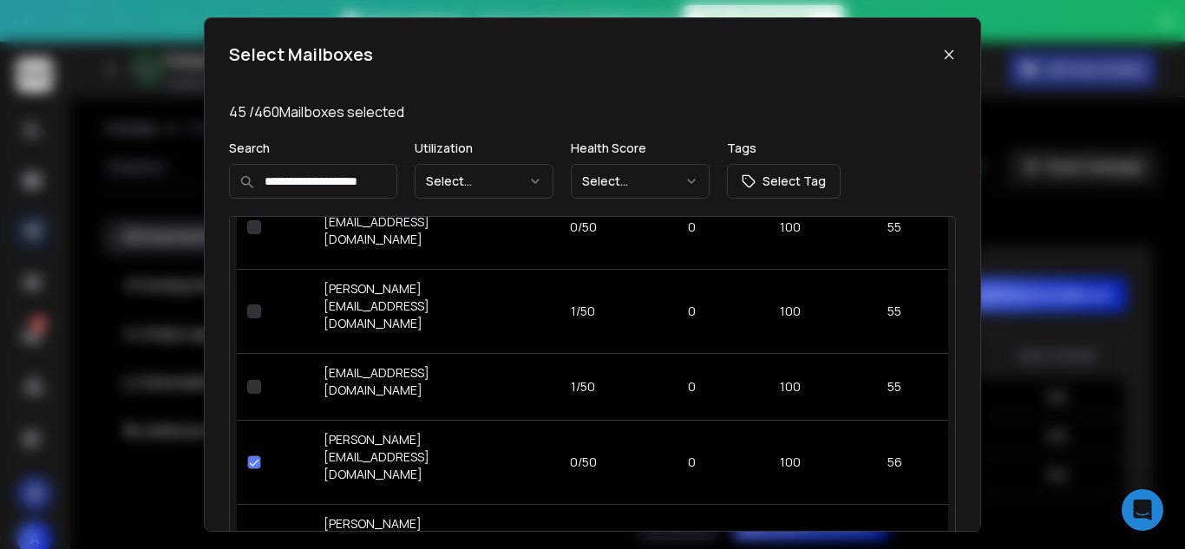
click at [1118, 148] on div "**********" at bounding box center [592, 274] width 1185 height 549
click at [955, 56] on icon at bounding box center [949, 55] width 14 height 14
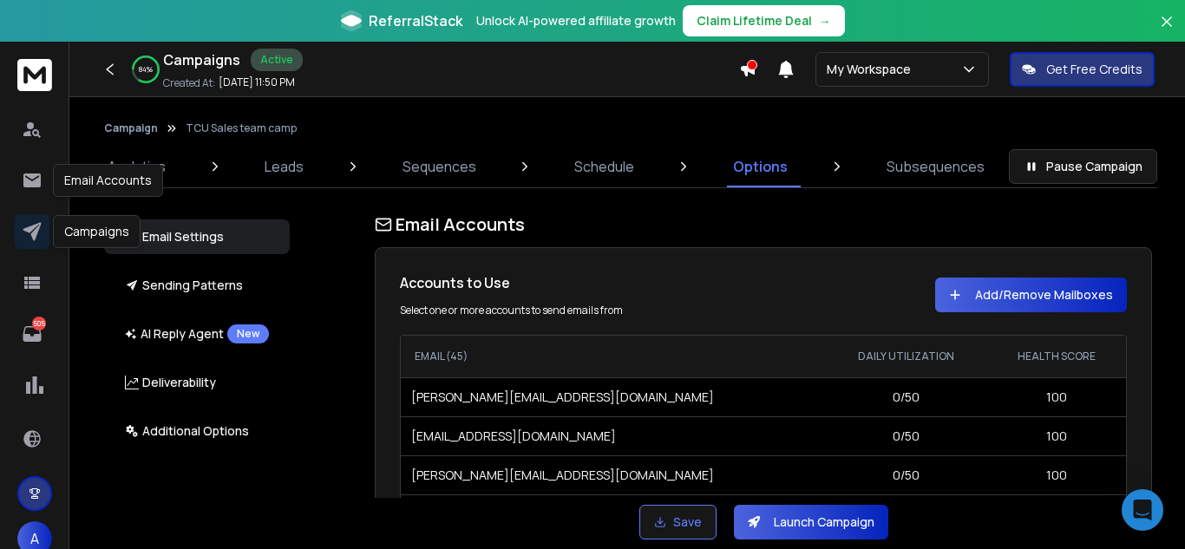
click at [45, 235] on link at bounding box center [32, 231] width 35 height 35
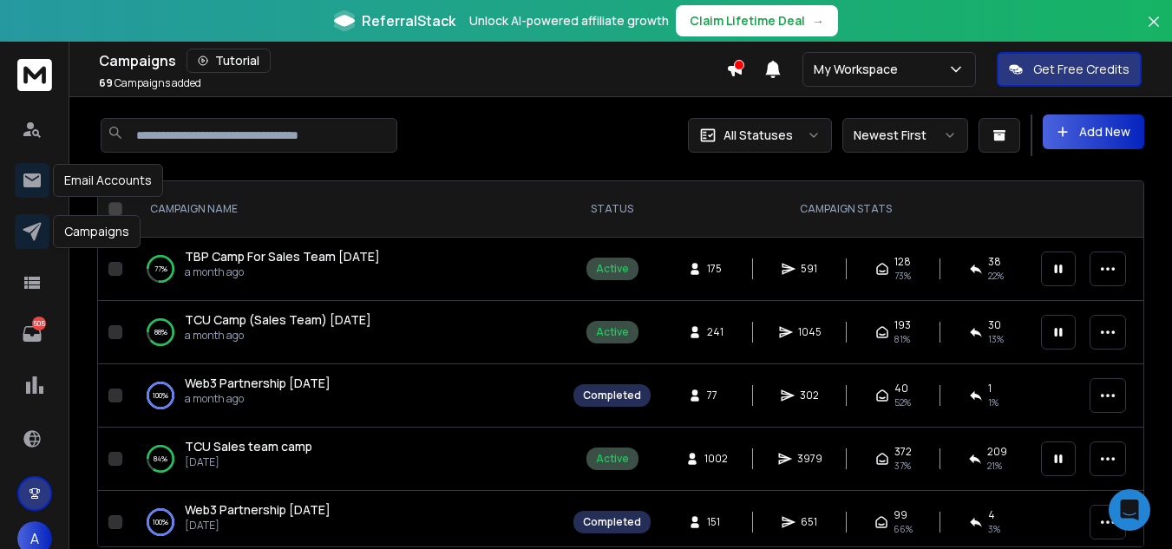
click at [35, 176] on icon at bounding box center [31, 181] width 17 height 14
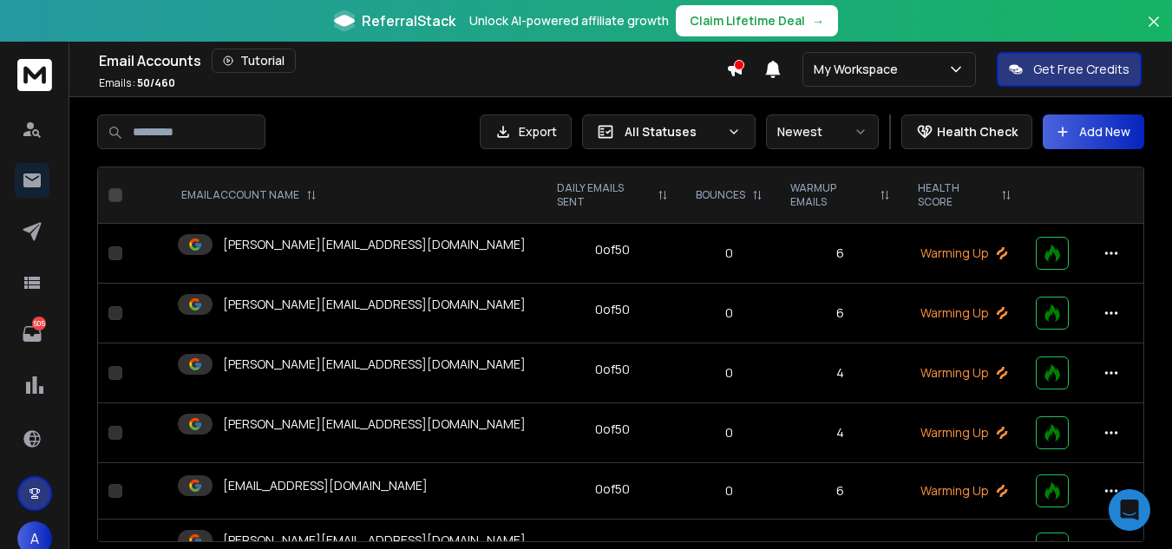
click at [181, 139] on input at bounding box center [181, 132] width 168 height 35
paste input "**********"
type input "**********"
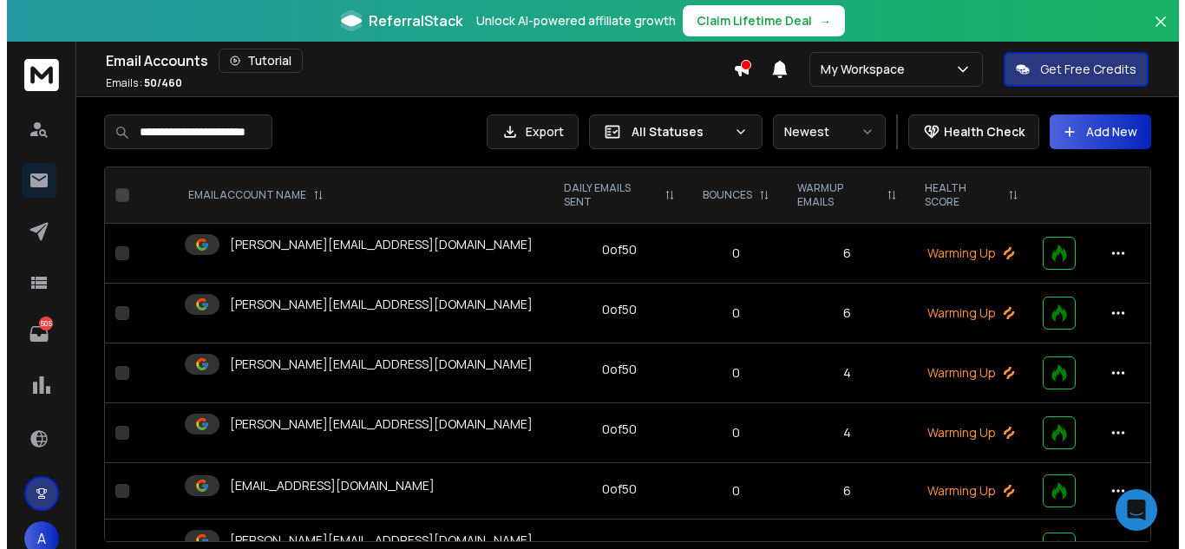
scroll to position [0, 13]
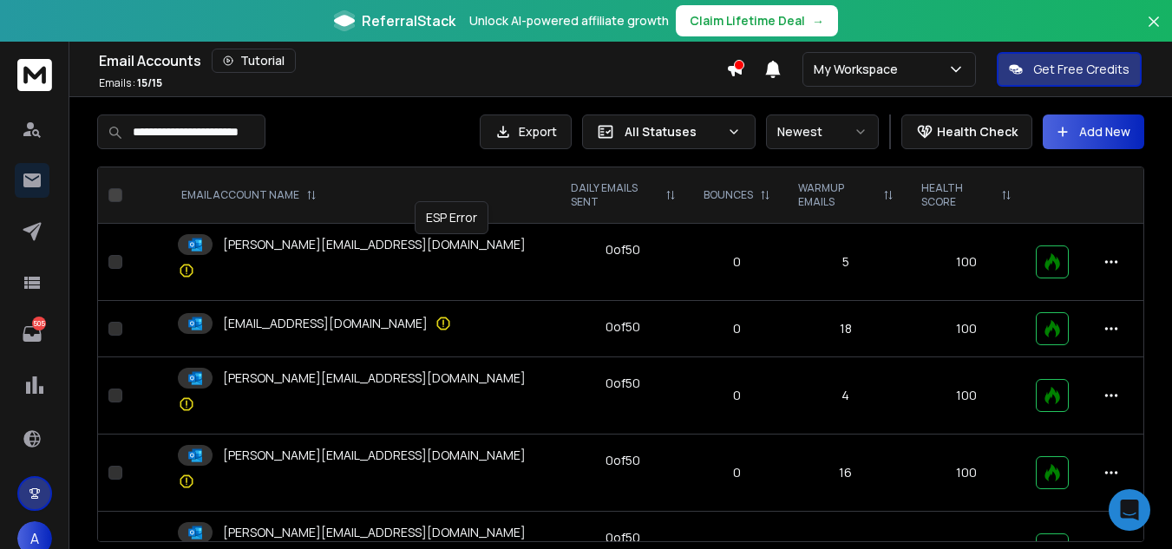
click at [195, 262] on icon at bounding box center [186, 270] width 17 height 17
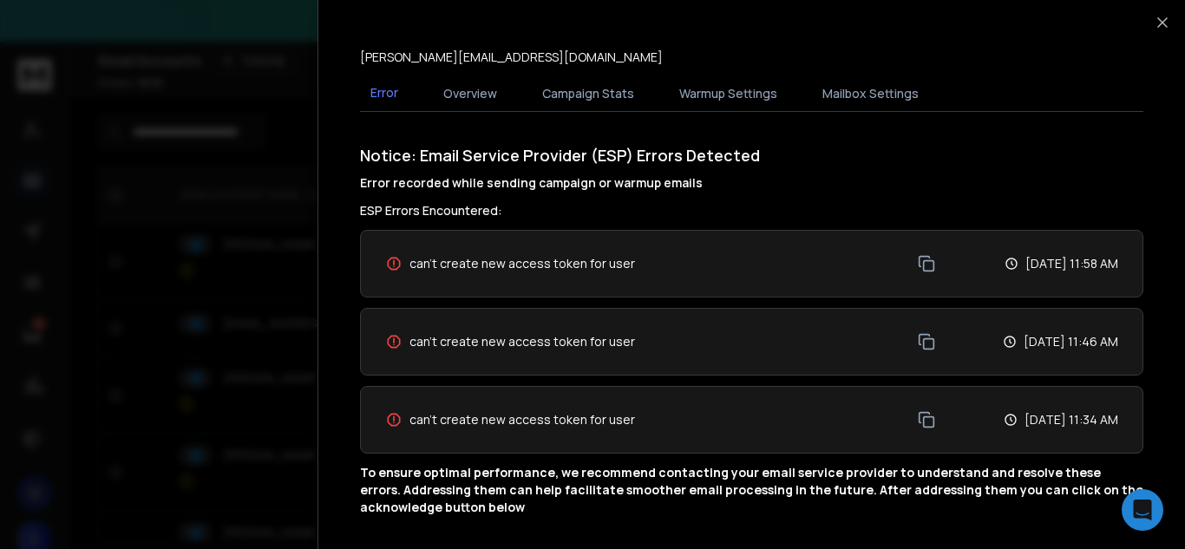
scroll to position [85, 0]
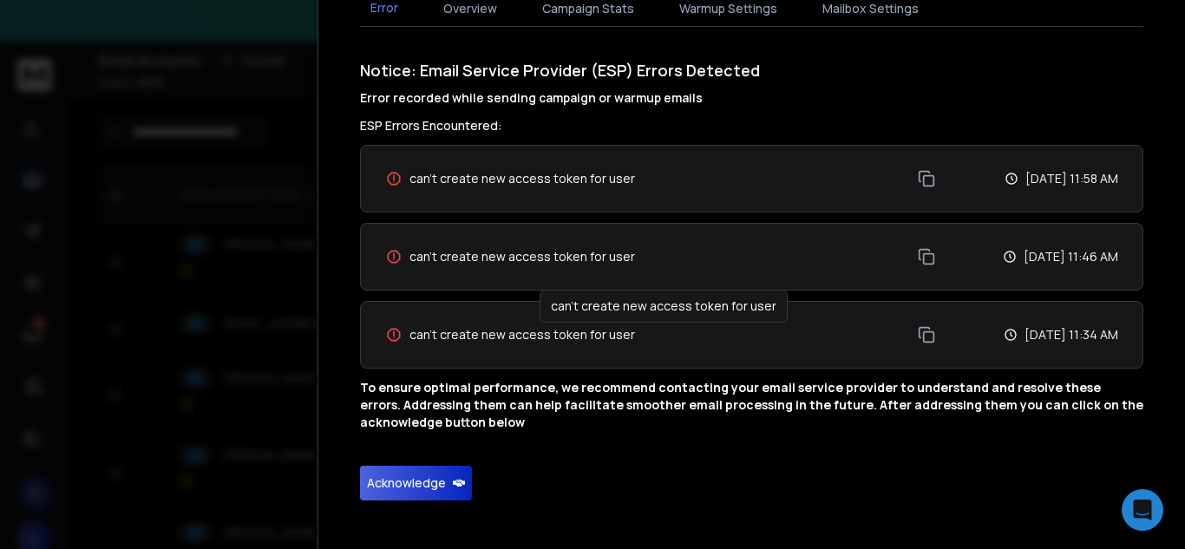
click at [424, 477] on button "Acknowledge" at bounding box center [416, 483] width 112 height 35
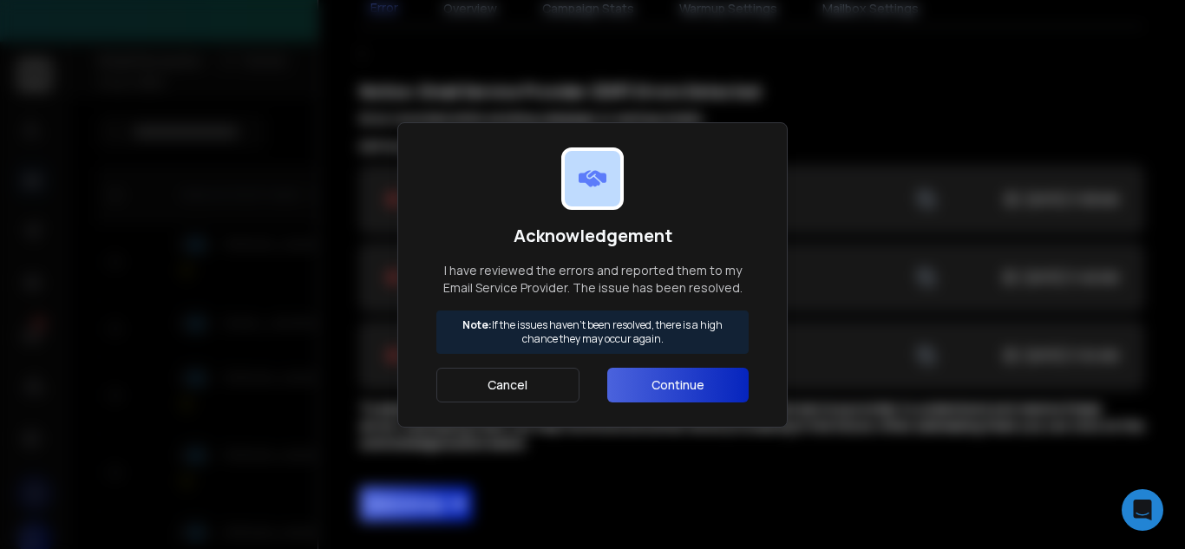
click at [677, 380] on button "Continue" at bounding box center [677, 385] width 141 height 35
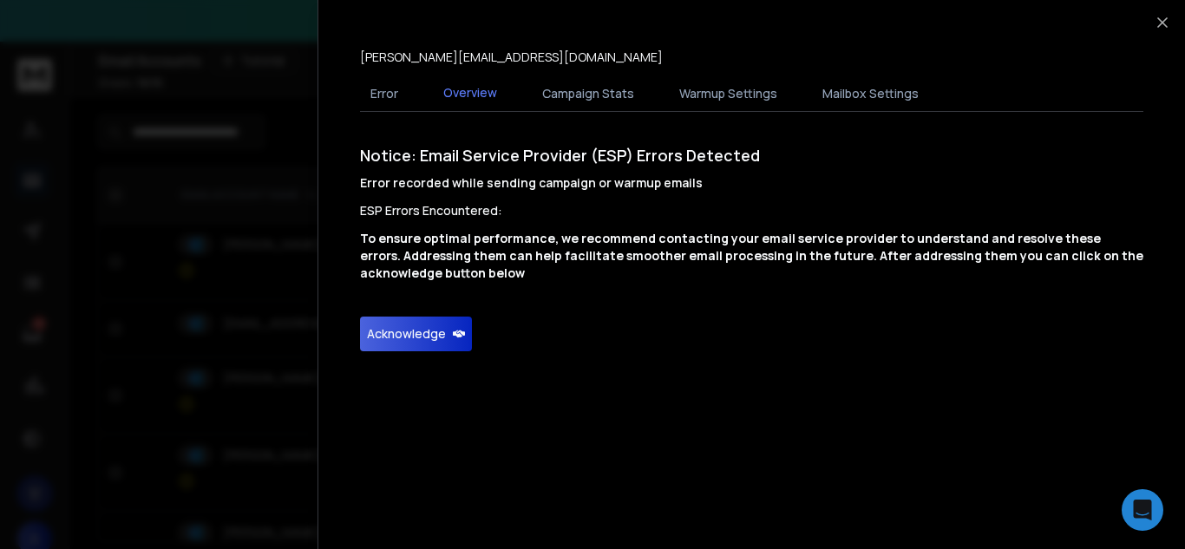
scroll to position [0, 0]
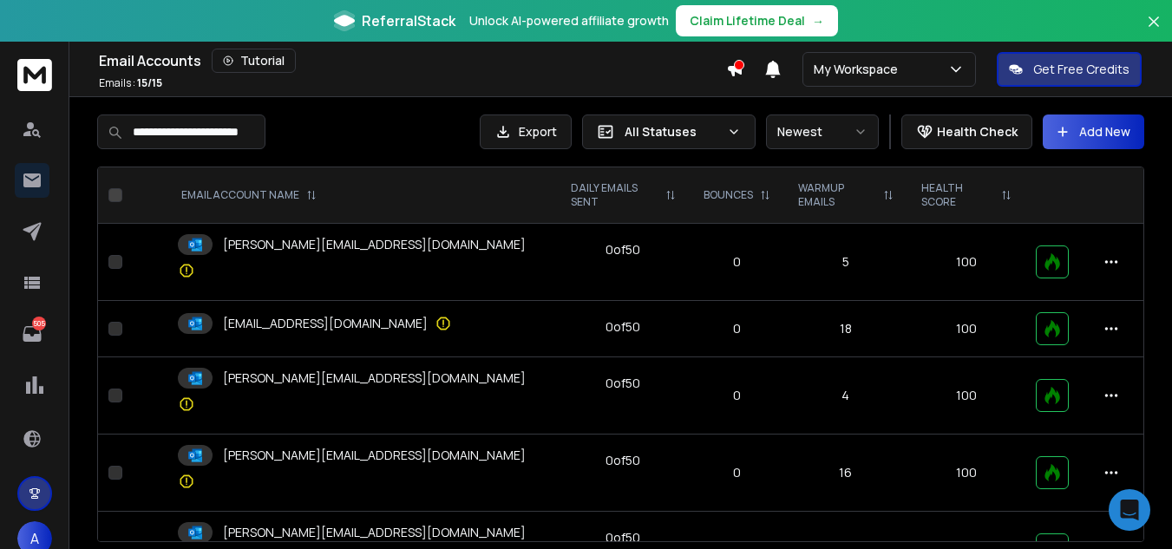
click at [288, 315] on p "[EMAIL_ADDRESS][DOMAIN_NAME]" at bounding box center [325, 323] width 205 height 17
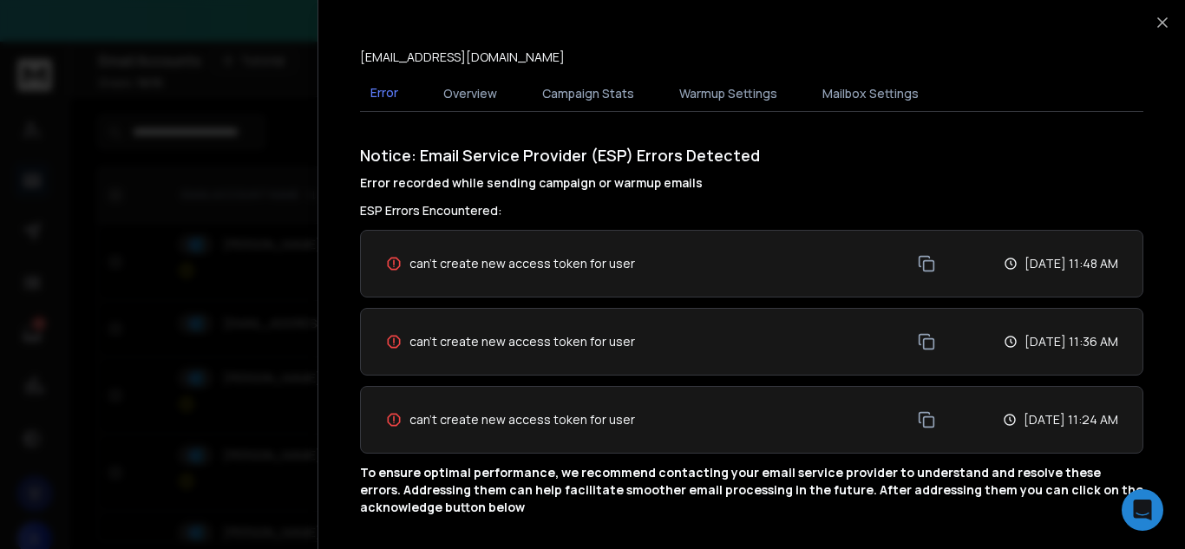
scroll to position [85, 0]
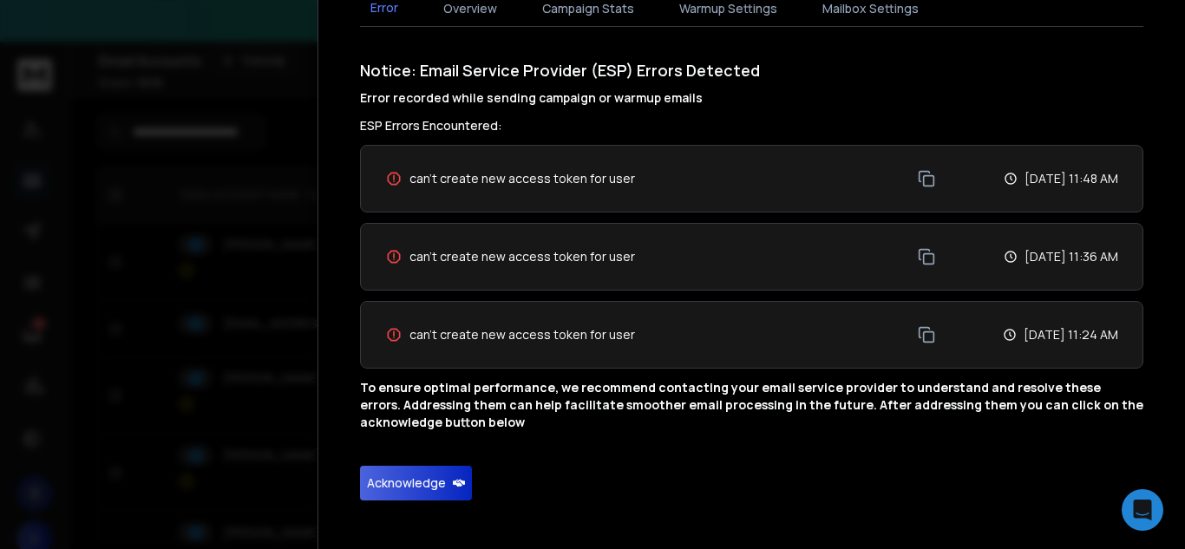
click at [404, 476] on button "Acknowledge" at bounding box center [416, 483] width 112 height 35
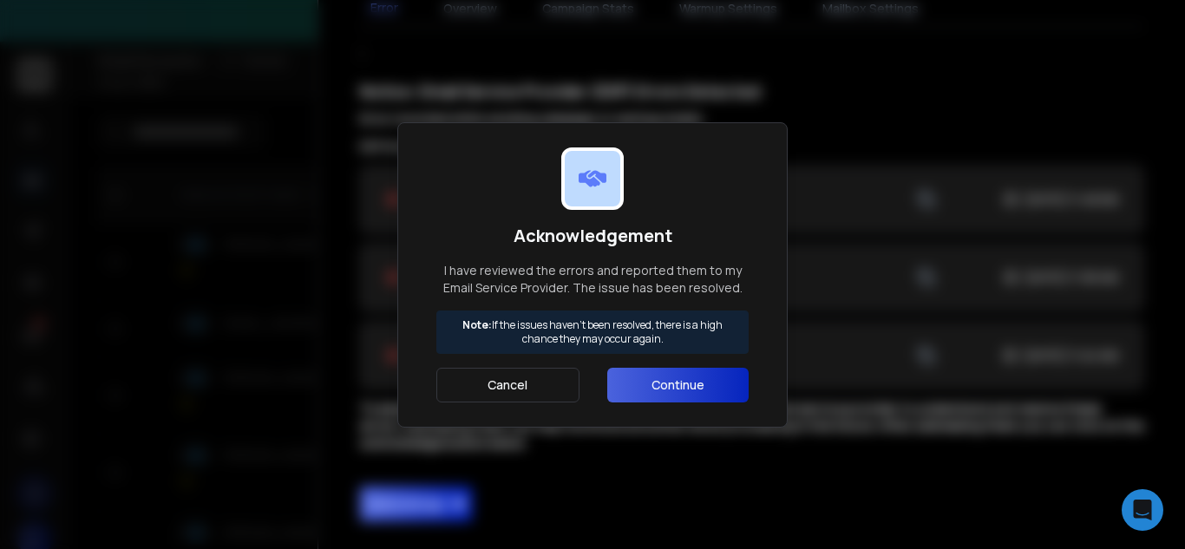
click at [667, 392] on button "Continue" at bounding box center [677, 385] width 141 height 35
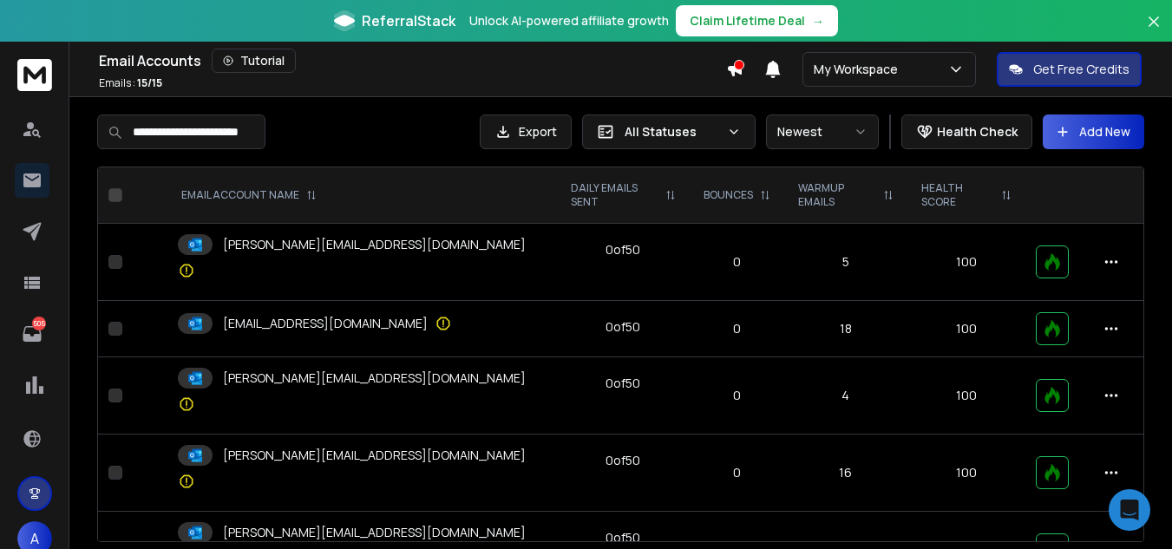
click at [233, 370] on p "[PERSON_NAME][EMAIL_ADDRESS][DOMAIN_NAME]" at bounding box center [374, 378] width 303 height 17
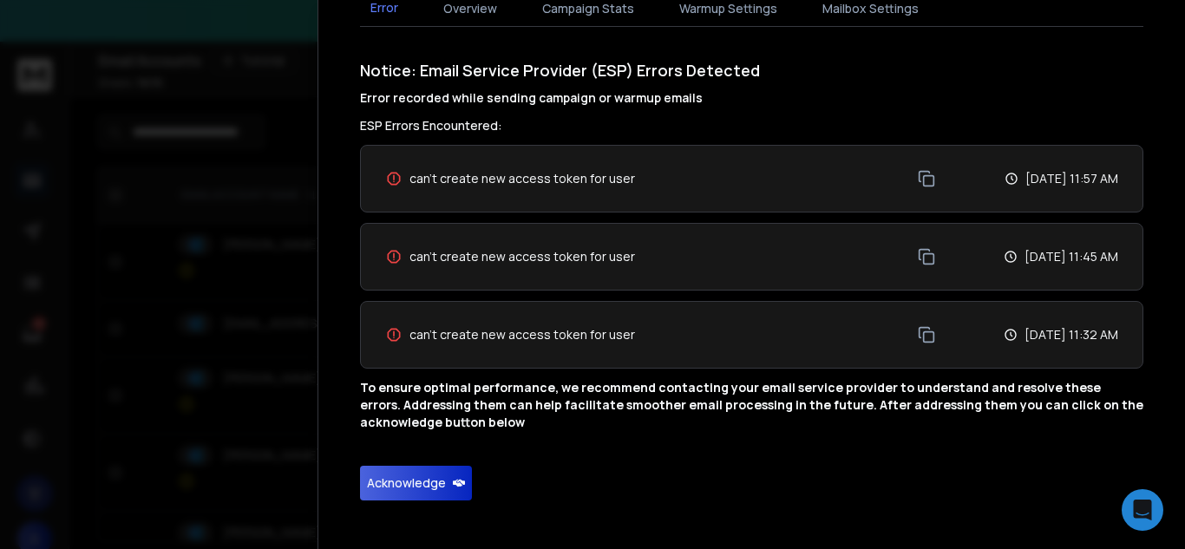
click at [429, 501] on div "Jamie@blockchainpressmedia.com Error Overview Campaign Stats Warmup Settings Ma…" at bounding box center [751, 232] width 825 height 593
click at [427, 475] on button "Acknowledge" at bounding box center [416, 483] width 112 height 35
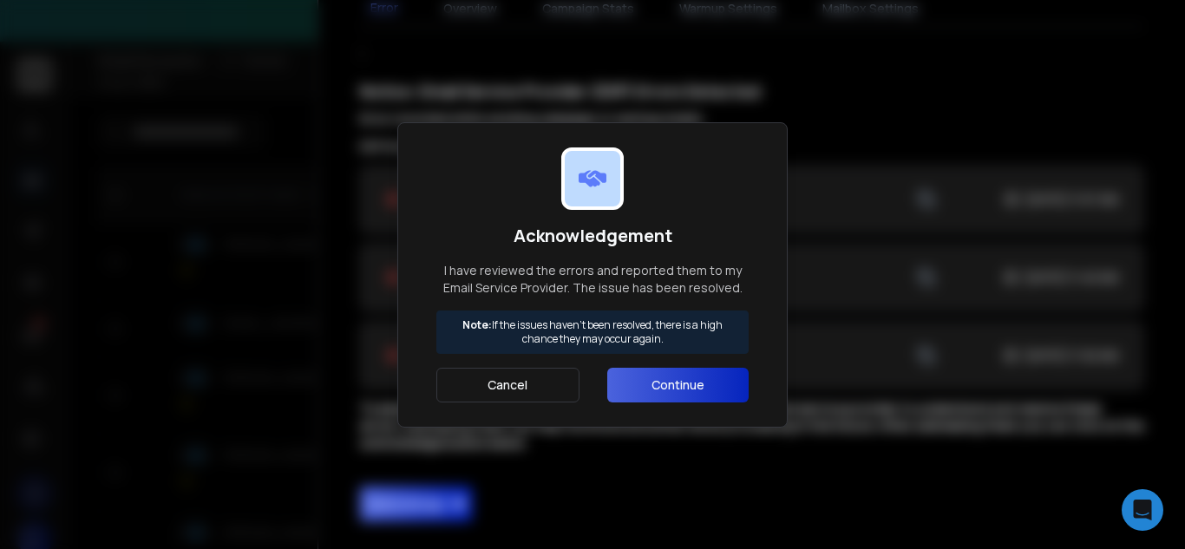
click at [704, 378] on button "Continue" at bounding box center [677, 385] width 141 height 35
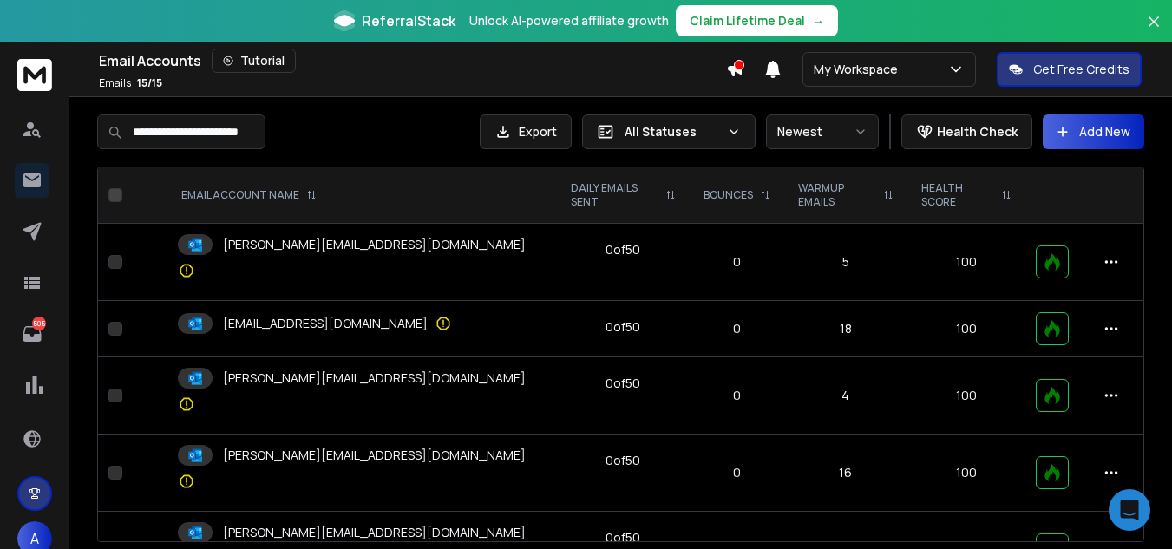
click at [247, 447] on p "[PERSON_NAME][EMAIL_ADDRESS][DOMAIN_NAME]" at bounding box center [374, 455] width 303 height 17
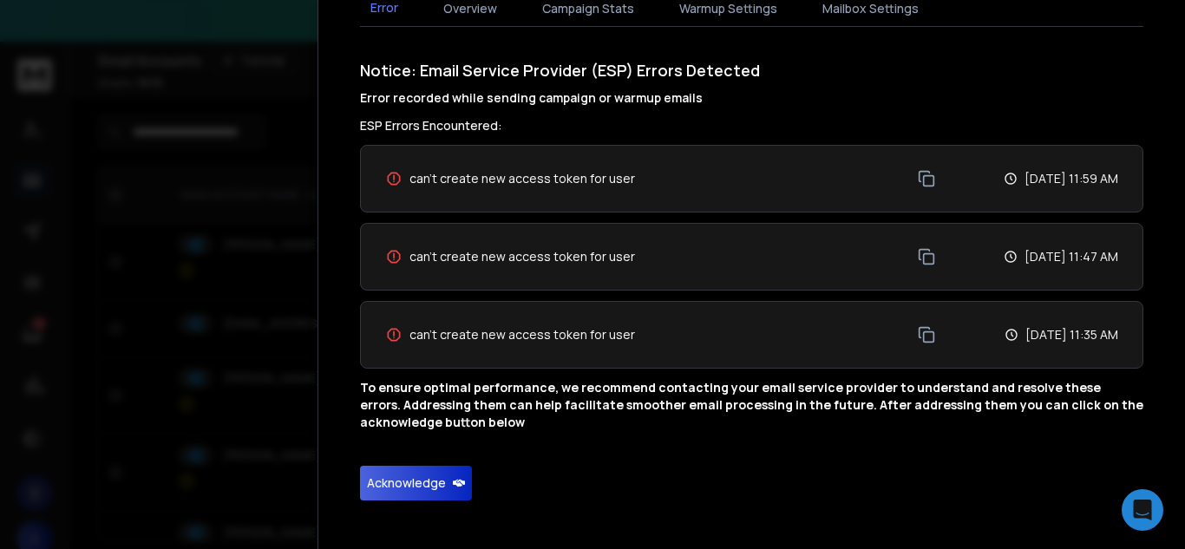
click at [398, 474] on button "Acknowledge" at bounding box center [416, 483] width 112 height 35
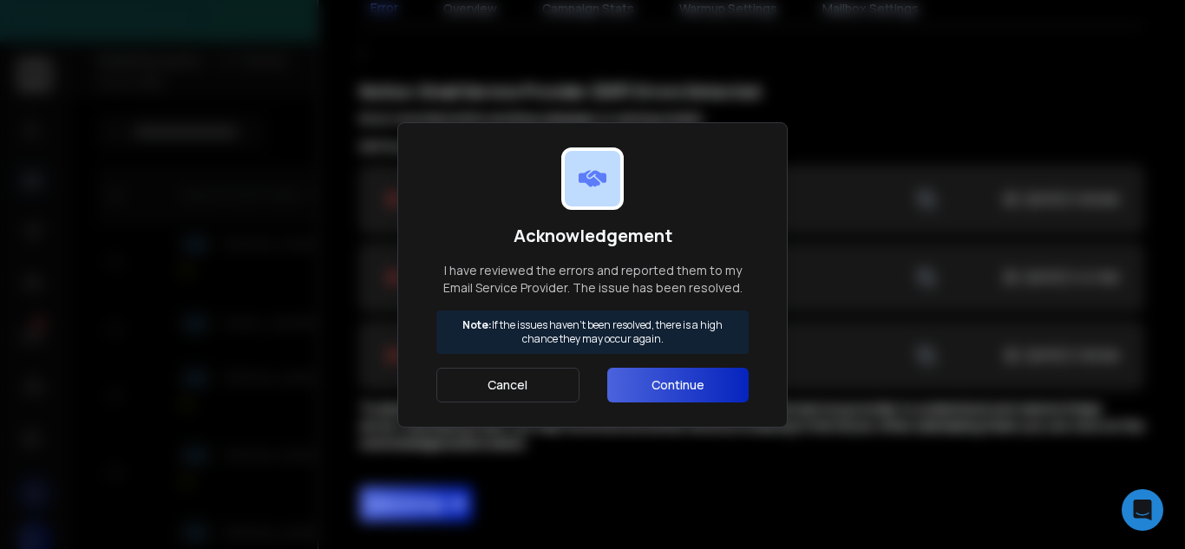
click at [661, 403] on div "Acknowledgement I have reviewed the errors and reported them to my Email Servic…" at bounding box center [592, 274] width 390 height 305
click at [665, 392] on button "Continue" at bounding box center [677, 385] width 141 height 35
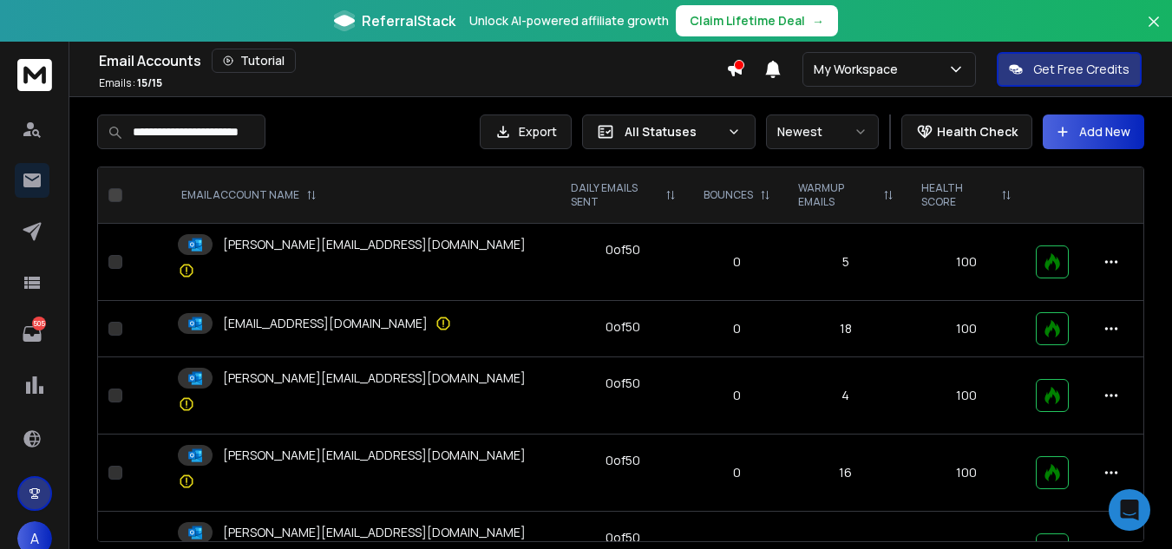
click at [229, 524] on p "[PERSON_NAME][EMAIL_ADDRESS][DOMAIN_NAME]" at bounding box center [374, 532] width 303 height 17
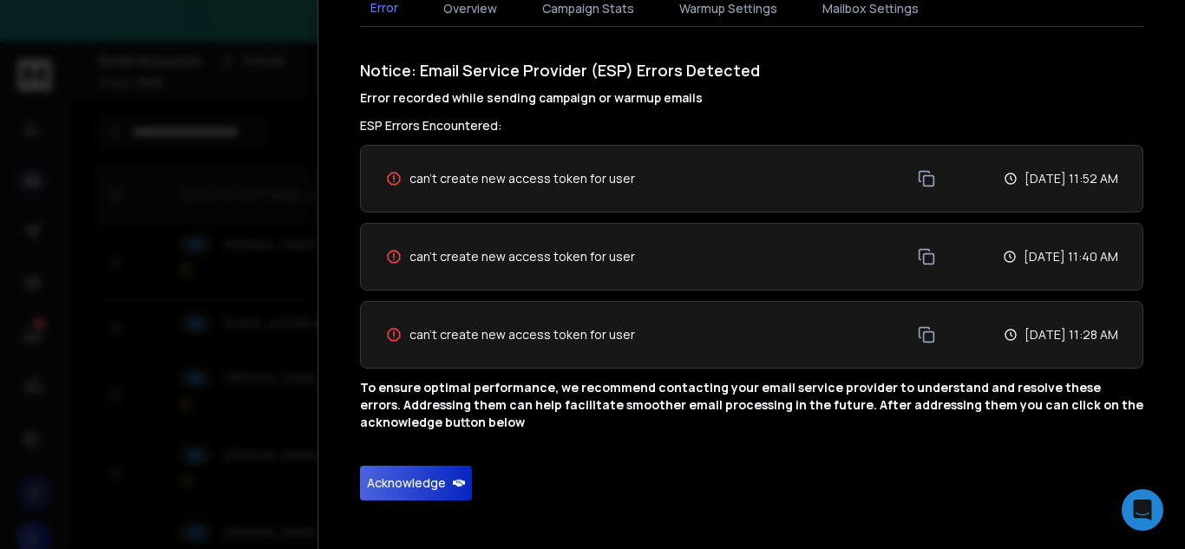
click at [424, 490] on button "Acknowledge" at bounding box center [416, 483] width 112 height 35
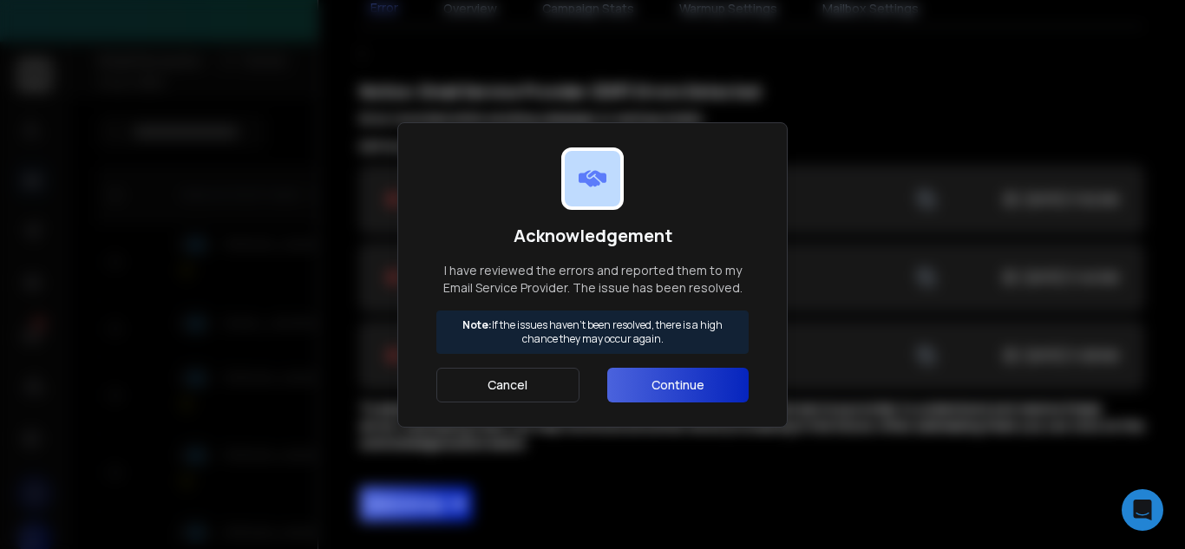
click at [694, 374] on button "Continue" at bounding box center [677, 385] width 141 height 35
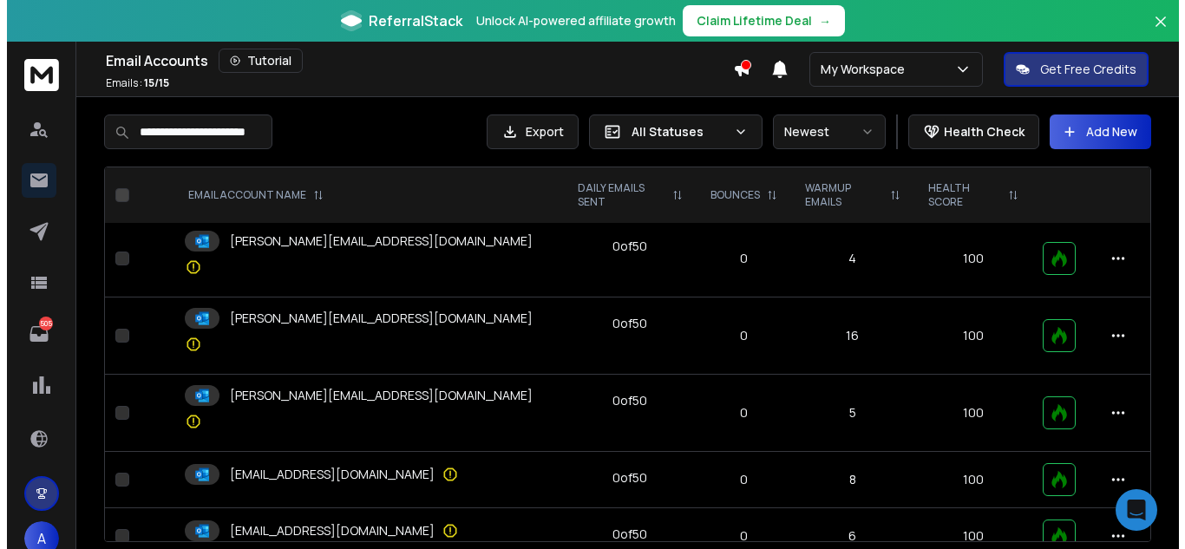
scroll to position [138, 0]
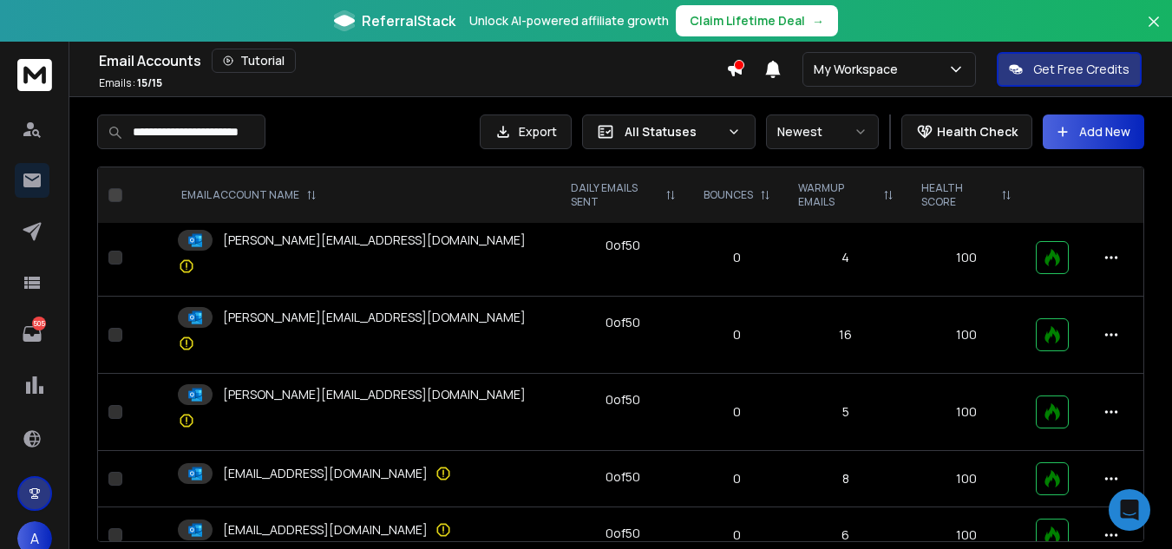
click at [239, 465] on p "[EMAIL_ADDRESS][DOMAIN_NAME]" at bounding box center [325, 473] width 205 height 17
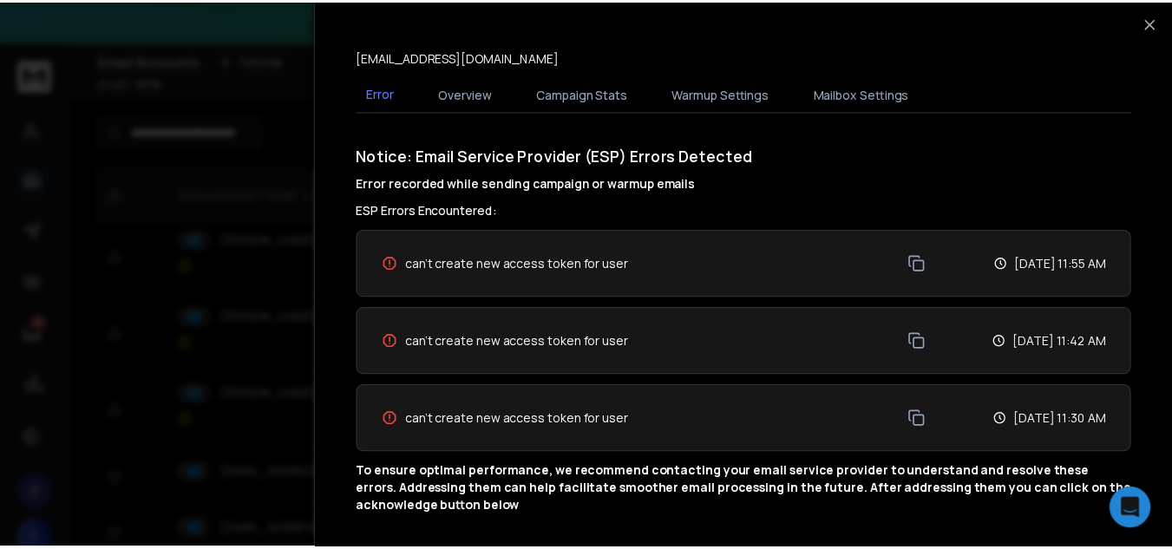
scroll to position [85, 0]
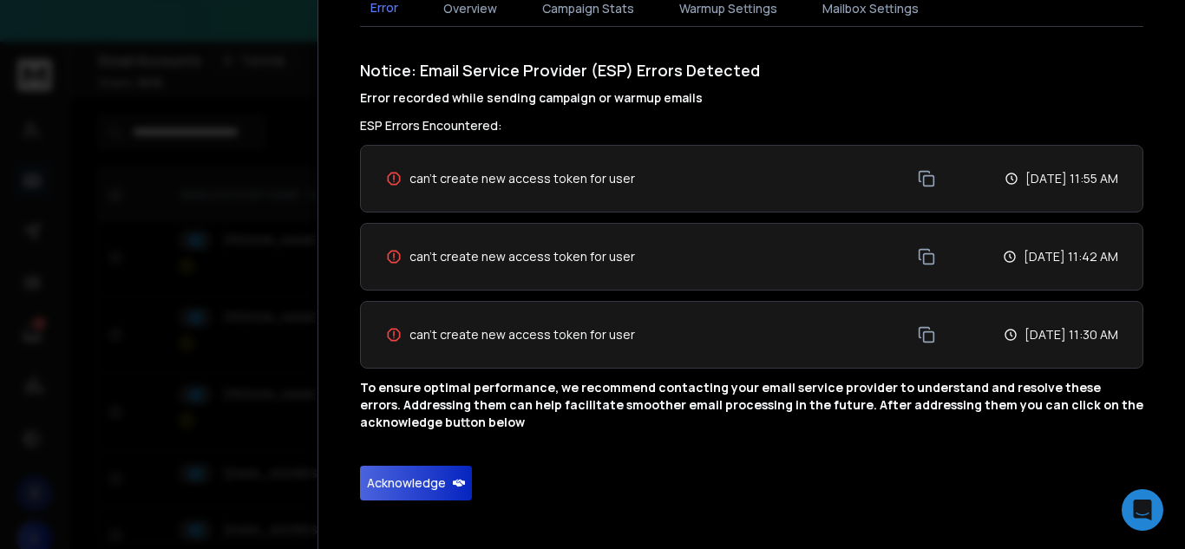
click at [428, 477] on button "Acknowledge" at bounding box center [416, 483] width 112 height 35
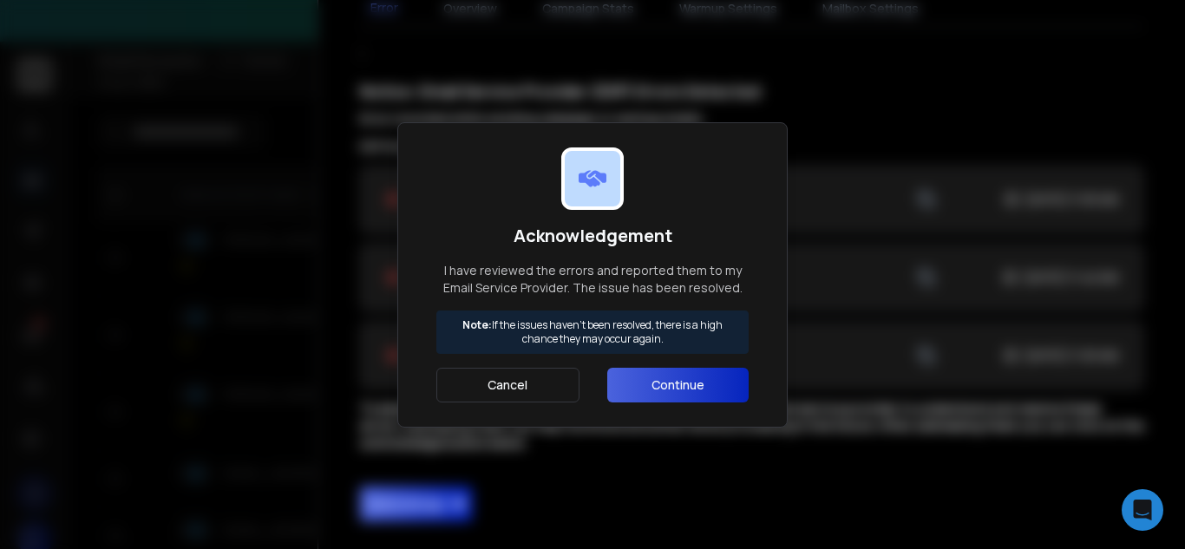
click at [662, 382] on button "Continue" at bounding box center [677, 385] width 141 height 35
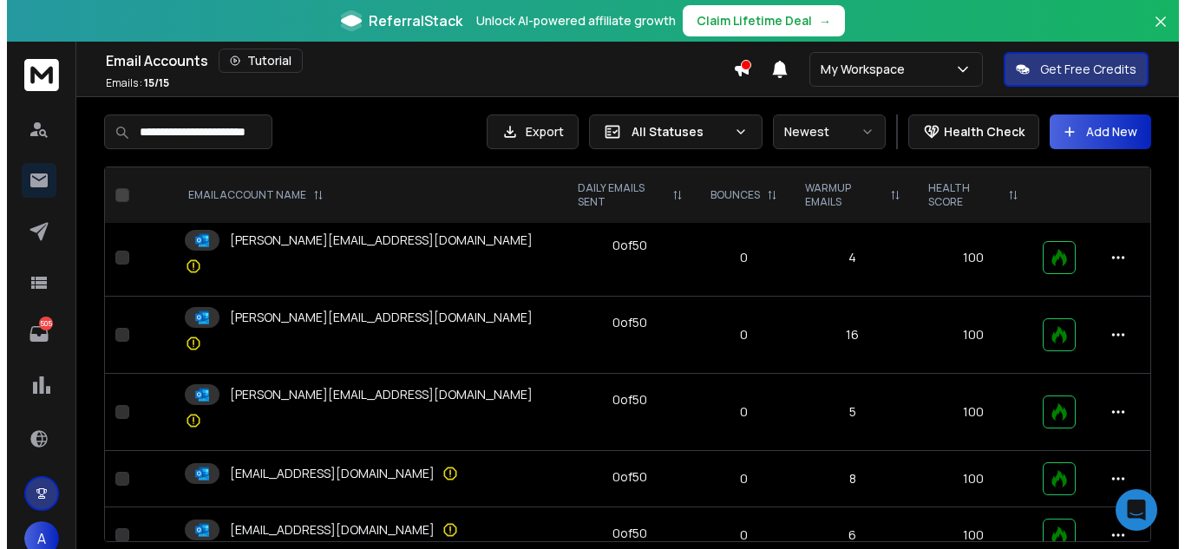
scroll to position [152, 0]
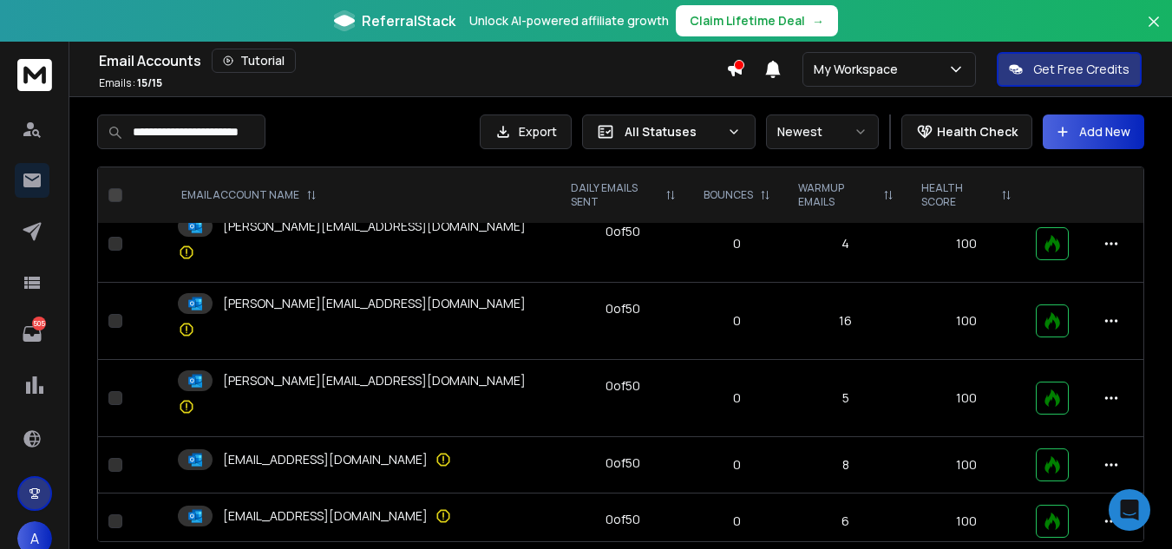
click at [250, 508] on p "[EMAIL_ADDRESS][DOMAIN_NAME]" at bounding box center [325, 516] width 205 height 17
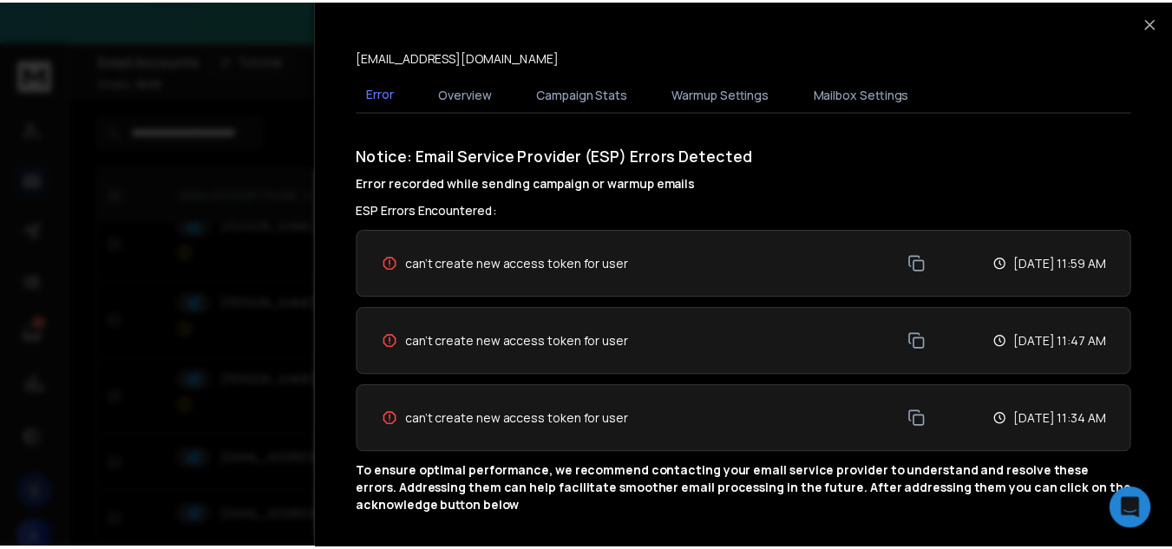
scroll to position [85, 0]
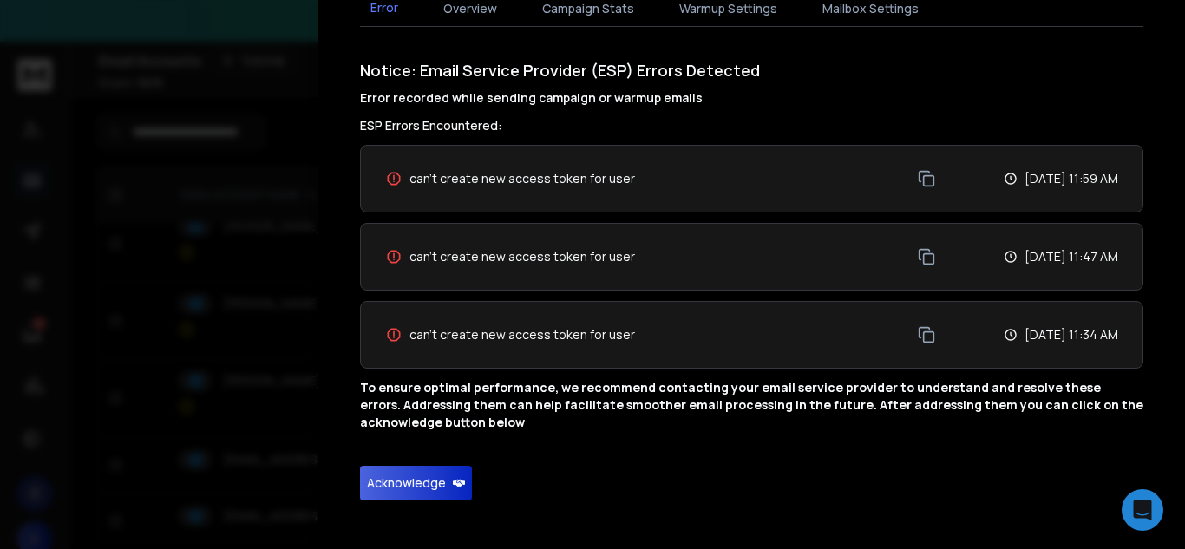
click at [410, 474] on button "Acknowledge" at bounding box center [416, 483] width 112 height 35
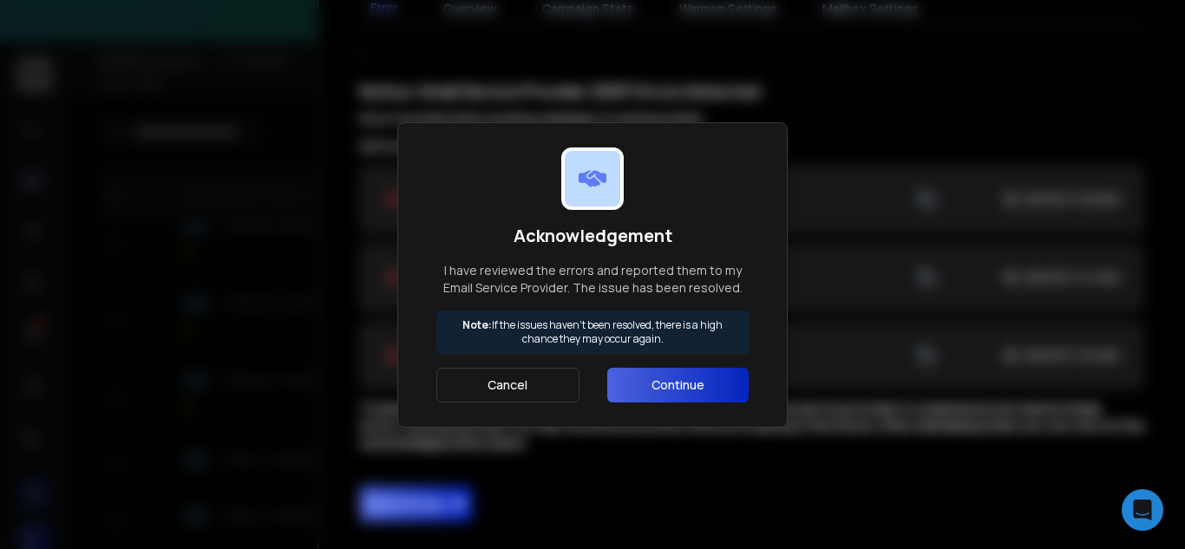
click at [698, 383] on button "Continue" at bounding box center [677, 385] width 141 height 35
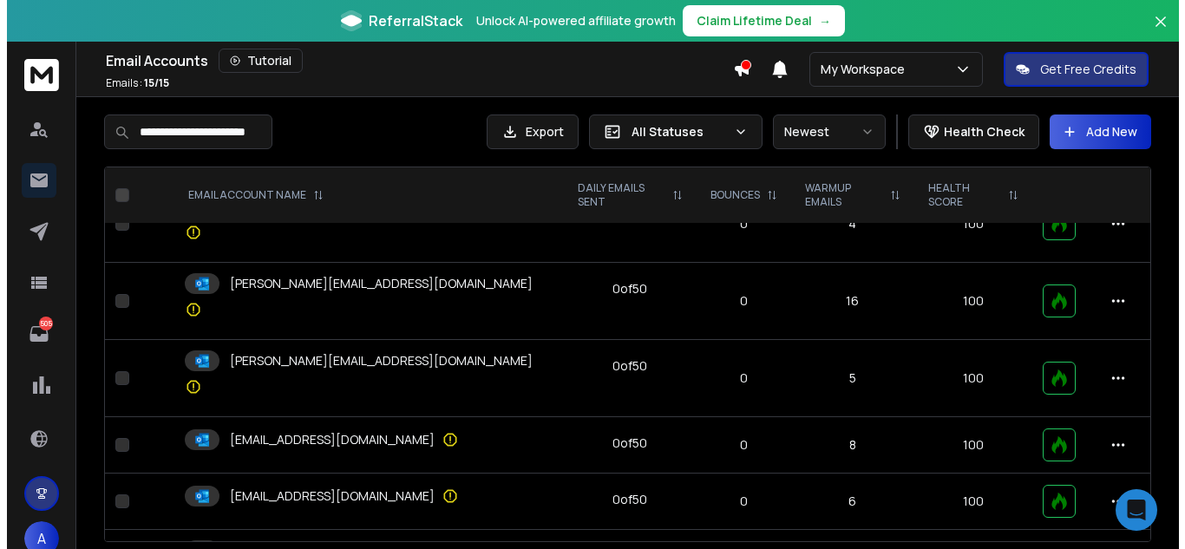
scroll to position [173, 0]
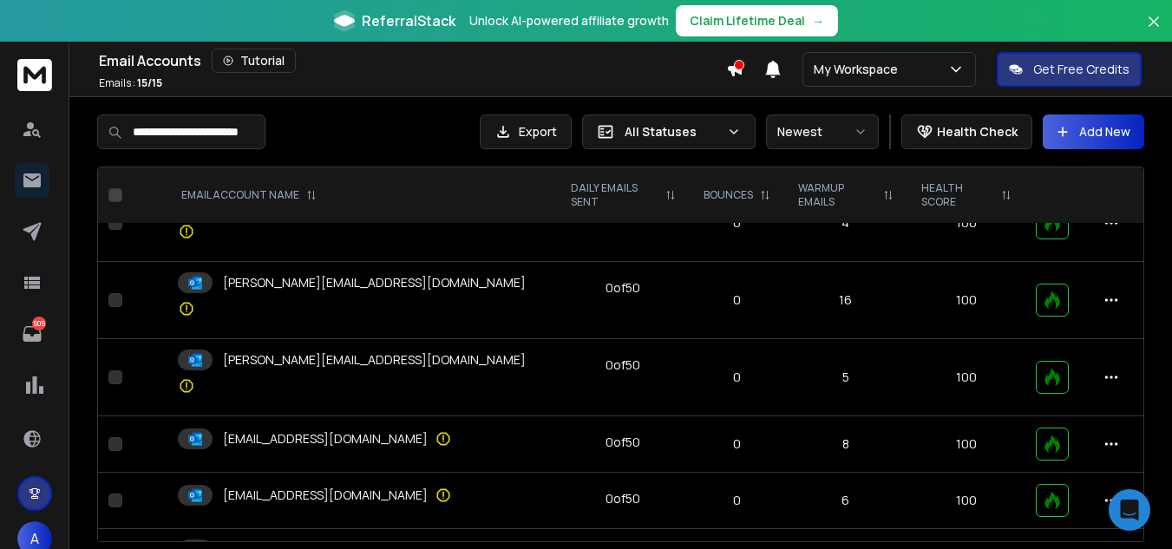
click at [238, 541] on p "[PERSON_NAME][EMAIL_ADDRESS][DOMAIN_NAME]" at bounding box center [374, 549] width 303 height 17
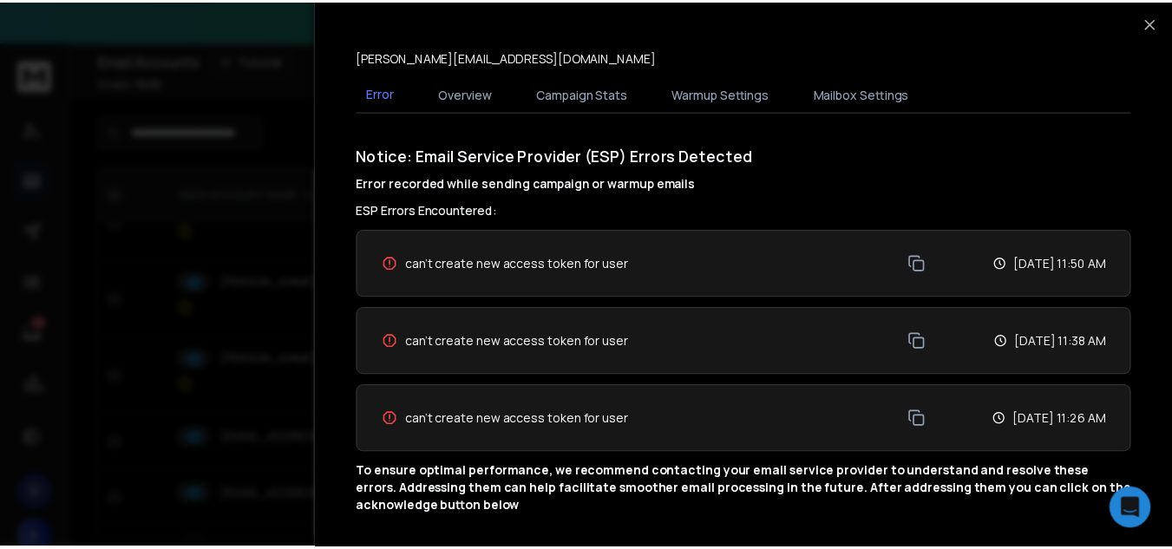
scroll to position [85, 0]
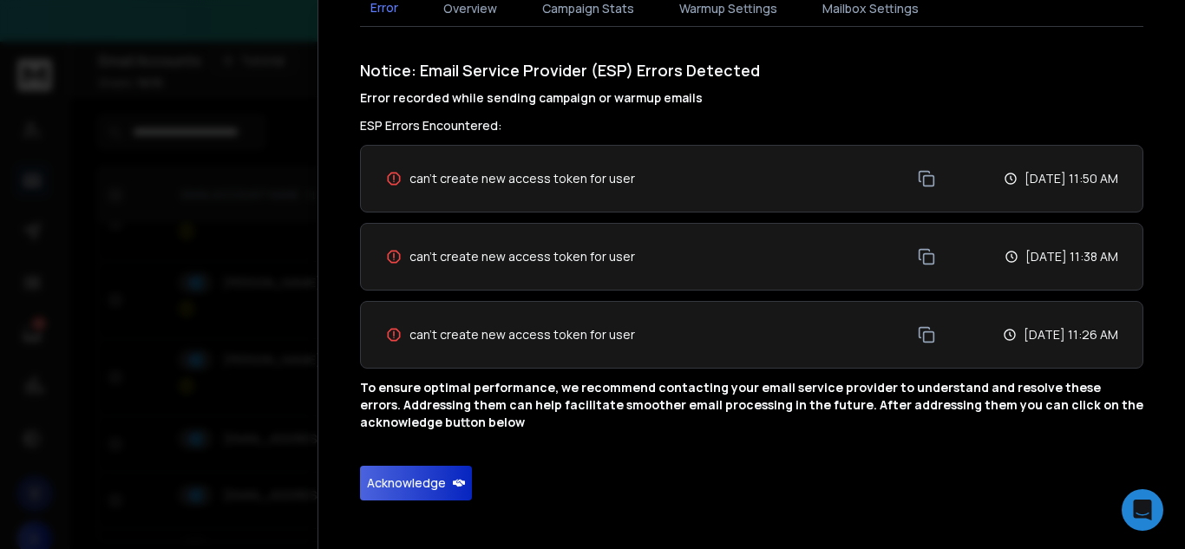
click at [437, 480] on button "Acknowledge" at bounding box center [416, 483] width 112 height 35
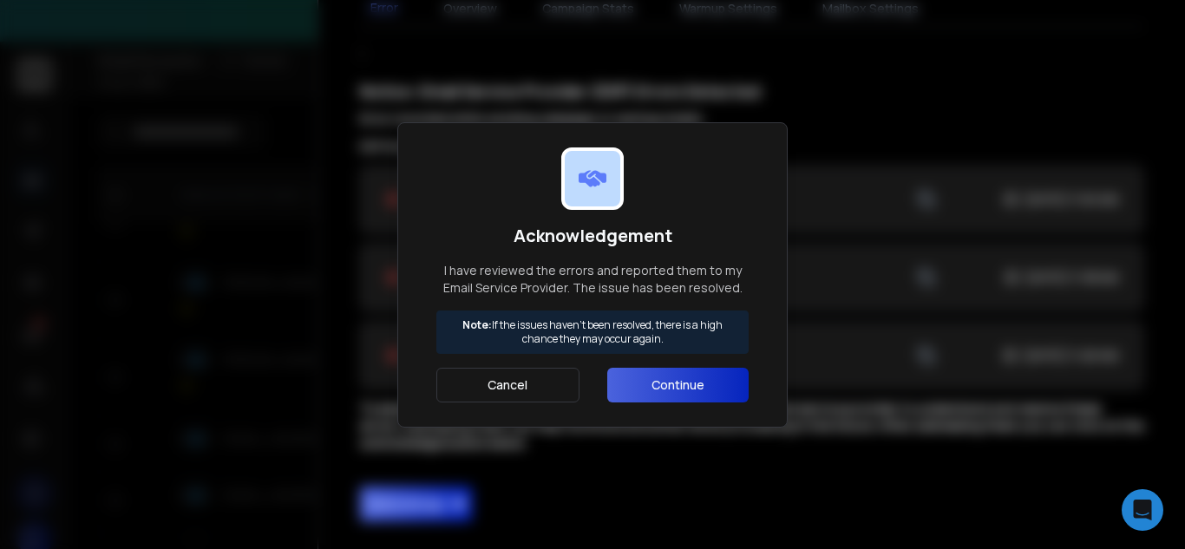
click at [651, 381] on button "Continue" at bounding box center [677, 385] width 141 height 35
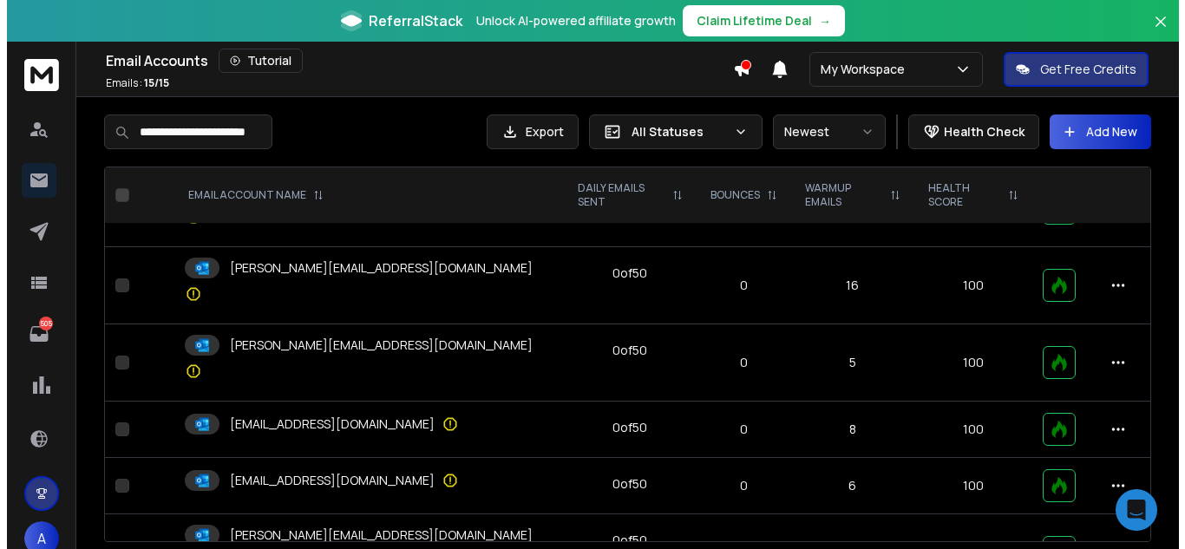
scroll to position [188, 0]
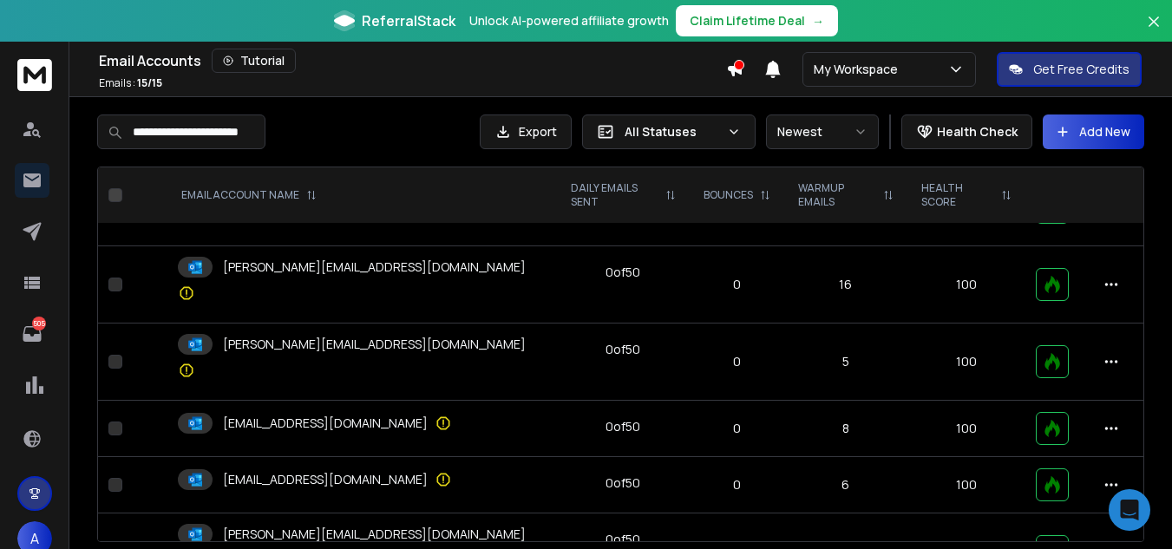
click at [269, 471] on p "[EMAIL_ADDRESS][DOMAIN_NAME]" at bounding box center [325, 479] width 205 height 17
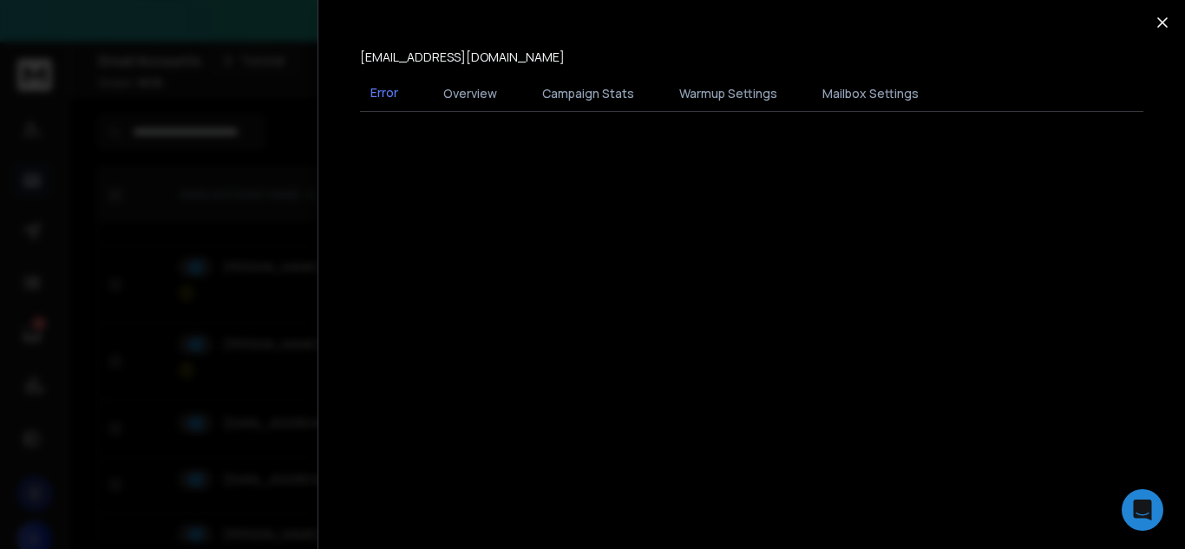
click at [1154, 24] on icon "button" at bounding box center [1162, 22] width 17 height 17
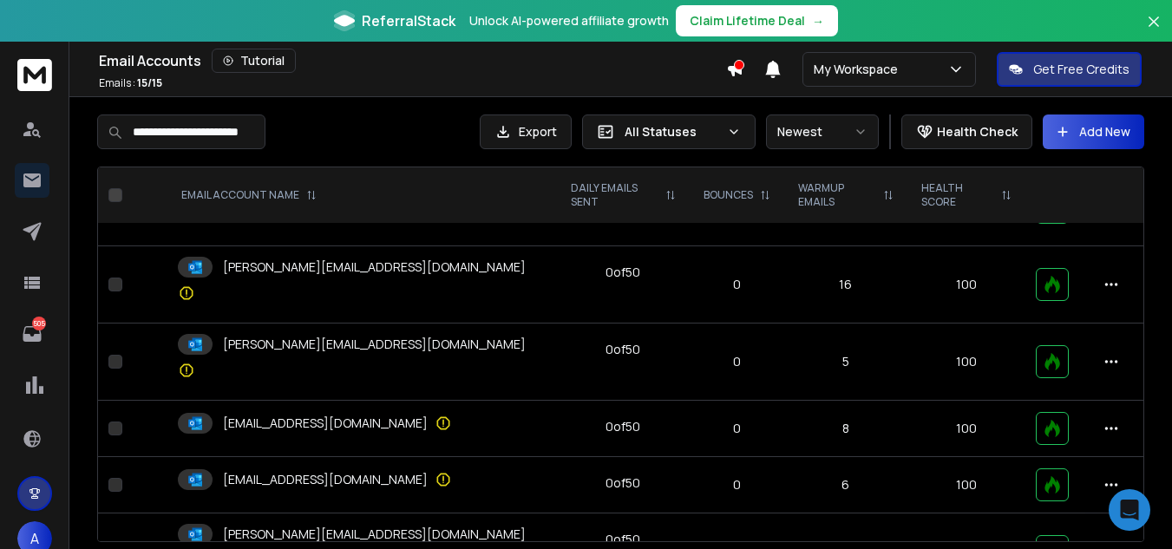
click at [323, 526] on p "[PERSON_NAME][EMAIL_ADDRESS][DOMAIN_NAME]" at bounding box center [374, 534] width 303 height 17
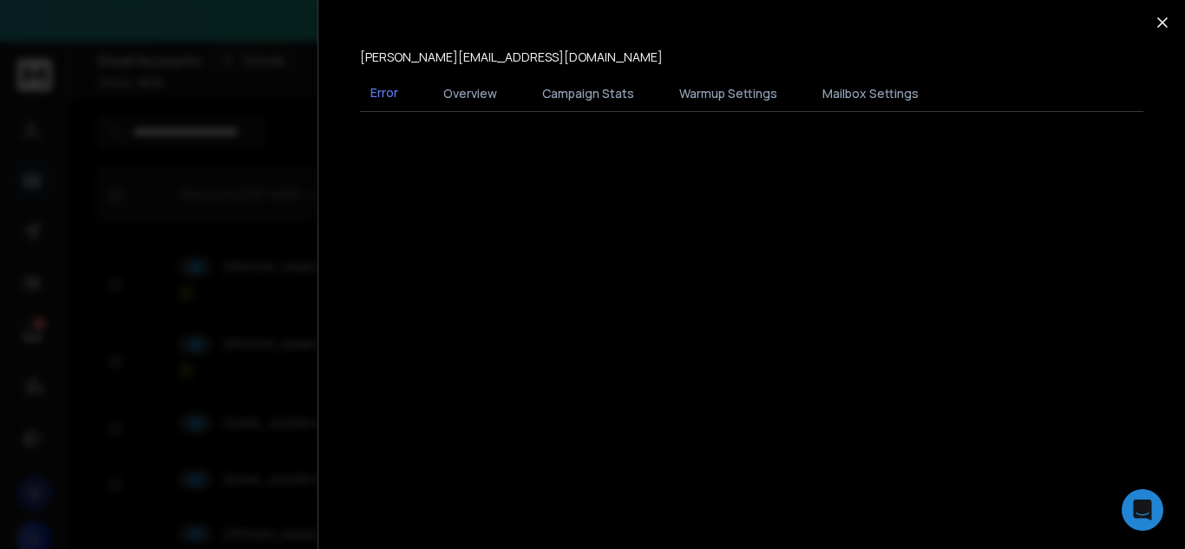
click at [1164, 26] on icon "button" at bounding box center [1162, 22] width 17 height 17
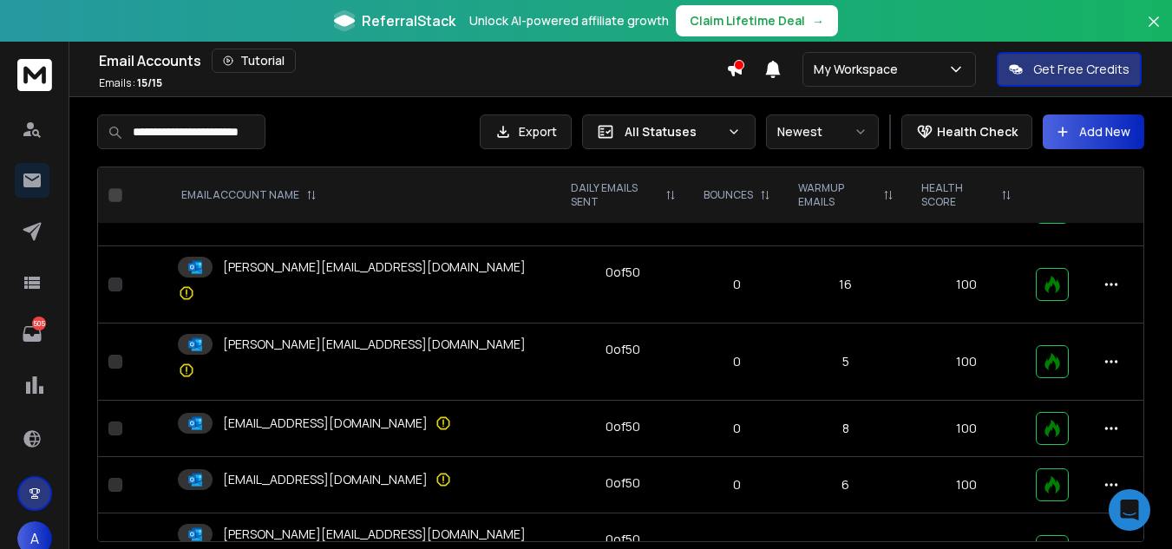
click at [1163, 26] on button "Close banner" at bounding box center [1154, 31] width 23 height 42
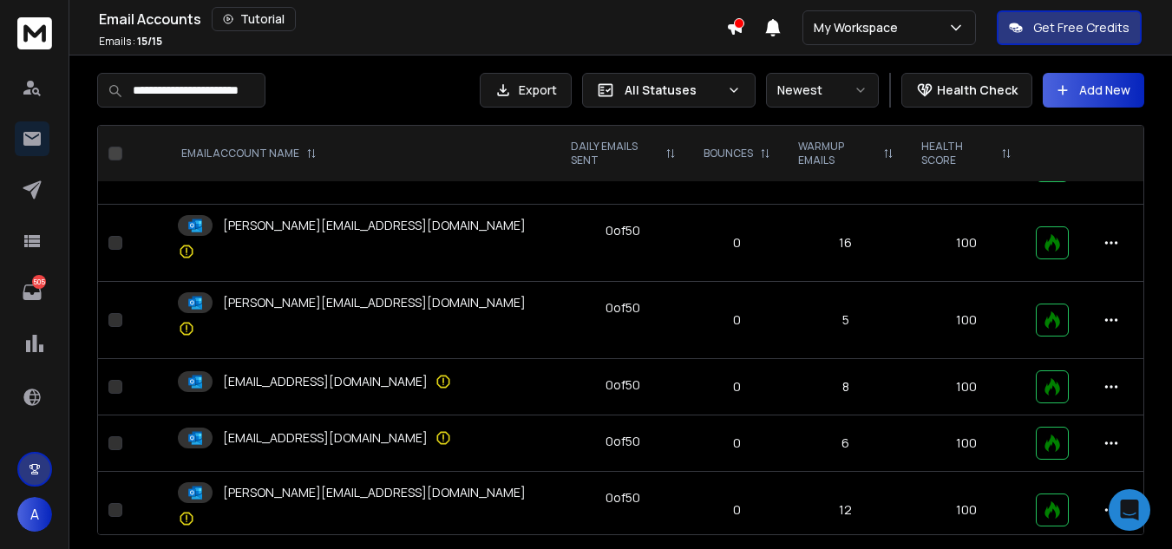
click at [263, 484] on p "[PERSON_NAME][EMAIL_ADDRESS][DOMAIN_NAME]" at bounding box center [374, 492] width 303 height 17
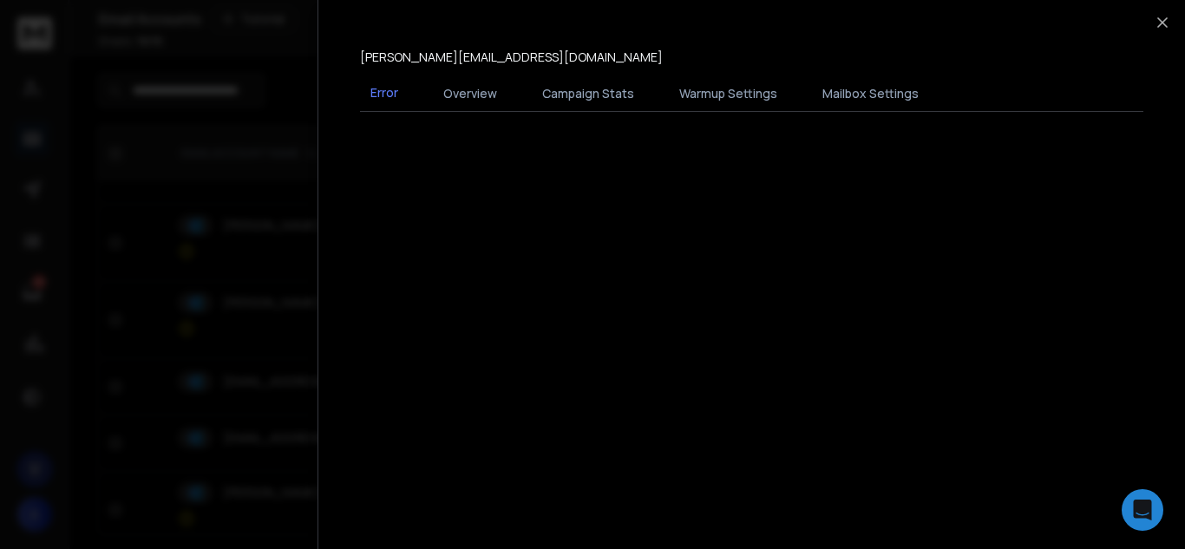
click at [120, 361] on div at bounding box center [592, 274] width 1185 height 549
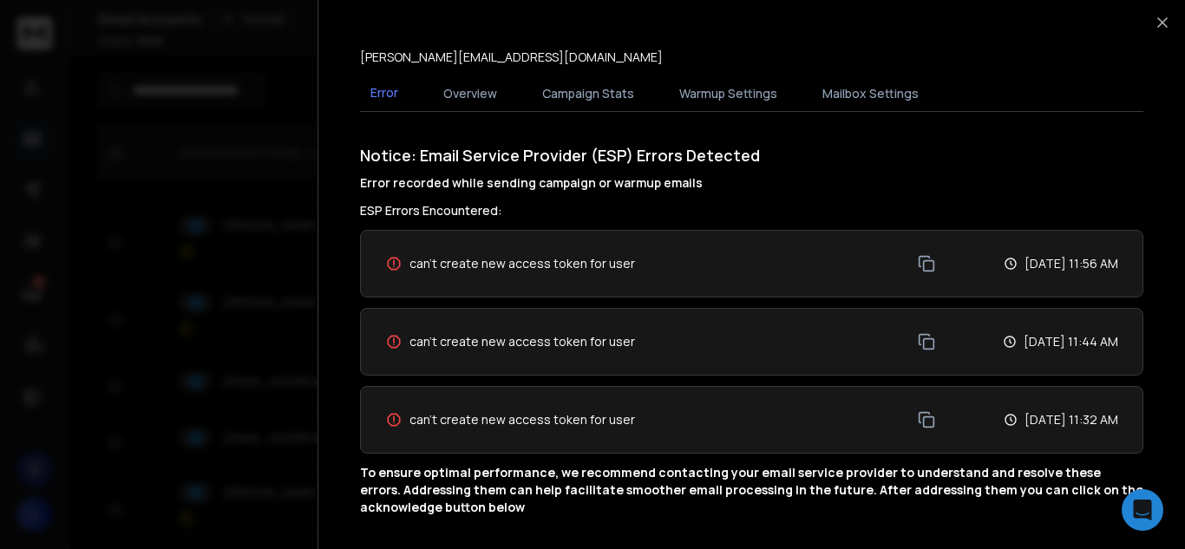
scroll to position [85, 0]
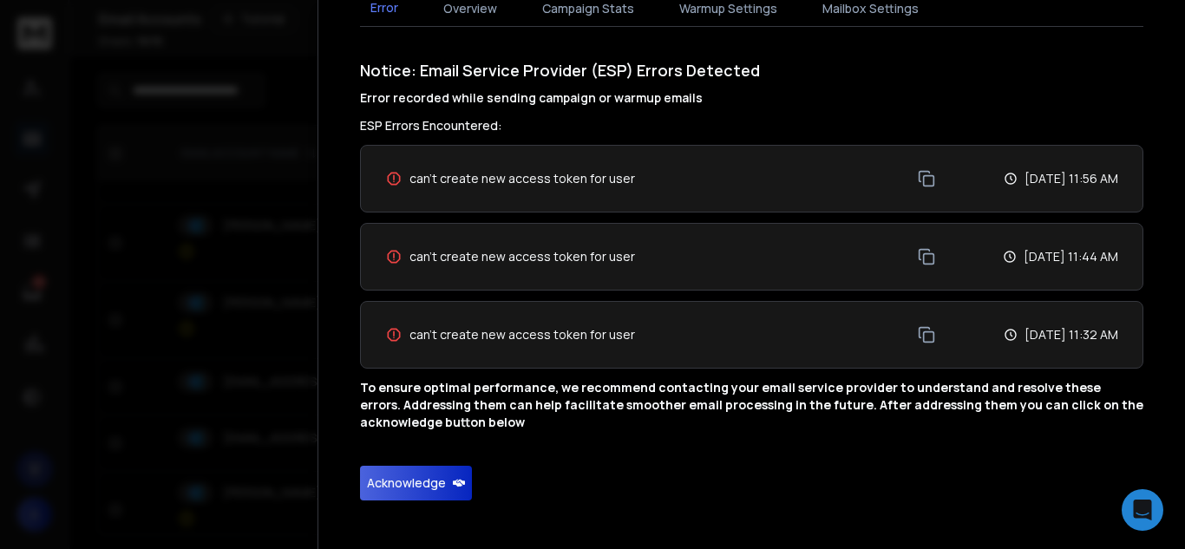
click at [421, 477] on button "Acknowledge" at bounding box center [416, 483] width 112 height 35
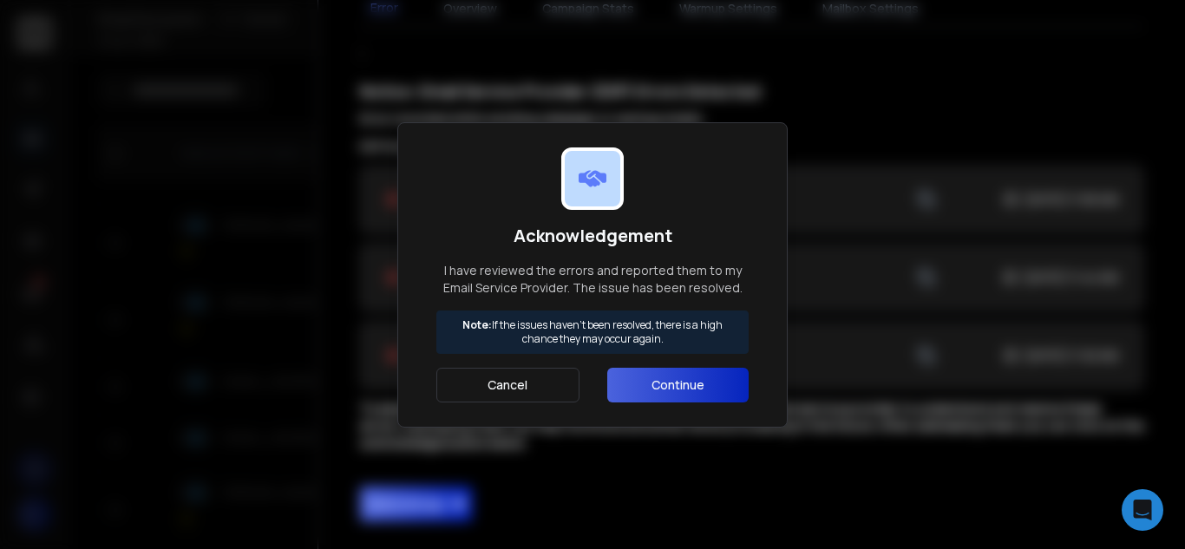
click at [717, 382] on button "Continue" at bounding box center [677, 385] width 141 height 35
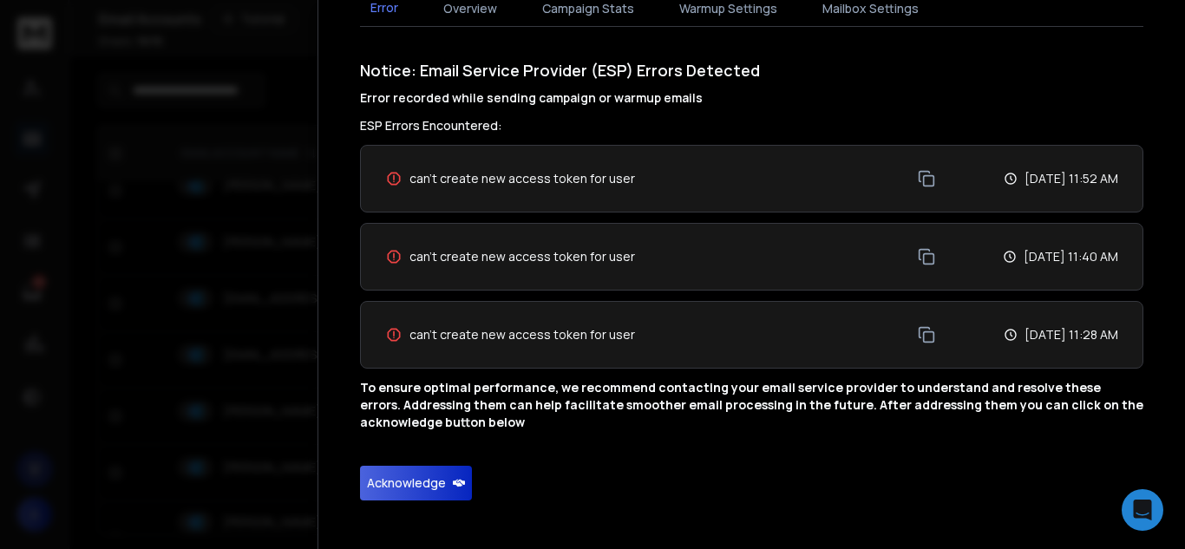
click at [414, 481] on button "Acknowledge" at bounding box center [416, 483] width 112 height 35
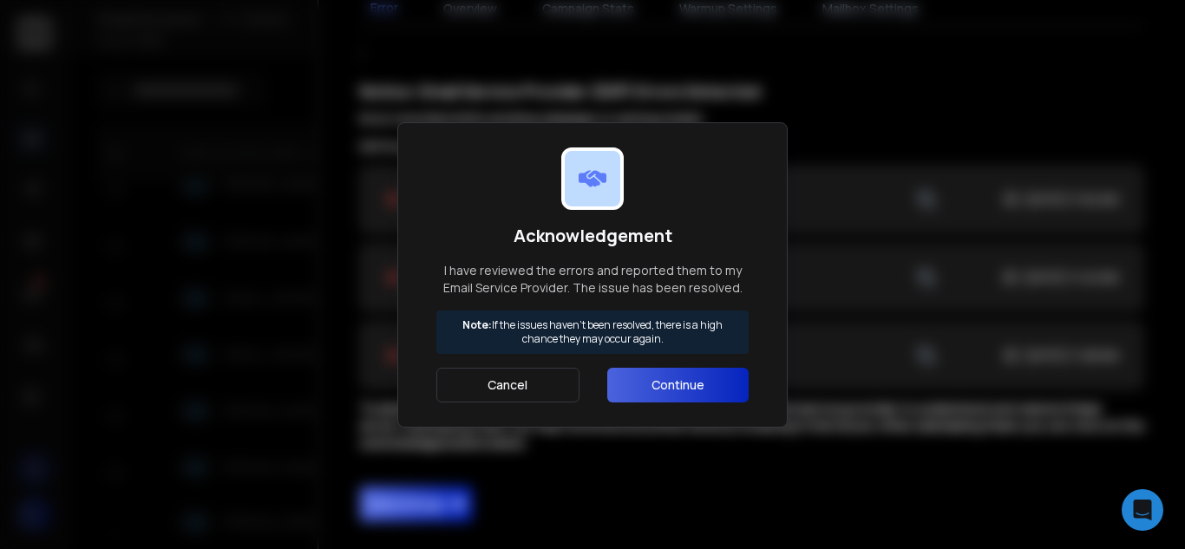
click at [699, 390] on button "Continue" at bounding box center [677, 385] width 141 height 35
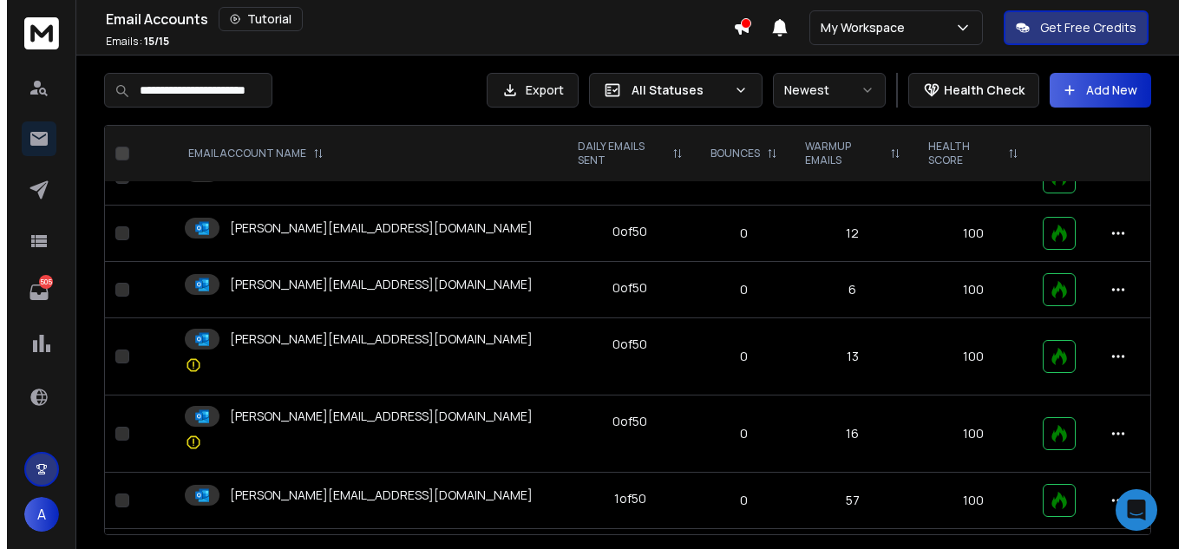
scroll to position [372, 0]
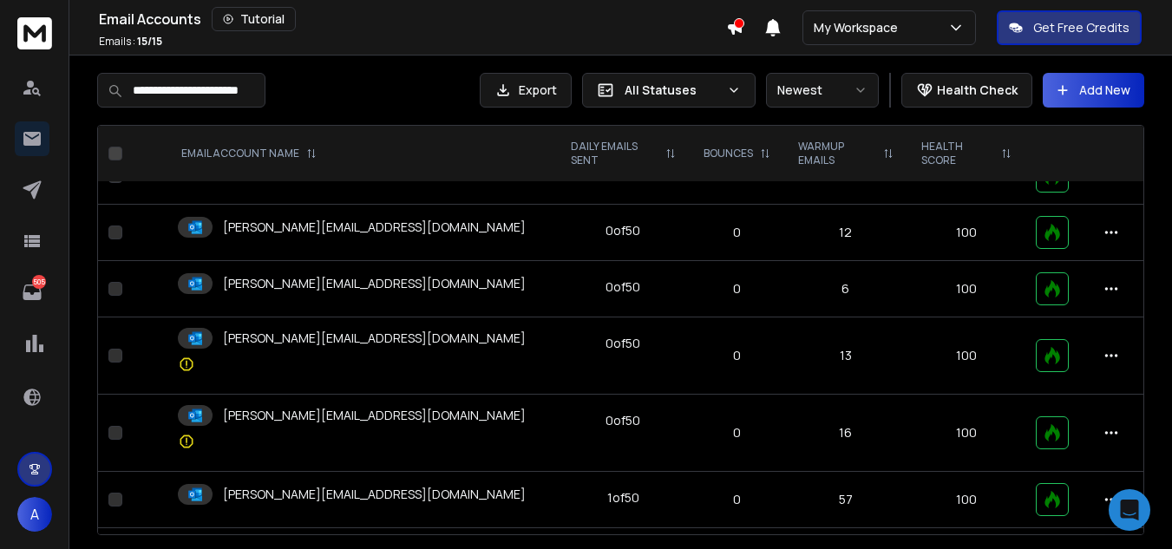
click at [261, 332] on p "[PERSON_NAME][EMAIL_ADDRESS][DOMAIN_NAME]" at bounding box center [374, 338] width 303 height 17
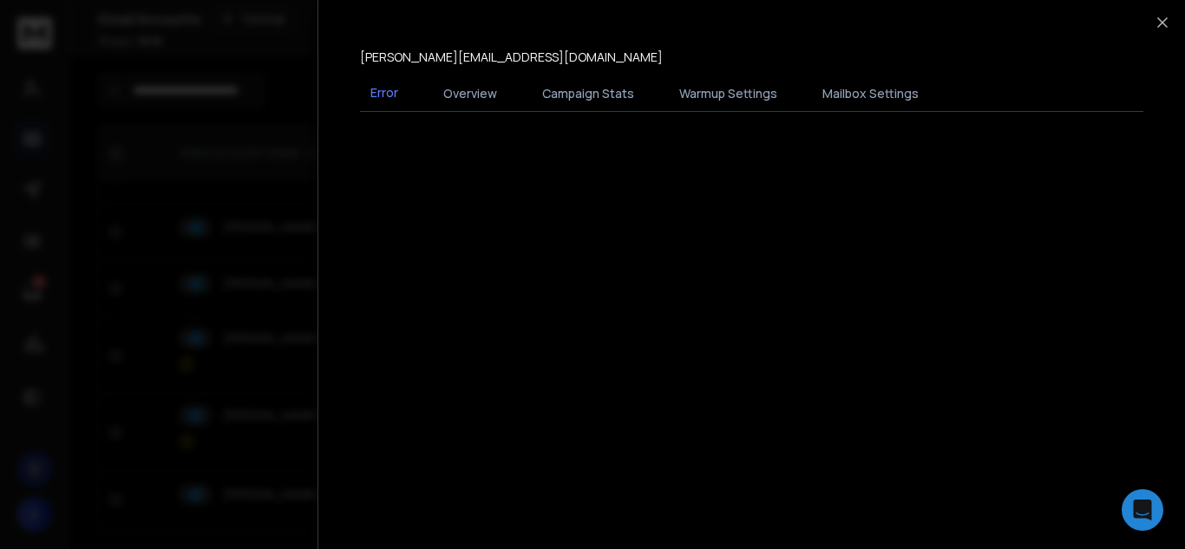
click at [156, 390] on div at bounding box center [592, 274] width 1185 height 549
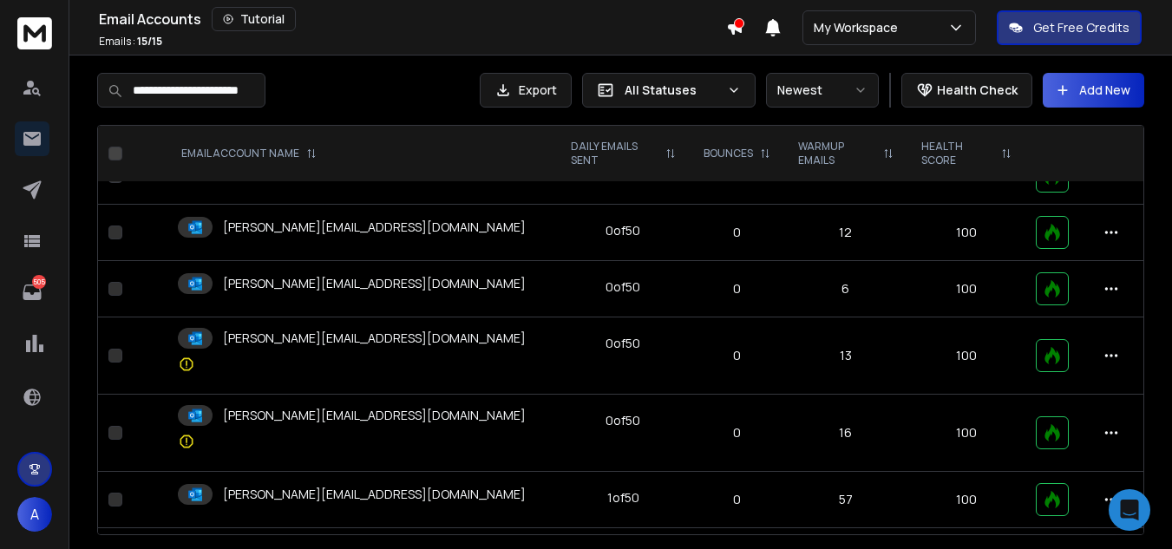
click at [259, 407] on p "[PERSON_NAME][EMAIL_ADDRESS][DOMAIN_NAME]" at bounding box center [374, 415] width 303 height 17
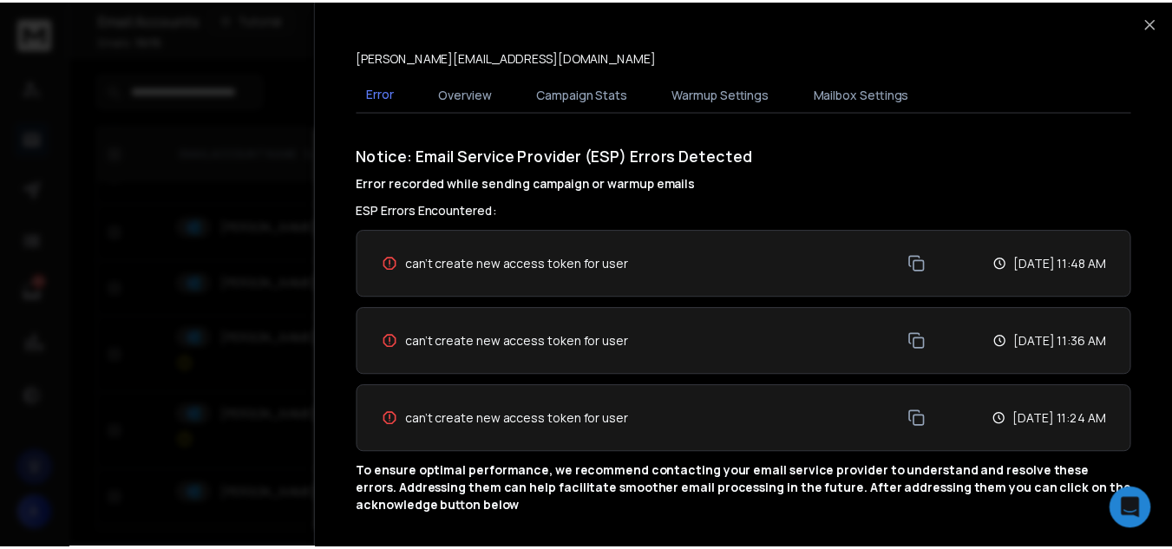
scroll to position [85, 0]
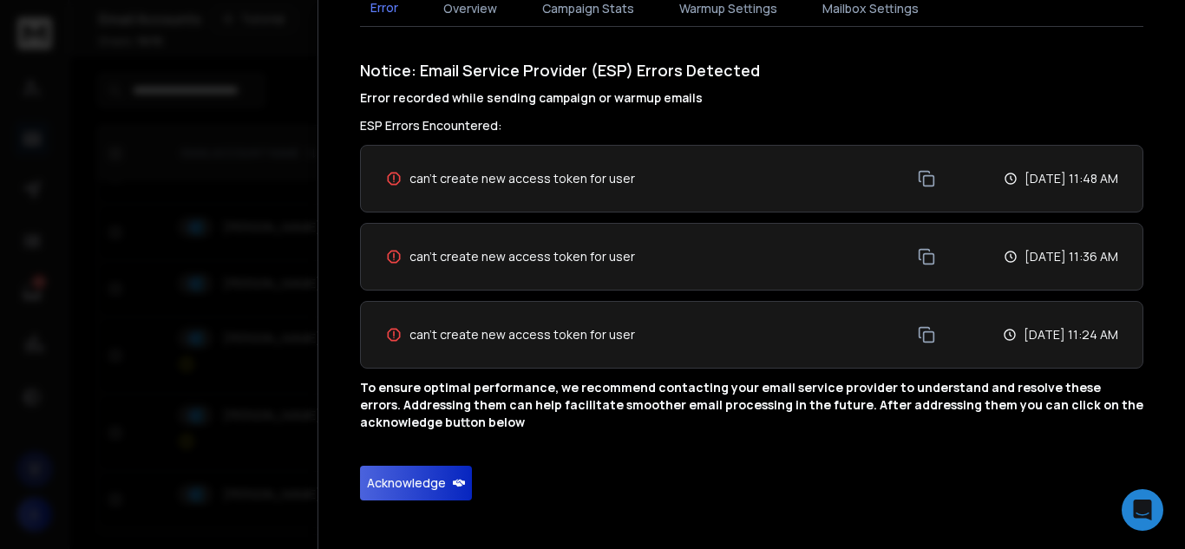
click at [443, 493] on button "Acknowledge" at bounding box center [416, 483] width 112 height 35
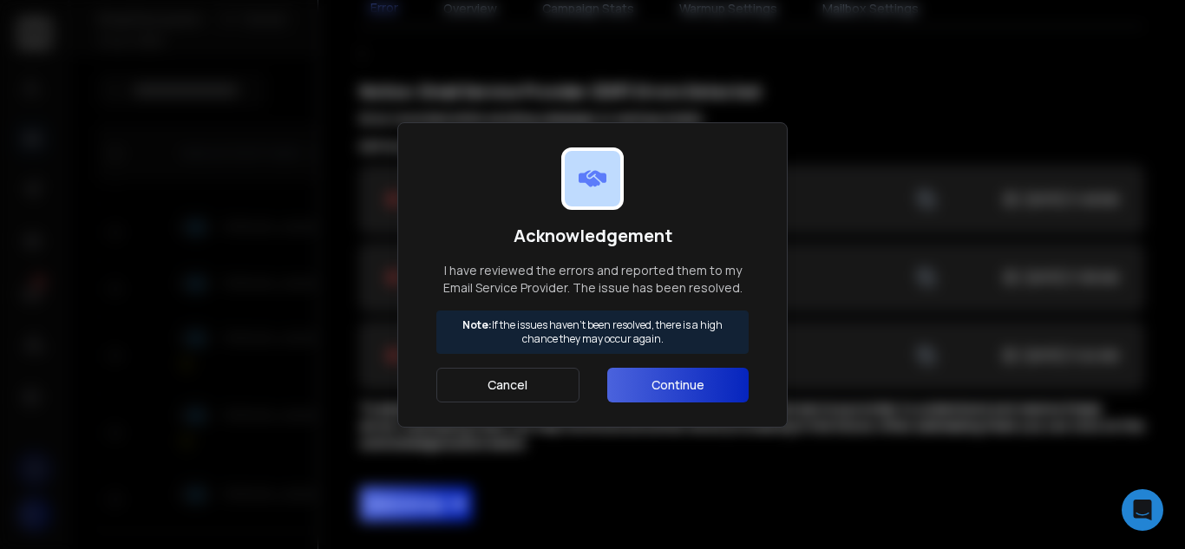
click at [658, 392] on button "Continue" at bounding box center [677, 385] width 141 height 35
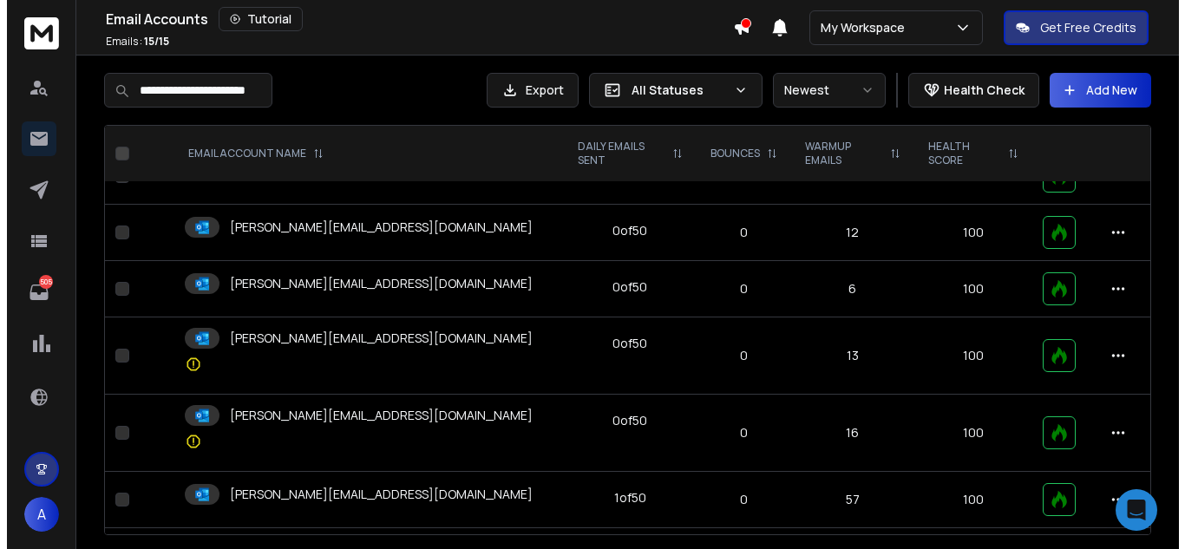
scroll to position [507, 0]
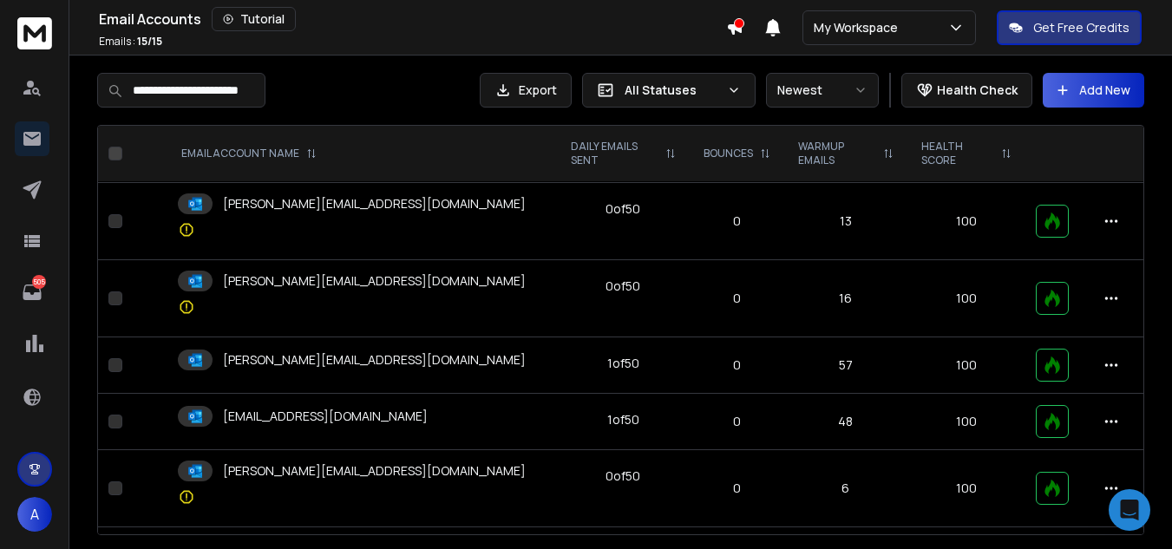
click at [360, 461] on div "[PERSON_NAME][EMAIL_ADDRESS][DOMAIN_NAME]" at bounding box center [352, 471] width 348 height 21
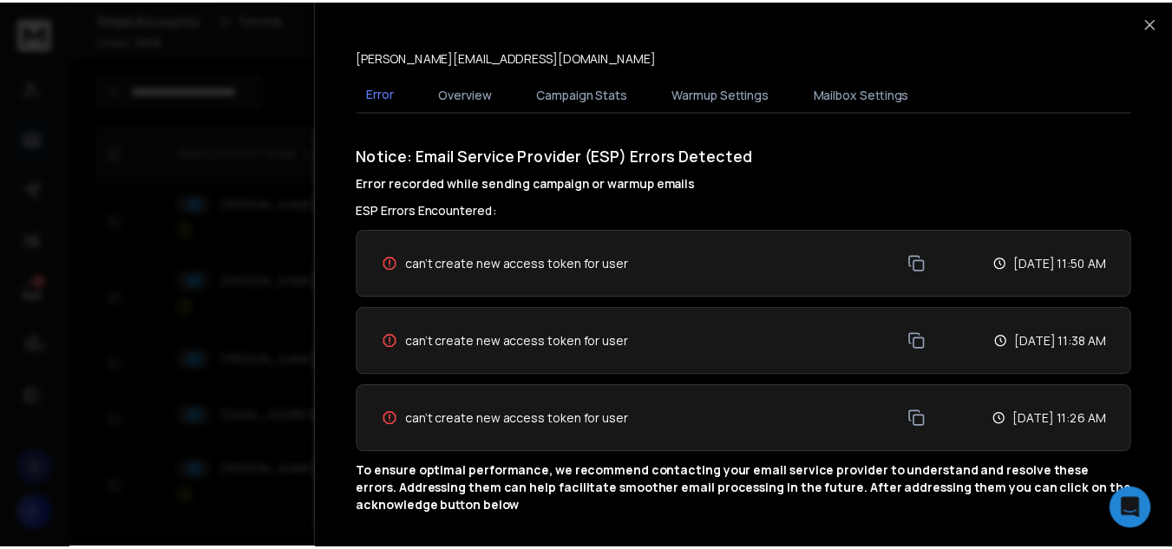
scroll to position [85, 0]
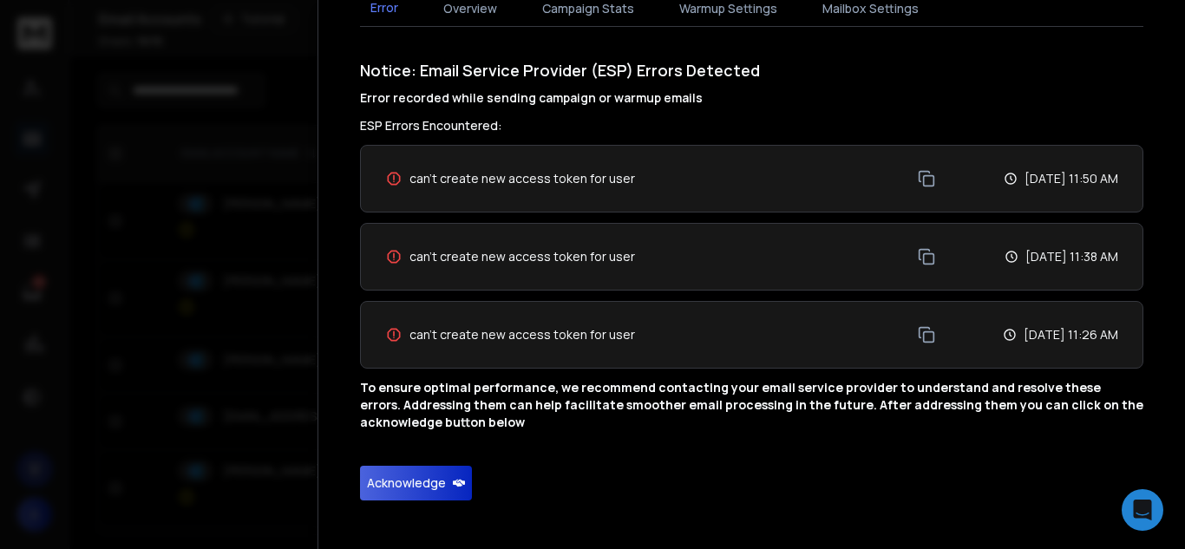
click at [425, 487] on button "Acknowledge" at bounding box center [416, 483] width 112 height 35
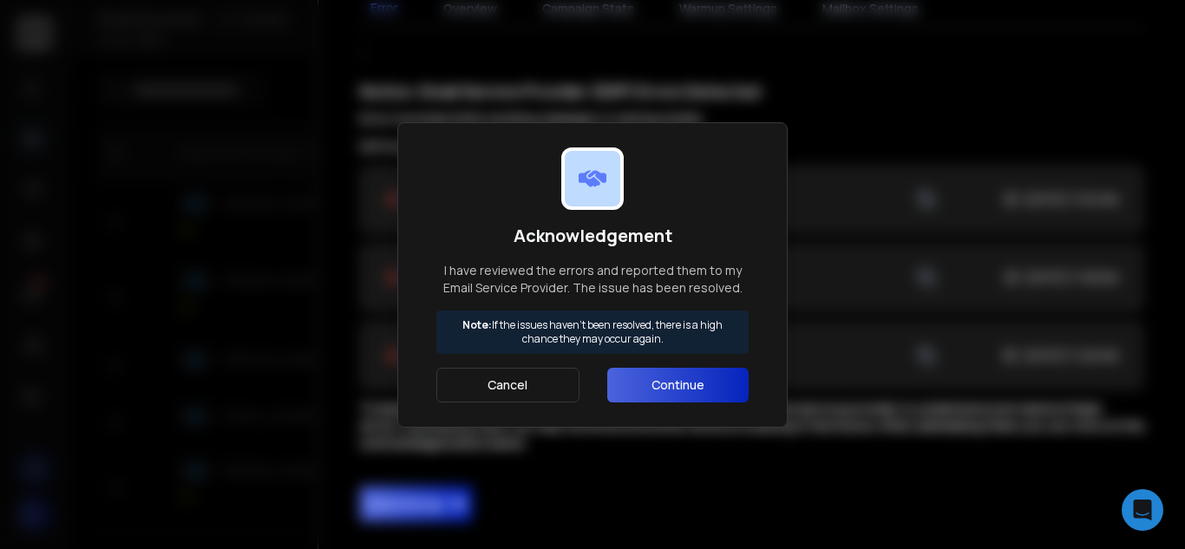
click at [678, 373] on button "Continue" at bounding box center [677, 385] width 141 height 35
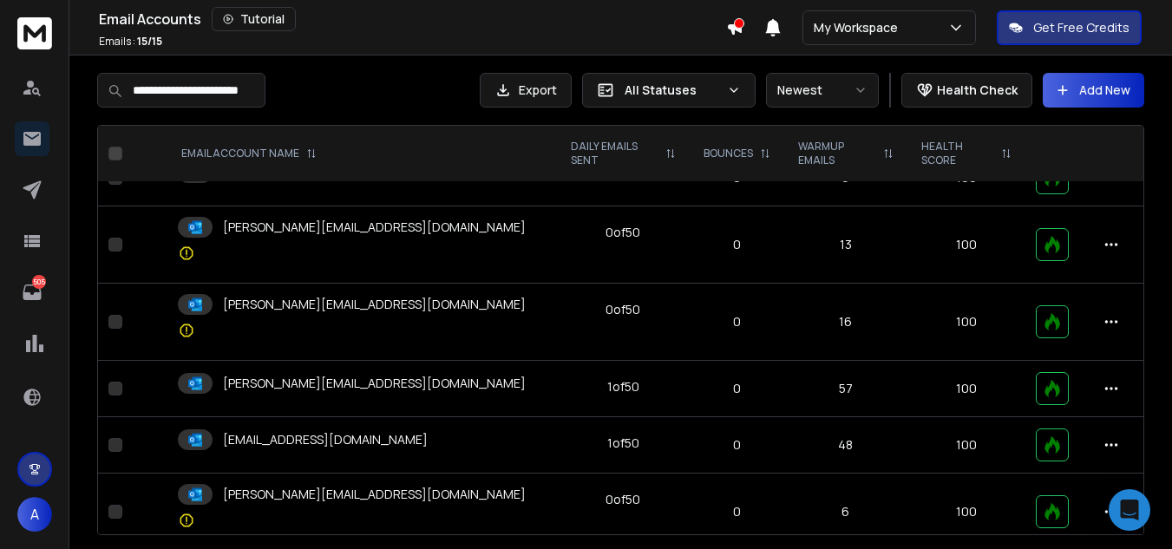
scroll to position [482, 0]
click at [234, 432] on p "[EMAIL_ADDRESS][DOMAIN_NAME]" at bounding box center [325, 440] width 205 height 17
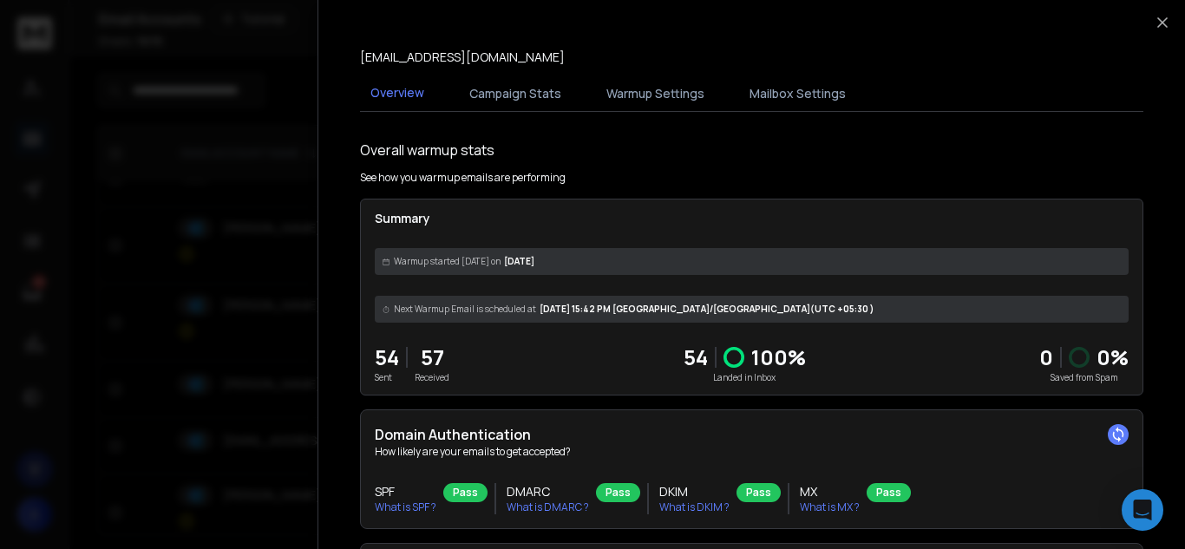
click at [111, 350] on div at bounding box center [592, 274] width 1185 height 549
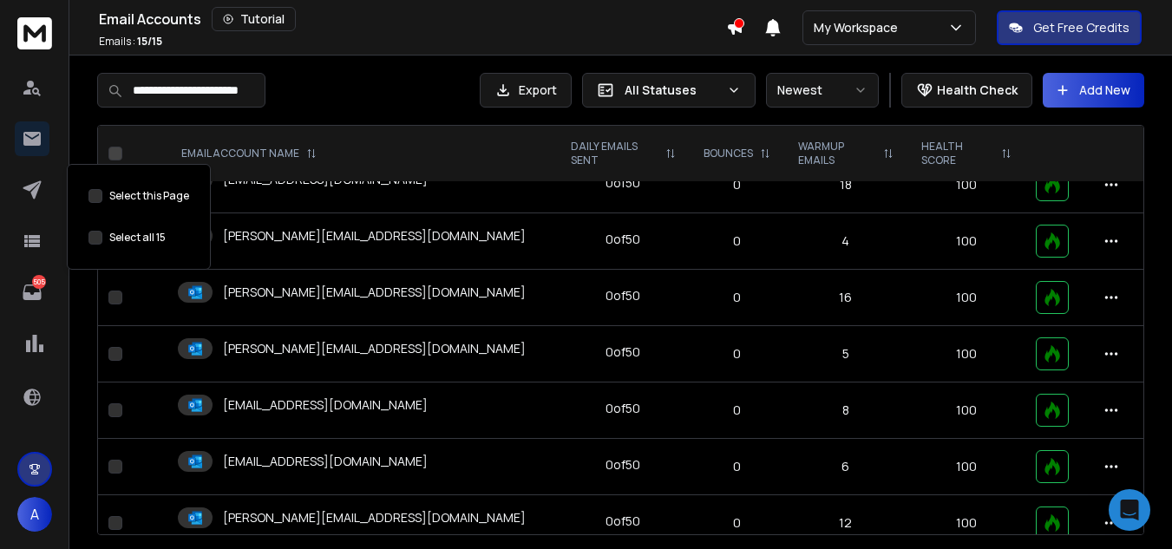
scroll to position [79, 0]
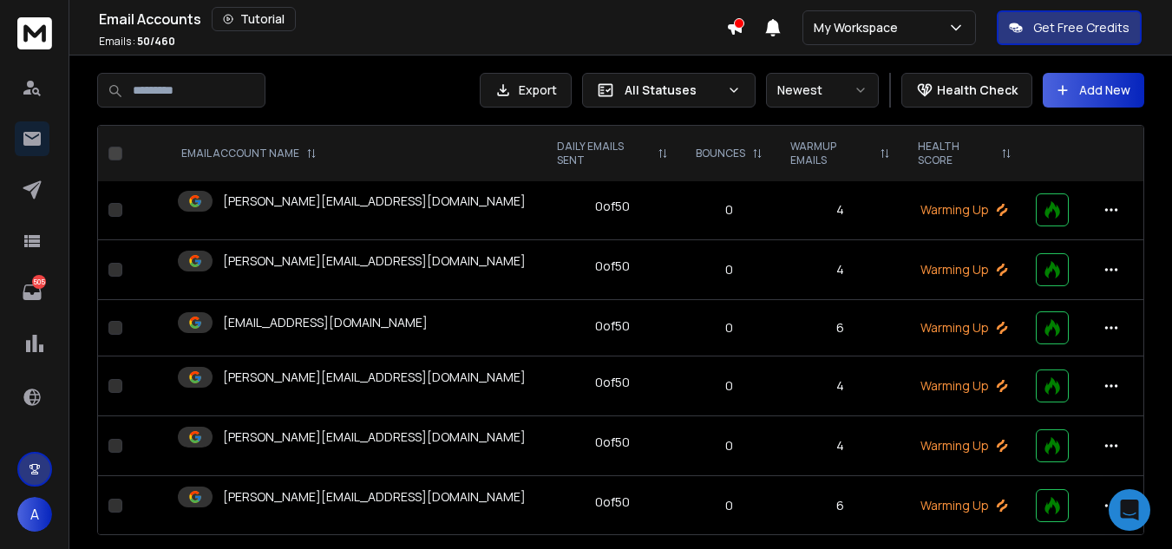
scroll to position [347, 0]
